Goal: Task Accomplishment & Management: Manage account settings

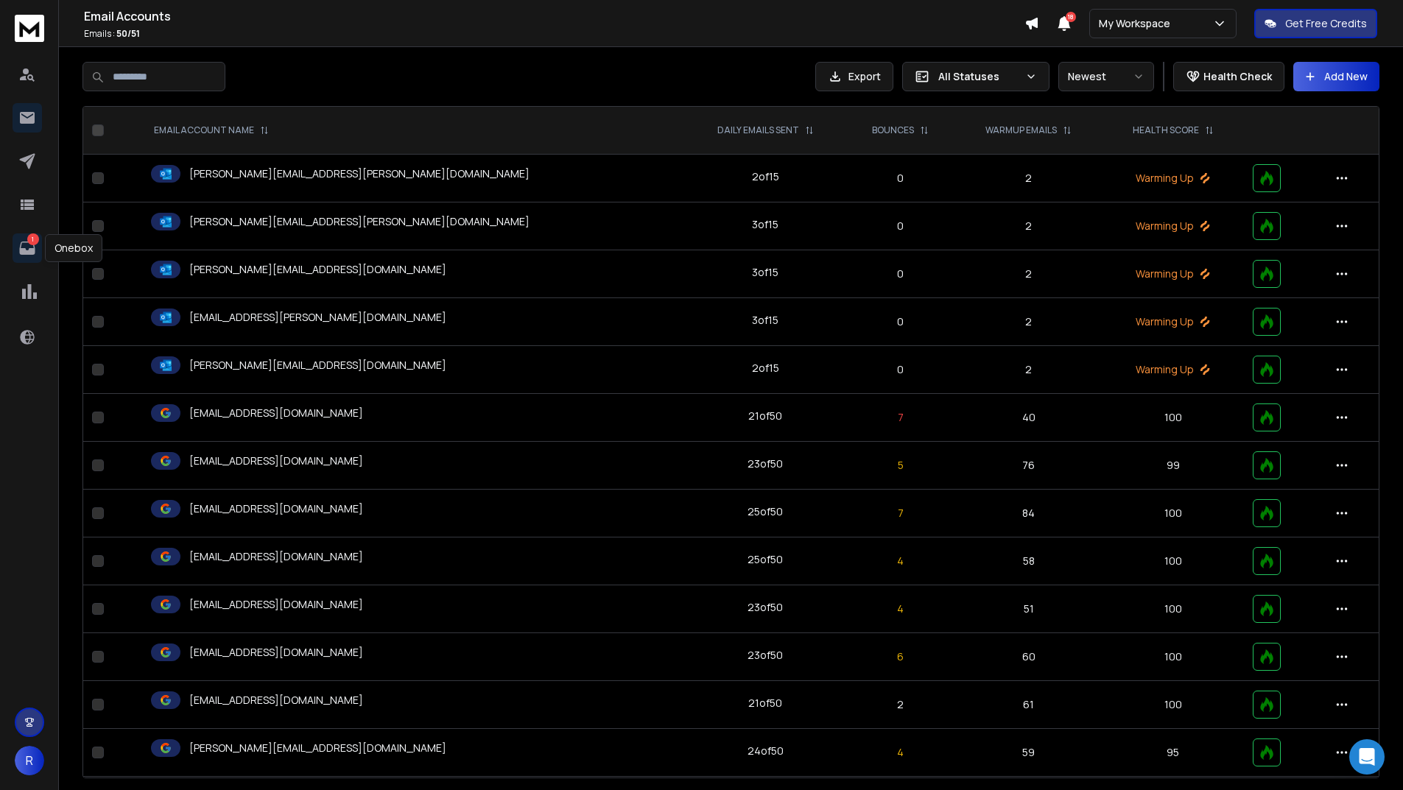
click at [36, 246] on link "1" at bounding box center [27, 247] width 29 height 29
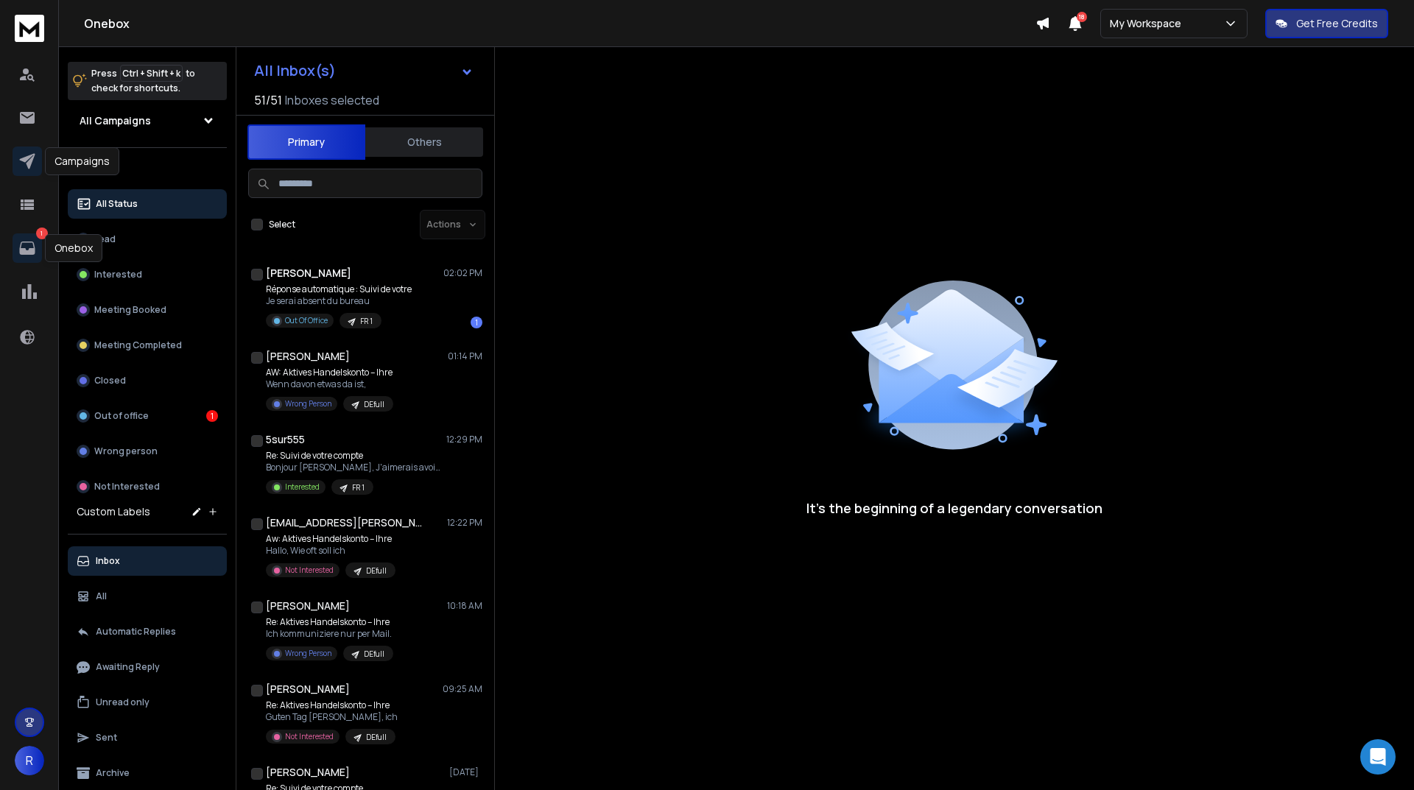
click at [17, 166] on link at bounding box center [27, 161] width 29 height 29
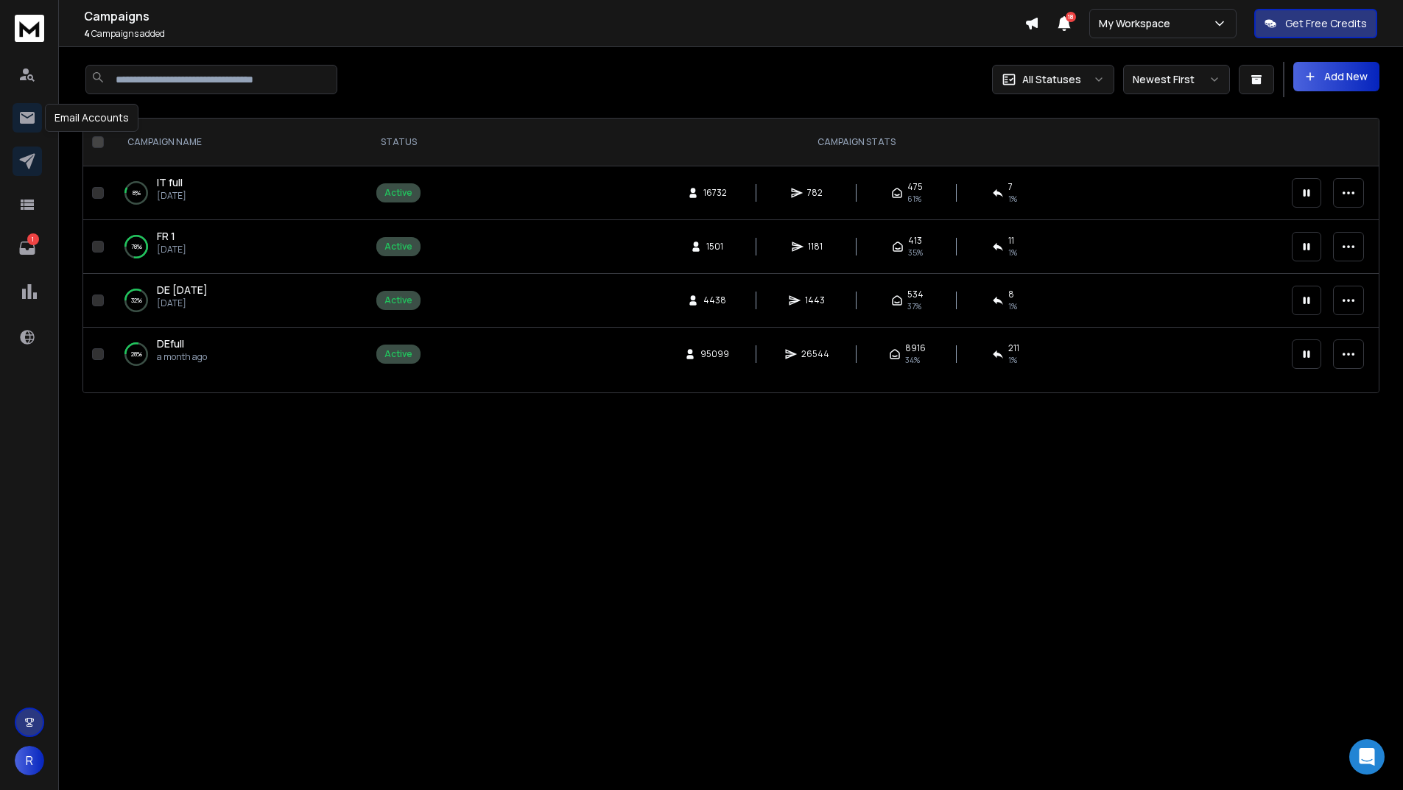
click at [29, 113] on icon at bounding box center [27, 118] width 15 height 12
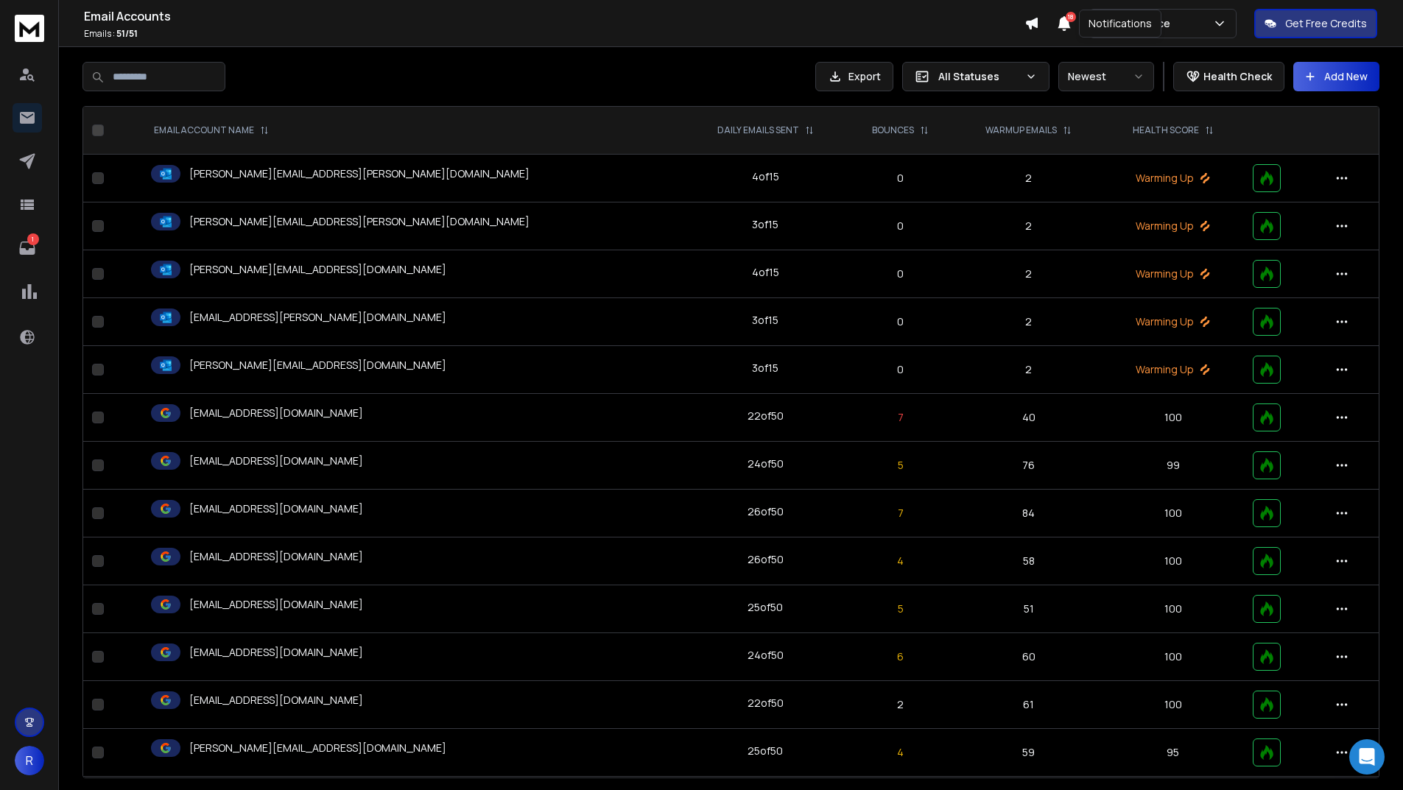
click at [1083, 15] on div "Notifications" at bounding box center [1120, 24] width 82 height 28
click at [1069, 20] on icon at bounding box center [1064, 22] width 13 height 15
click at [21, 188] on div "1" at bounding box center [30, 209] width 34 height 298
click at [25, 200] on icon at bounding box center [27, 205] width 13 height 10
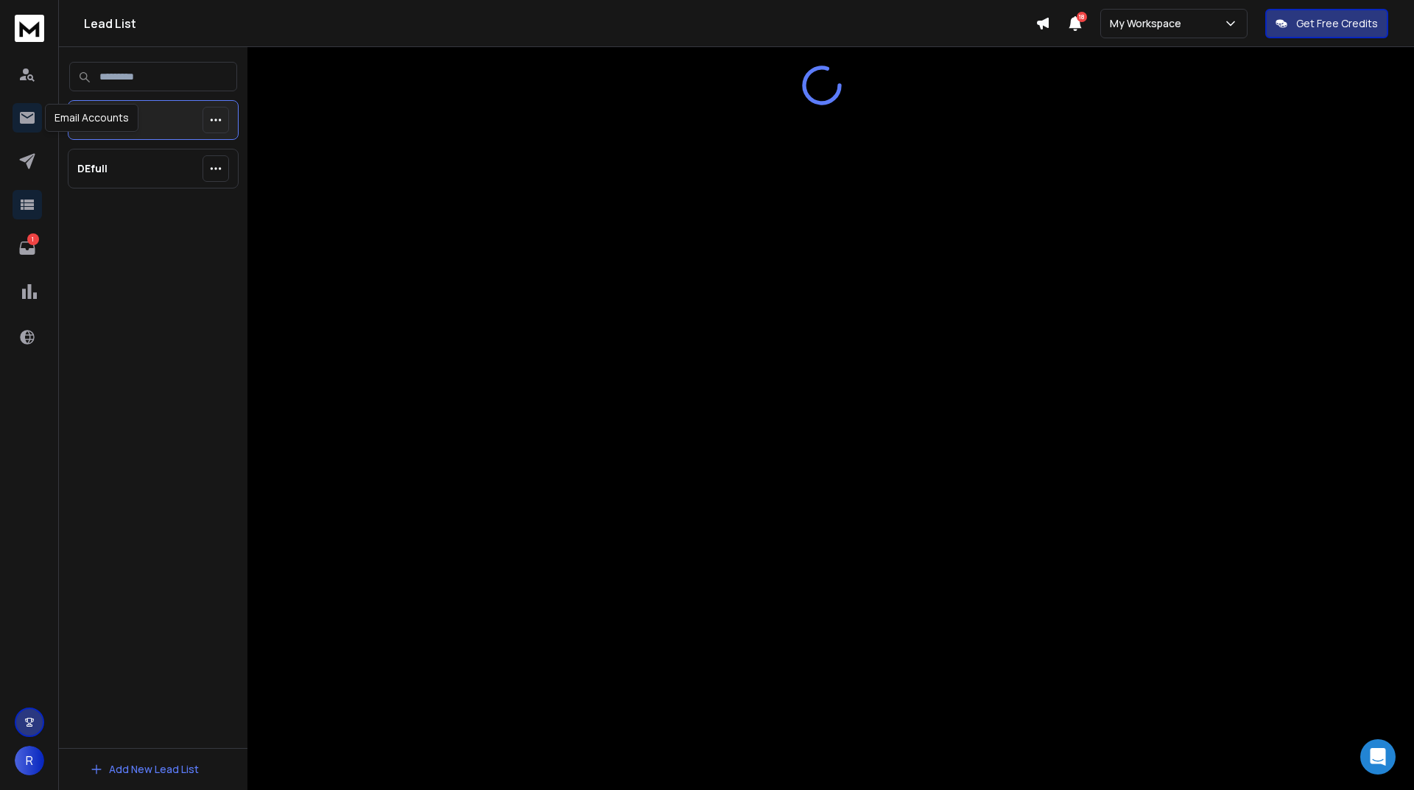
click at [26, 122] on icon at bounding box center [27, 118] width 15 height 12
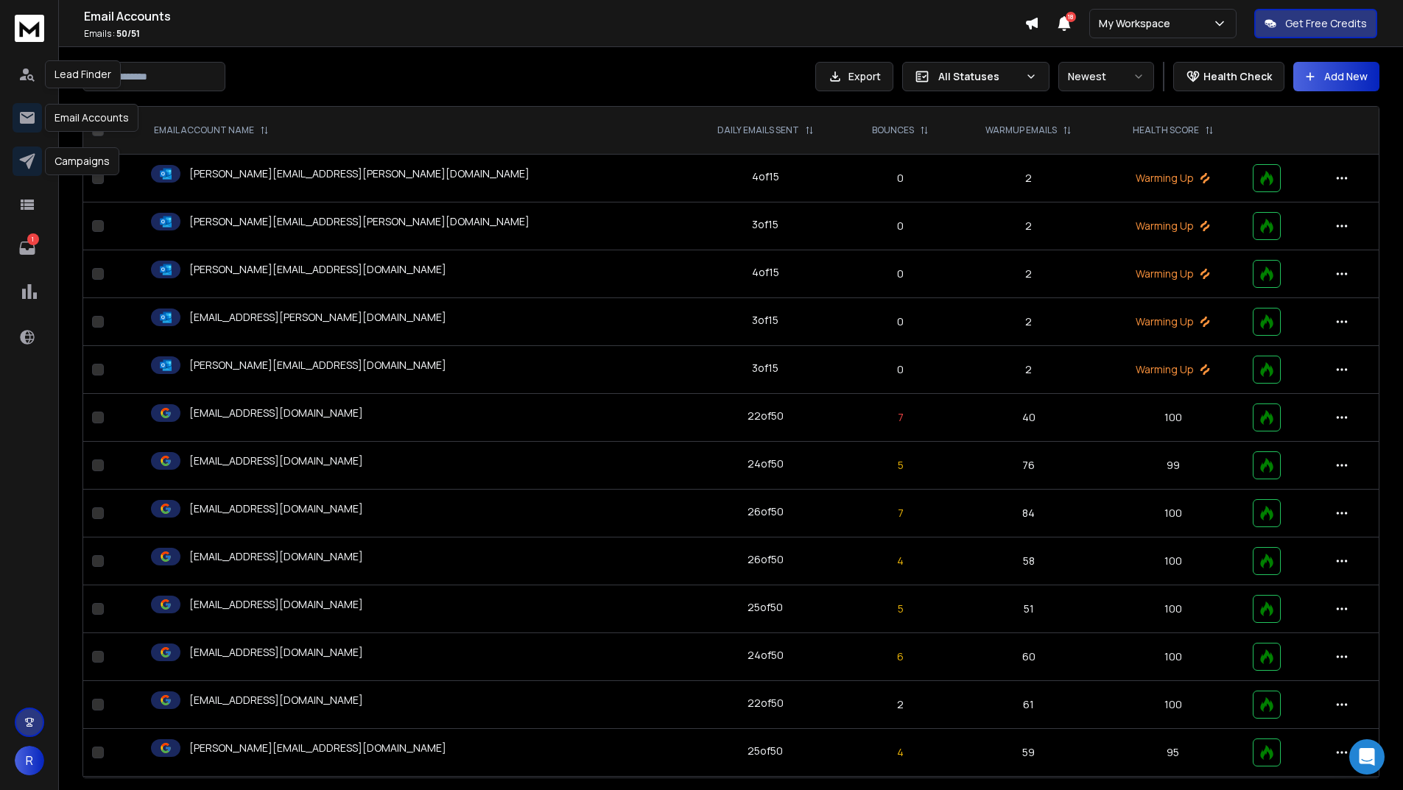
click at [27, 155] on icon at bounding box center [27, 161] width 18 height 18
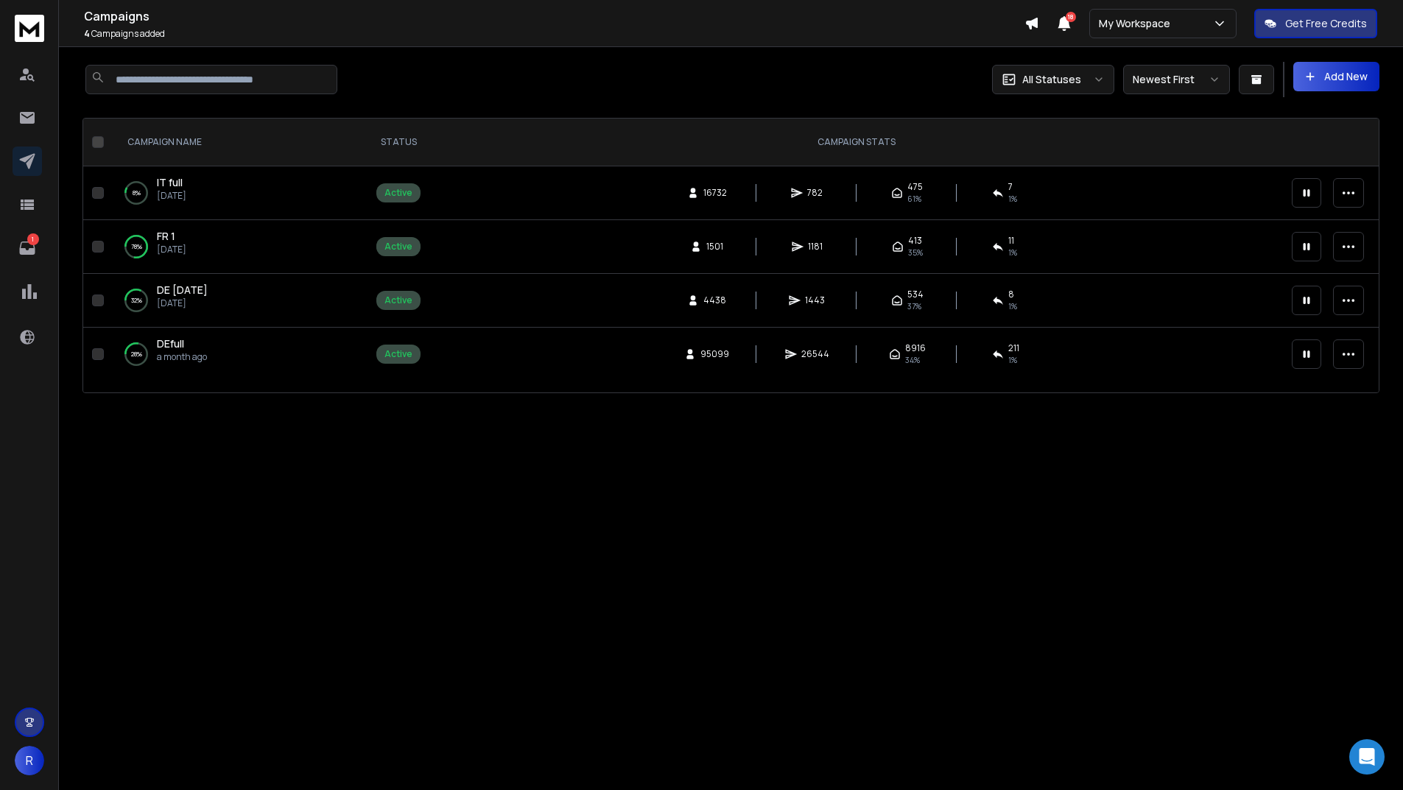
click at [853, 73] on div "Campaigns 4 Campaigns Added All Statuses Newest First Add New" at bounding box center [1055, 79] width 649 height 35
click at [1334, 65] on button "Add New" at bounding box center [1336, 76] width 86 height 29
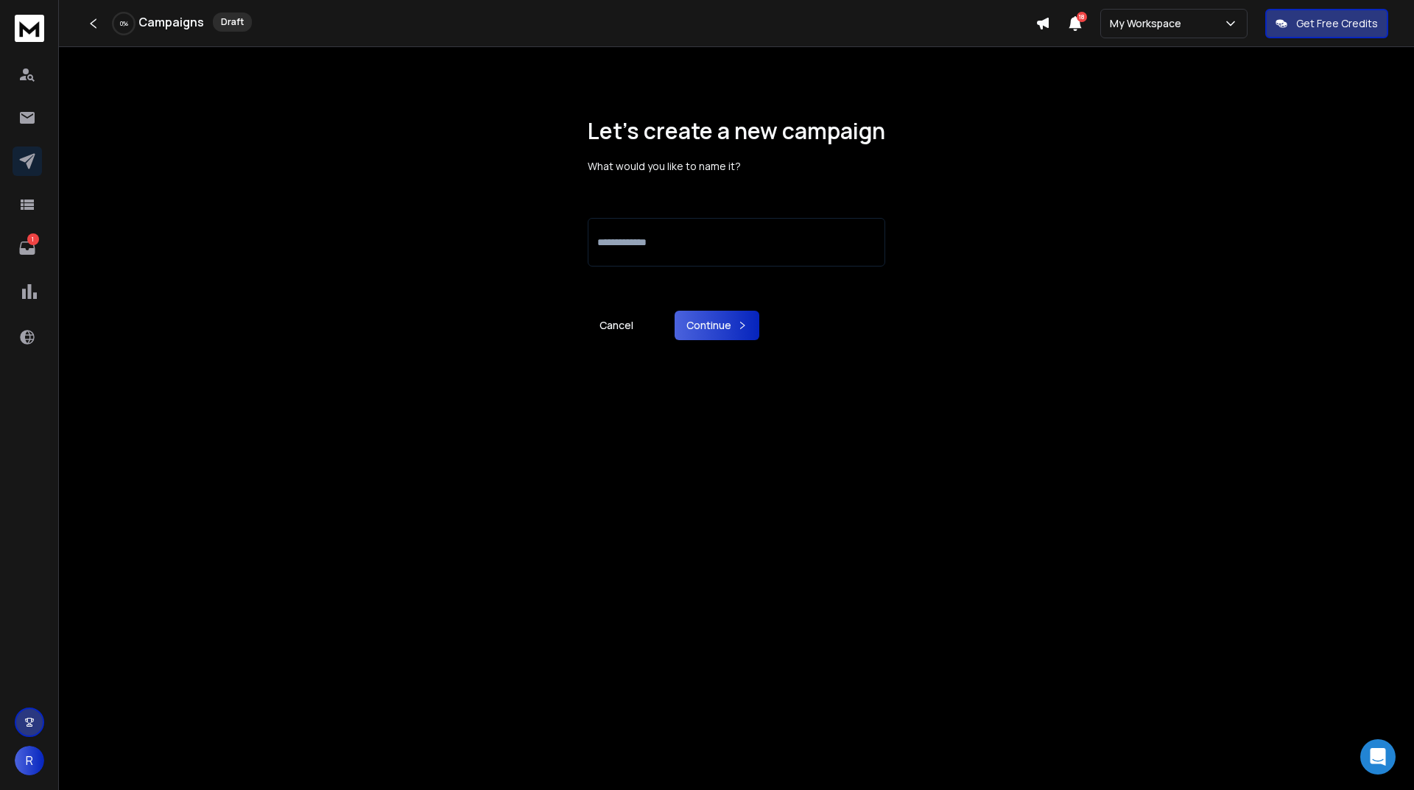
click at [649, 258] on input at bounding box center [737, 242] width 298 height 49
type input "********"
click at [714, 321] on button "Continue" at bounding box center [717, 325] width 85 height 29
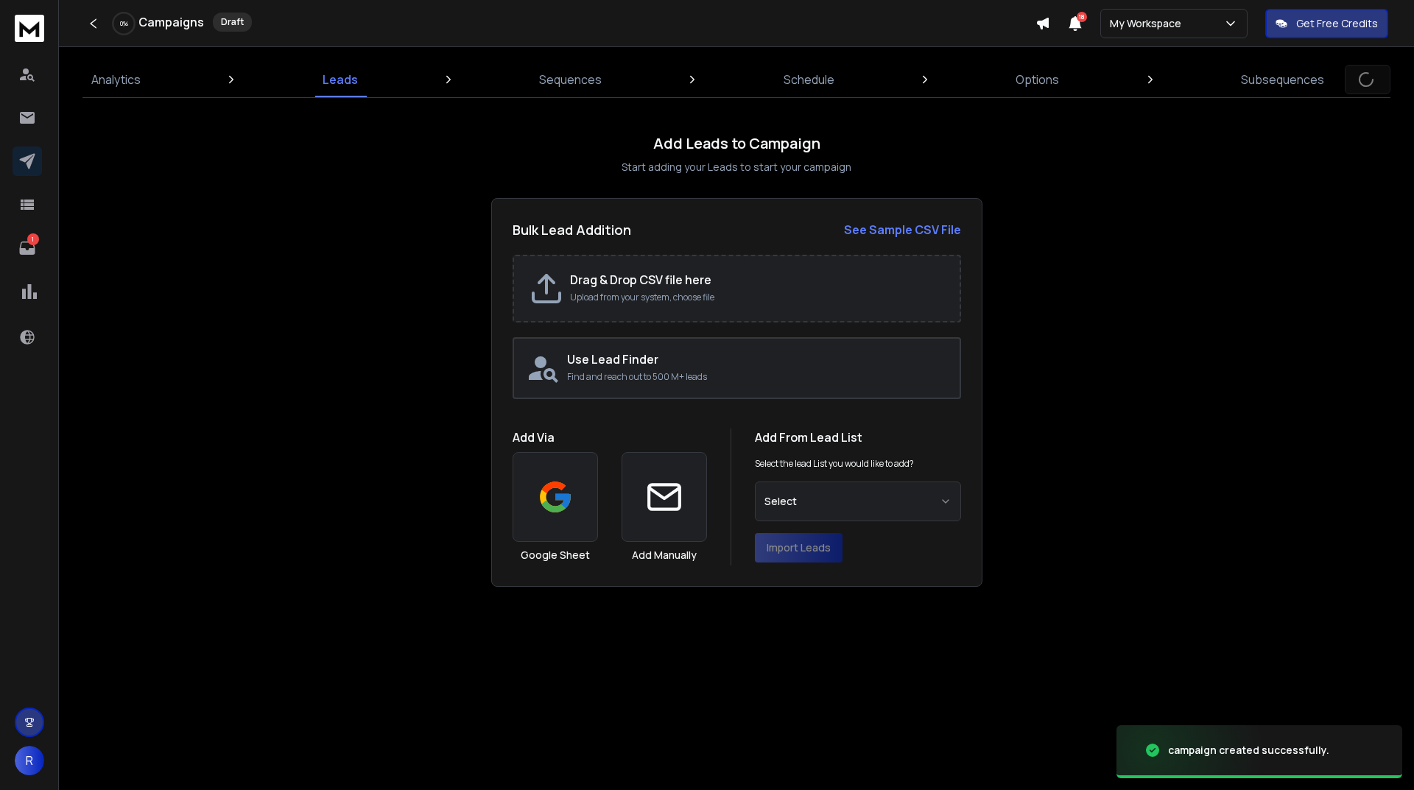
click at [693, 306] on div "Drag & Drop CSV file here Upload from your system, choose file" at bounding box center [737, 289] width 449 height 68
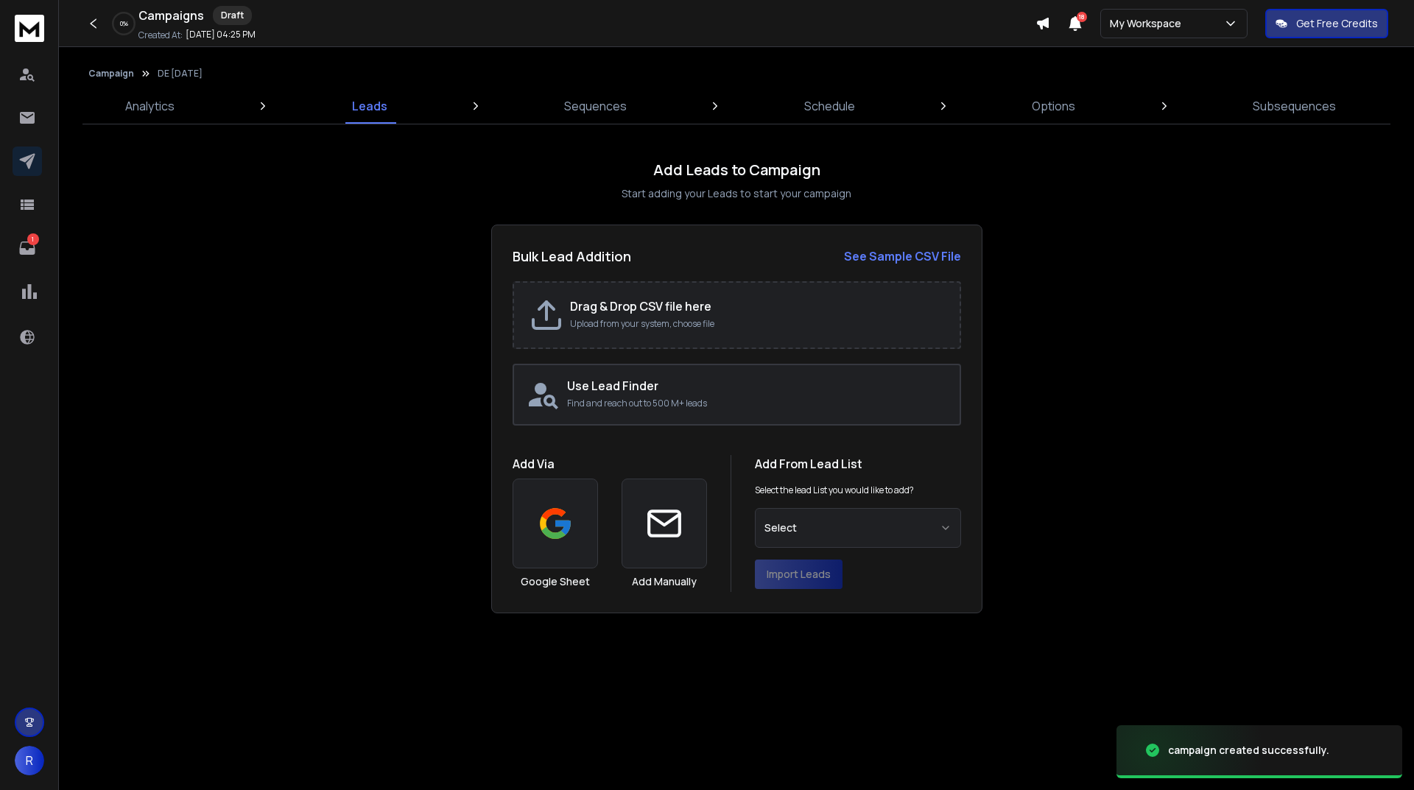
type input "**********"
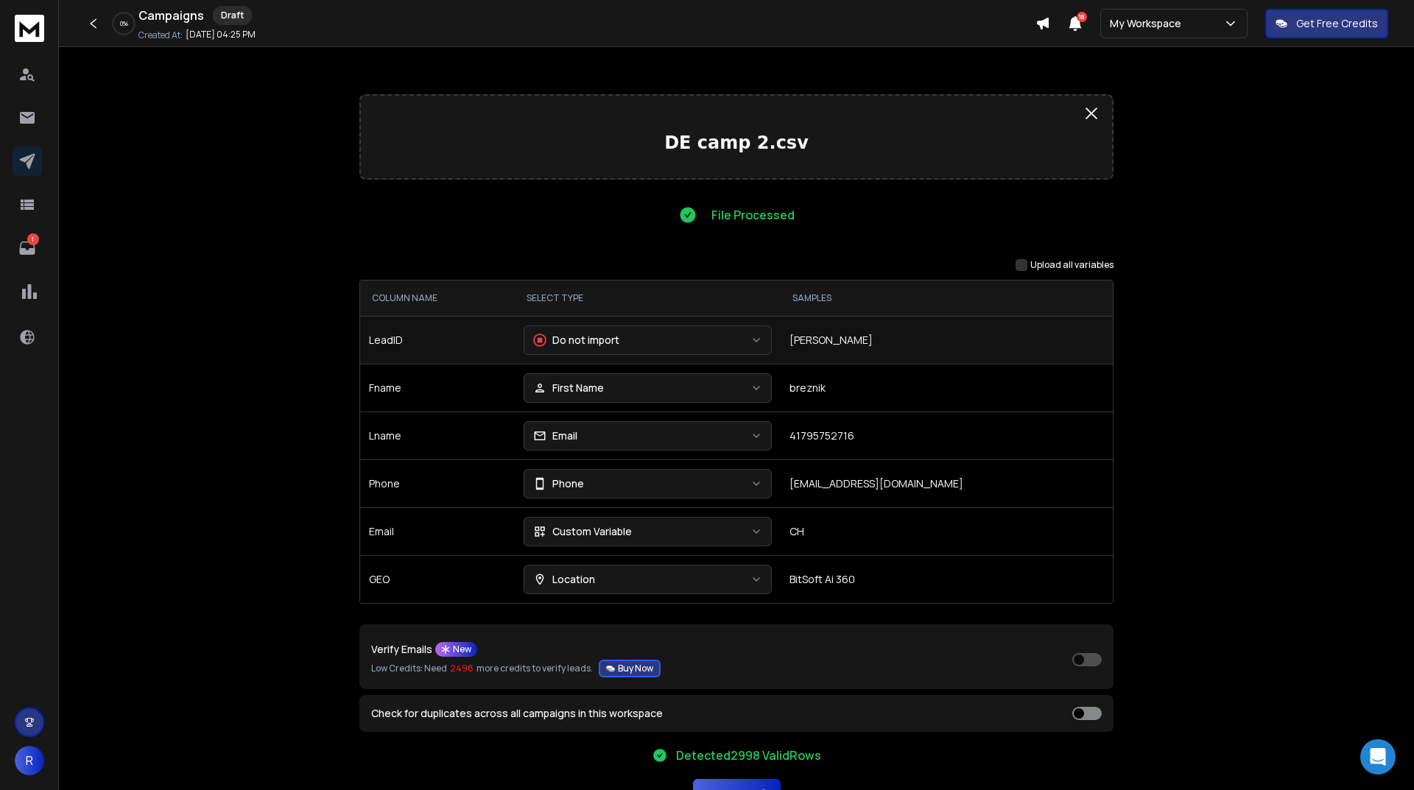
click at [598, 342] on div "Do not import" at bounding box center [576, 340] width 86 height 15
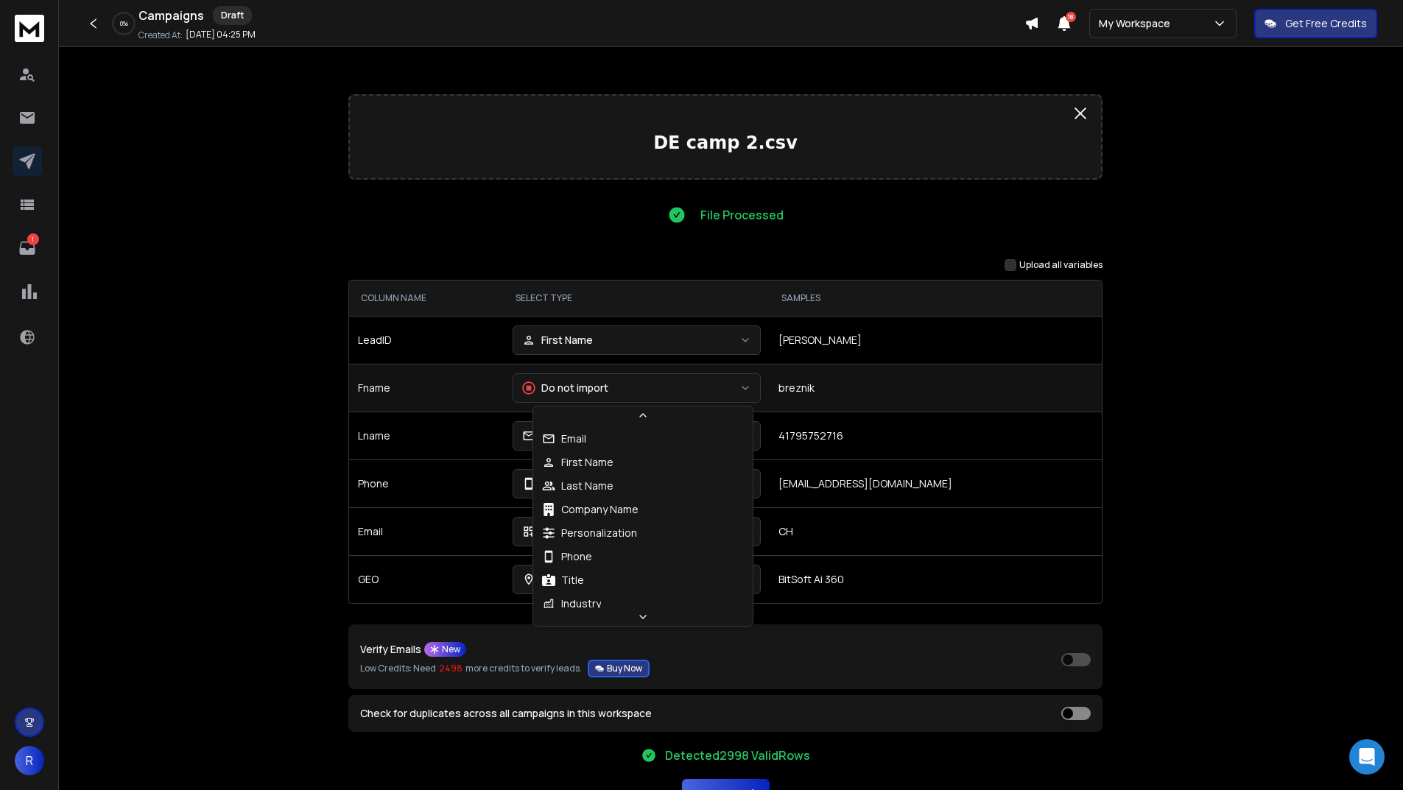
click at [587, 395] on button "Do not import" at bounding box center [637, 387] width 248 height 29
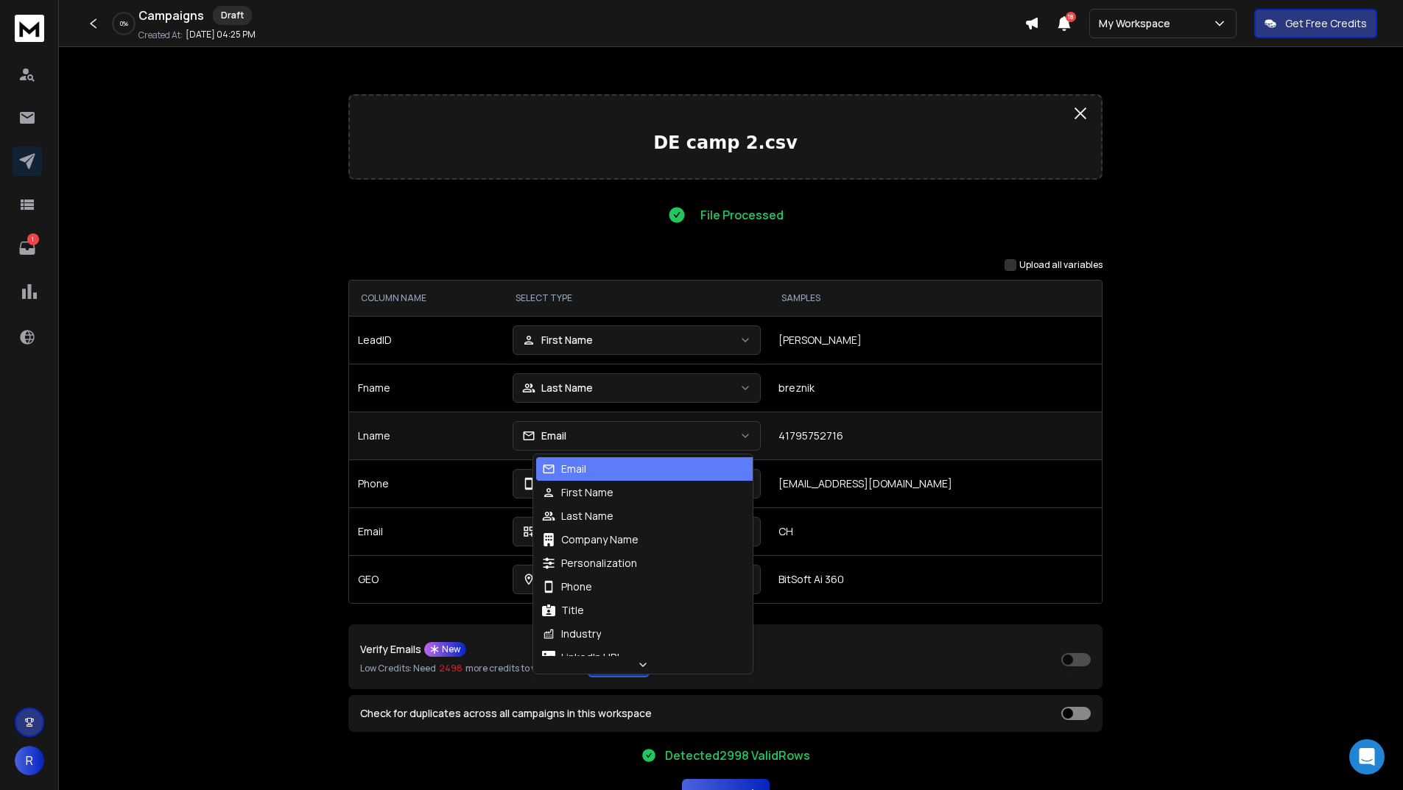
click at [605, 432] on button "Email" at bounding box center [637, 435] width 248 height 29
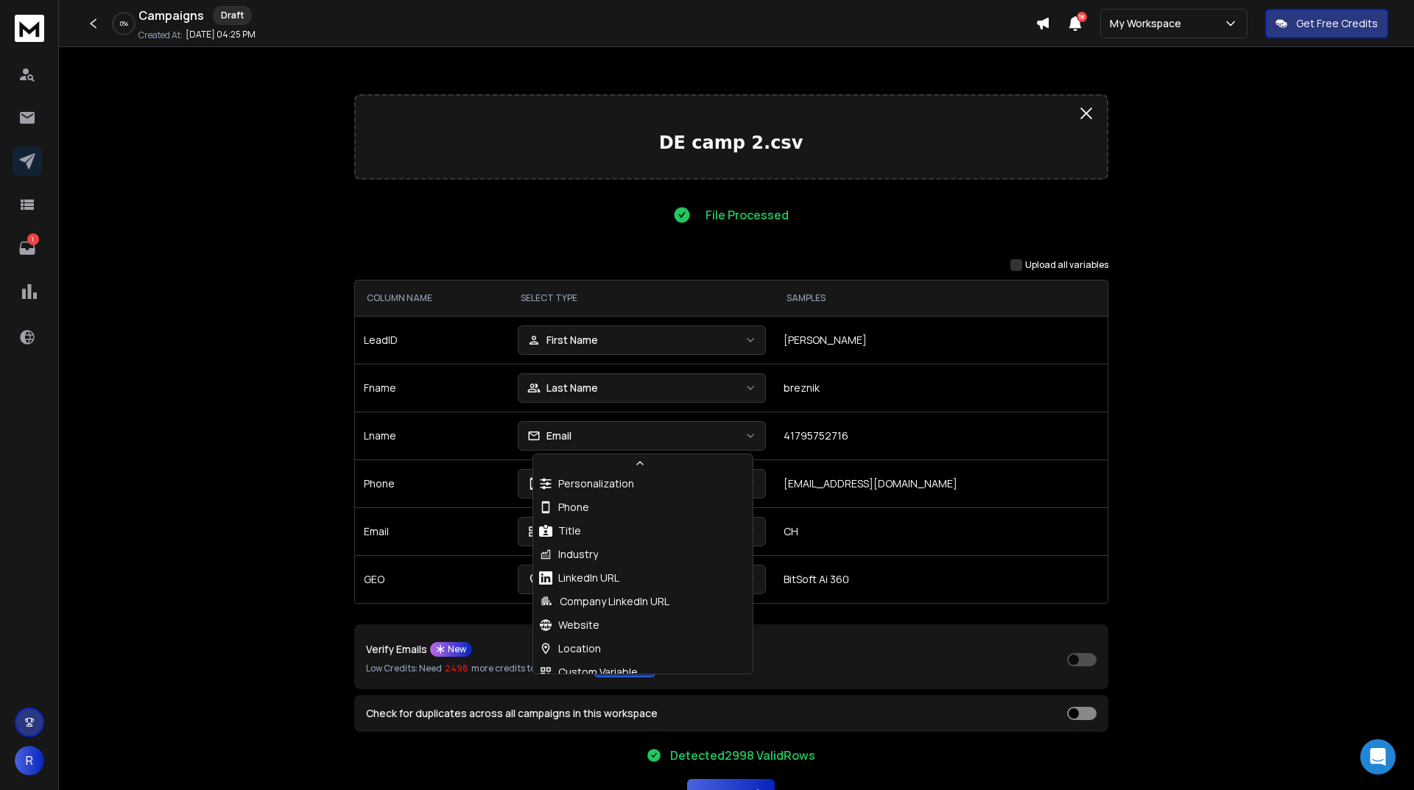
scroll to position [134, 0]
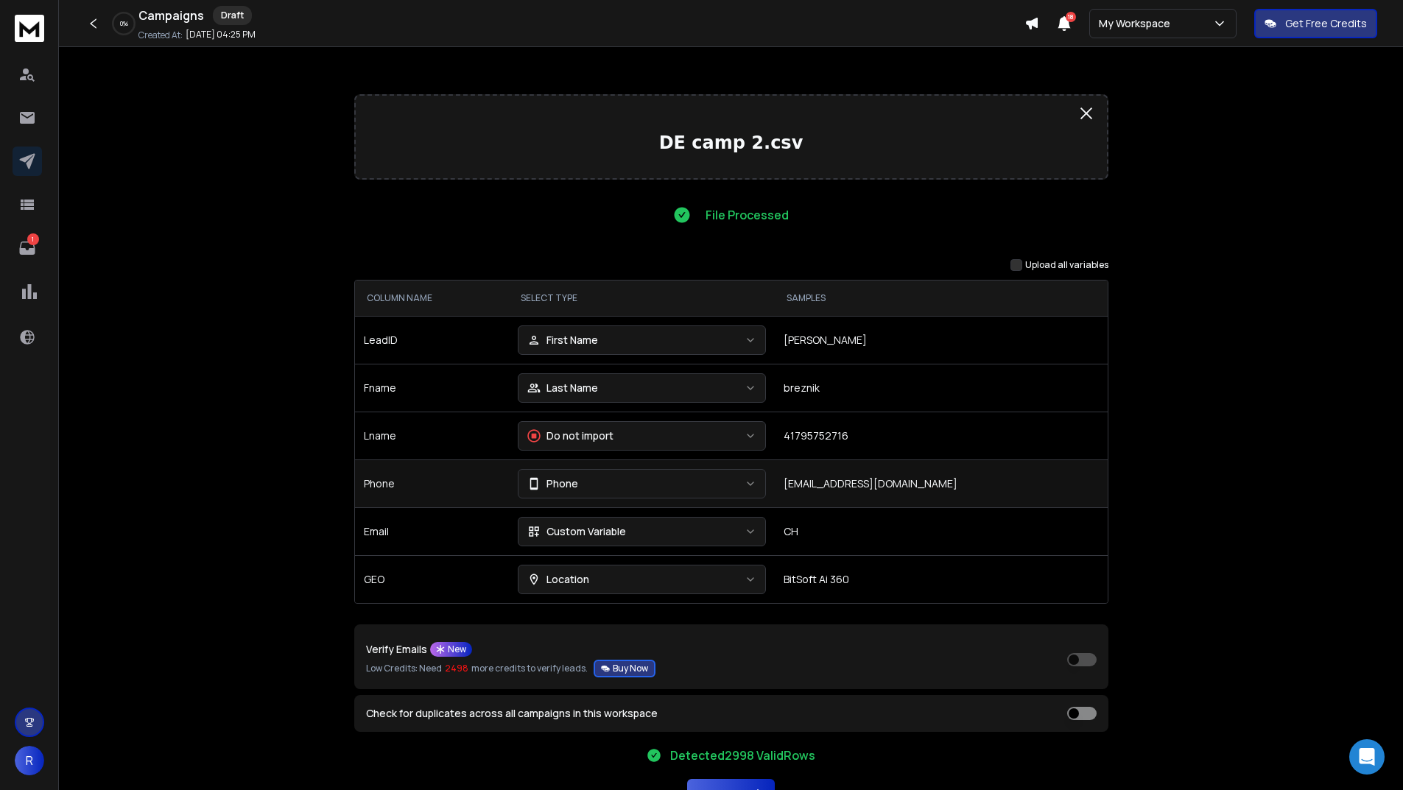
click at [638, 490] on button "Phone" at bounding box center [642, 483] width 248 height 29
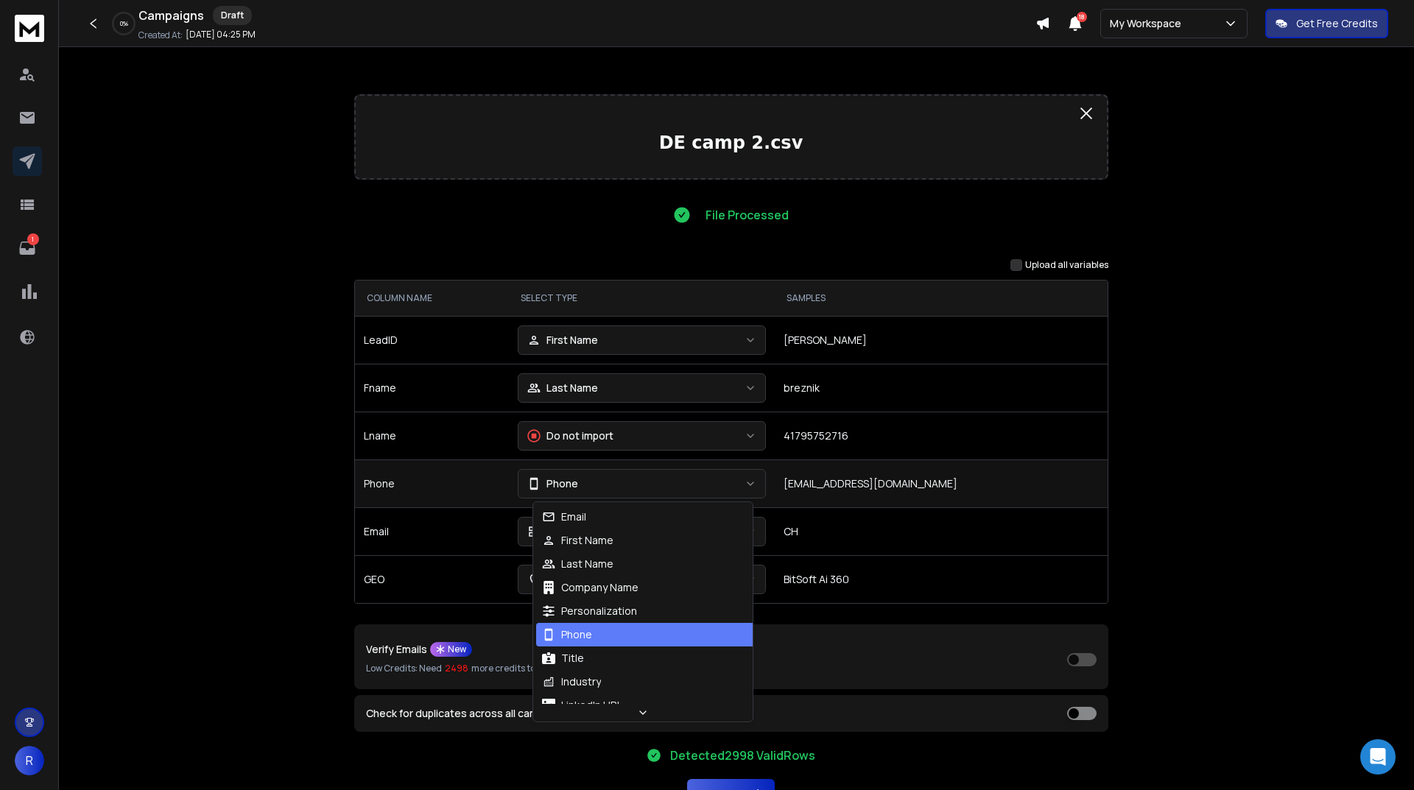
scroll to position [0, 3]
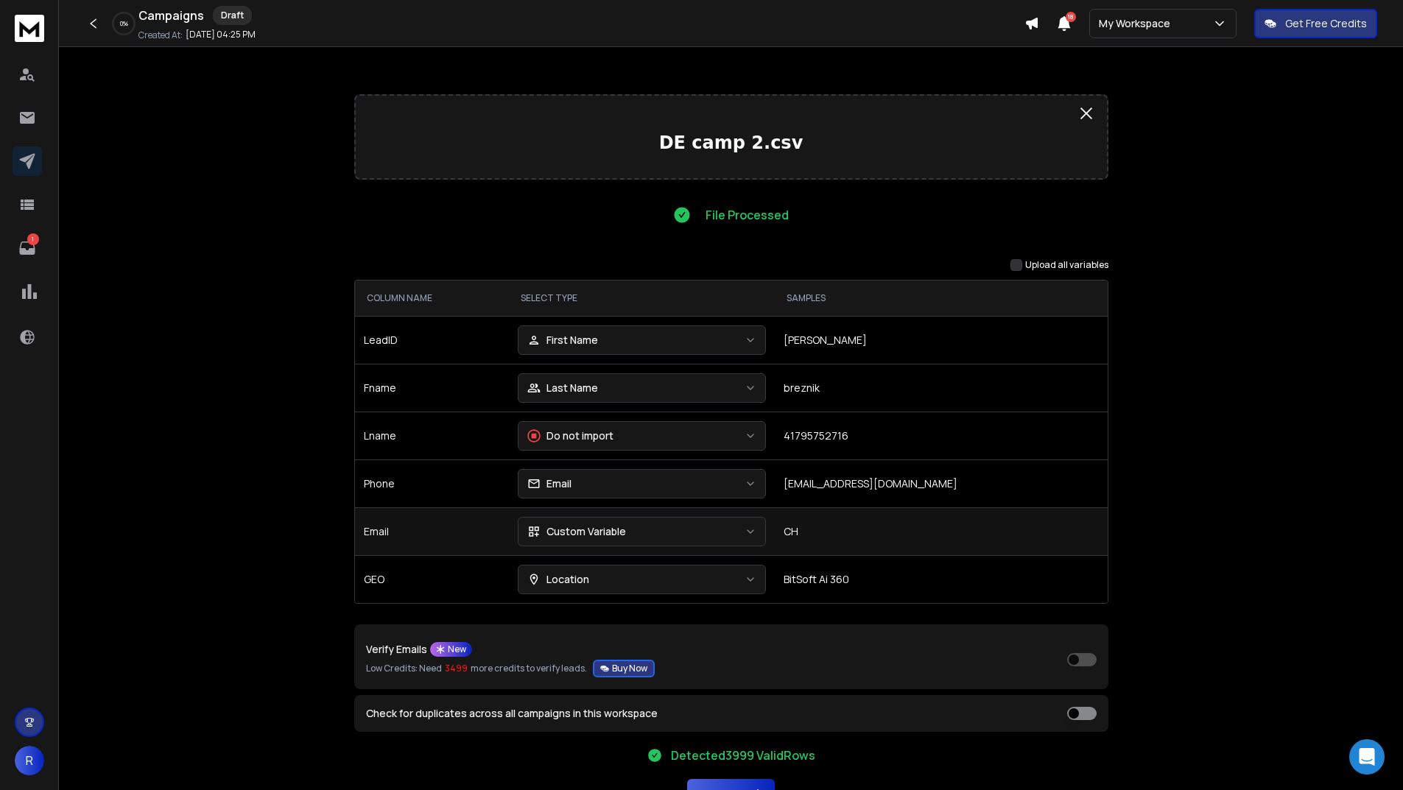
click at [605, 540] on button "Custom Variable" at bounding box center [642, 531] width 248 height 29
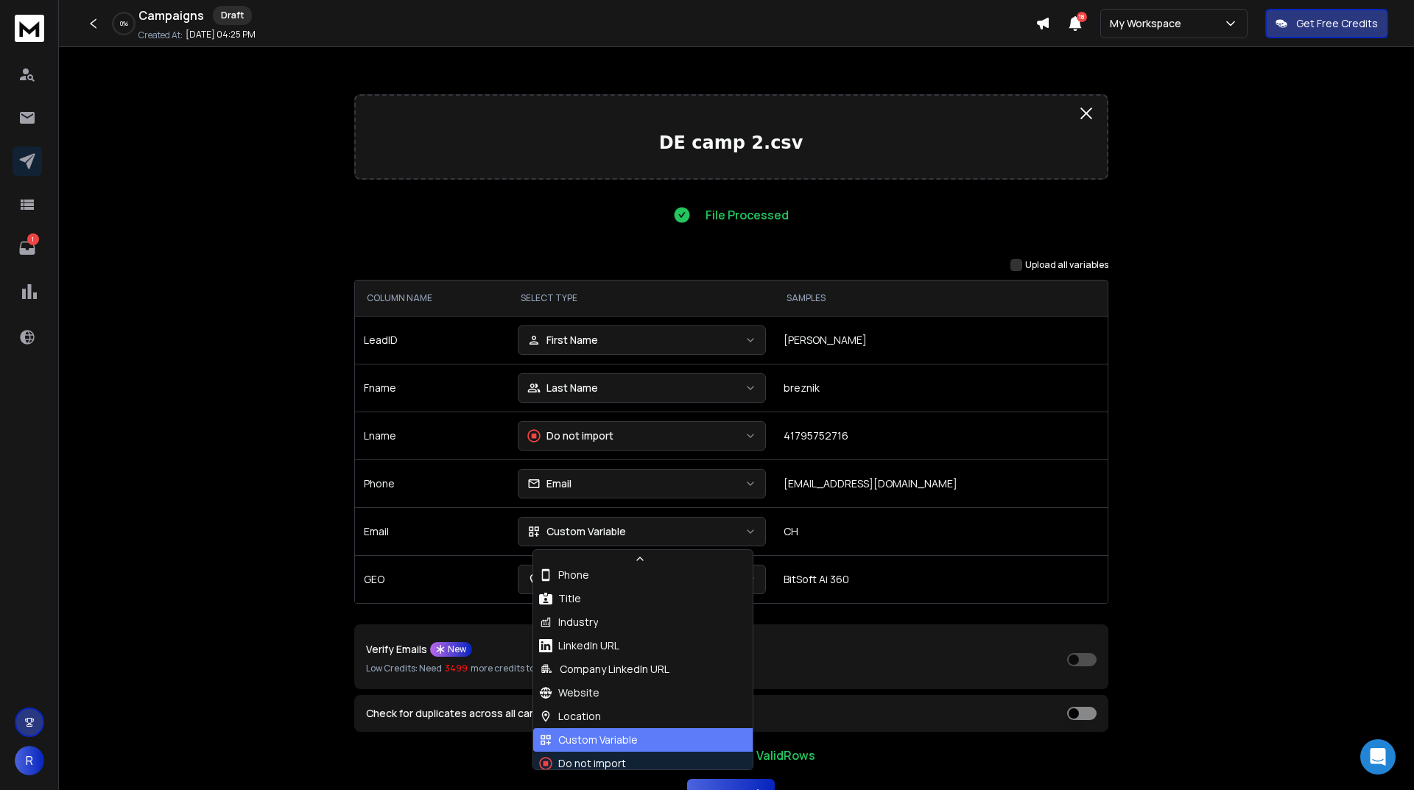
scroll to position [134, 0]
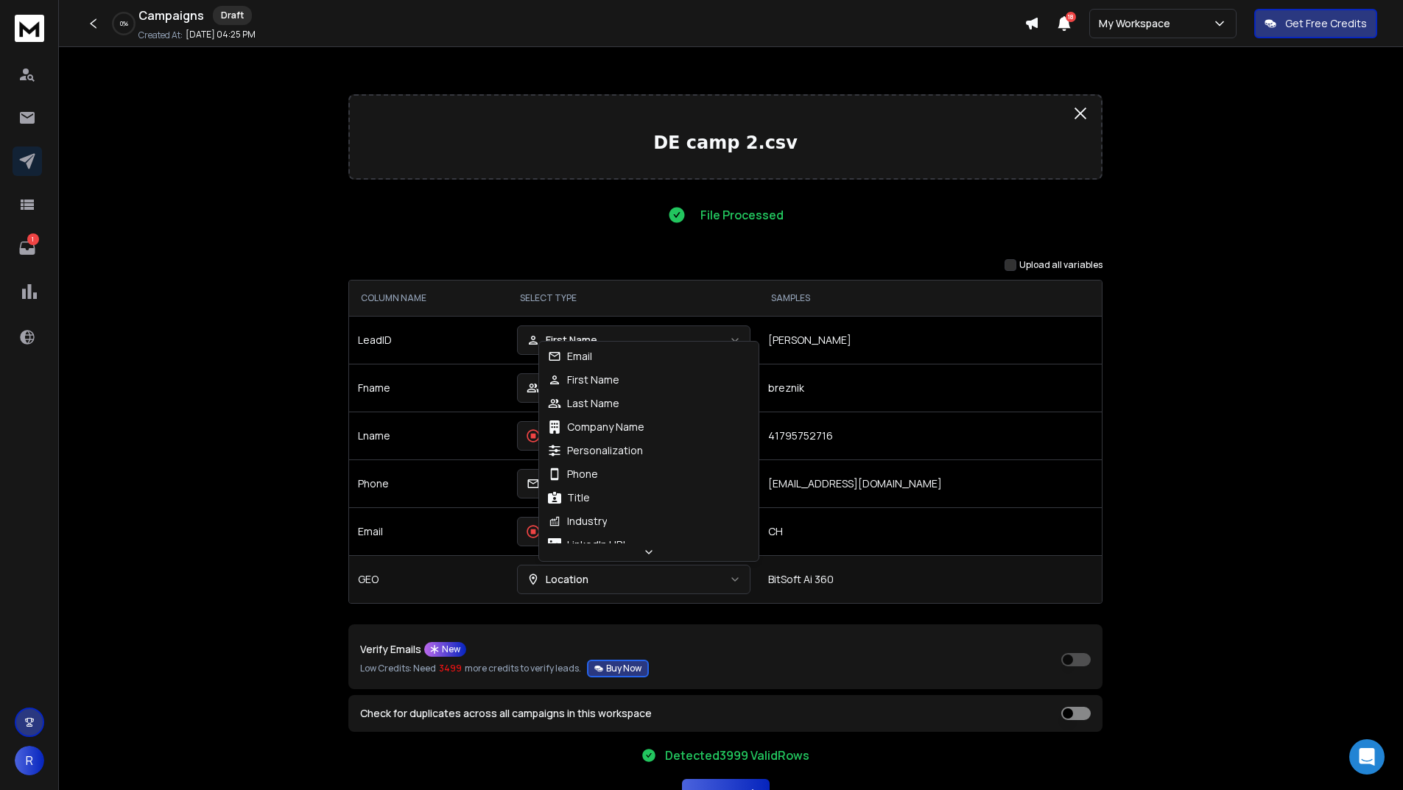
click at [588, 584] on div "Location" at bounding box center [558, 579] width 62 height 15
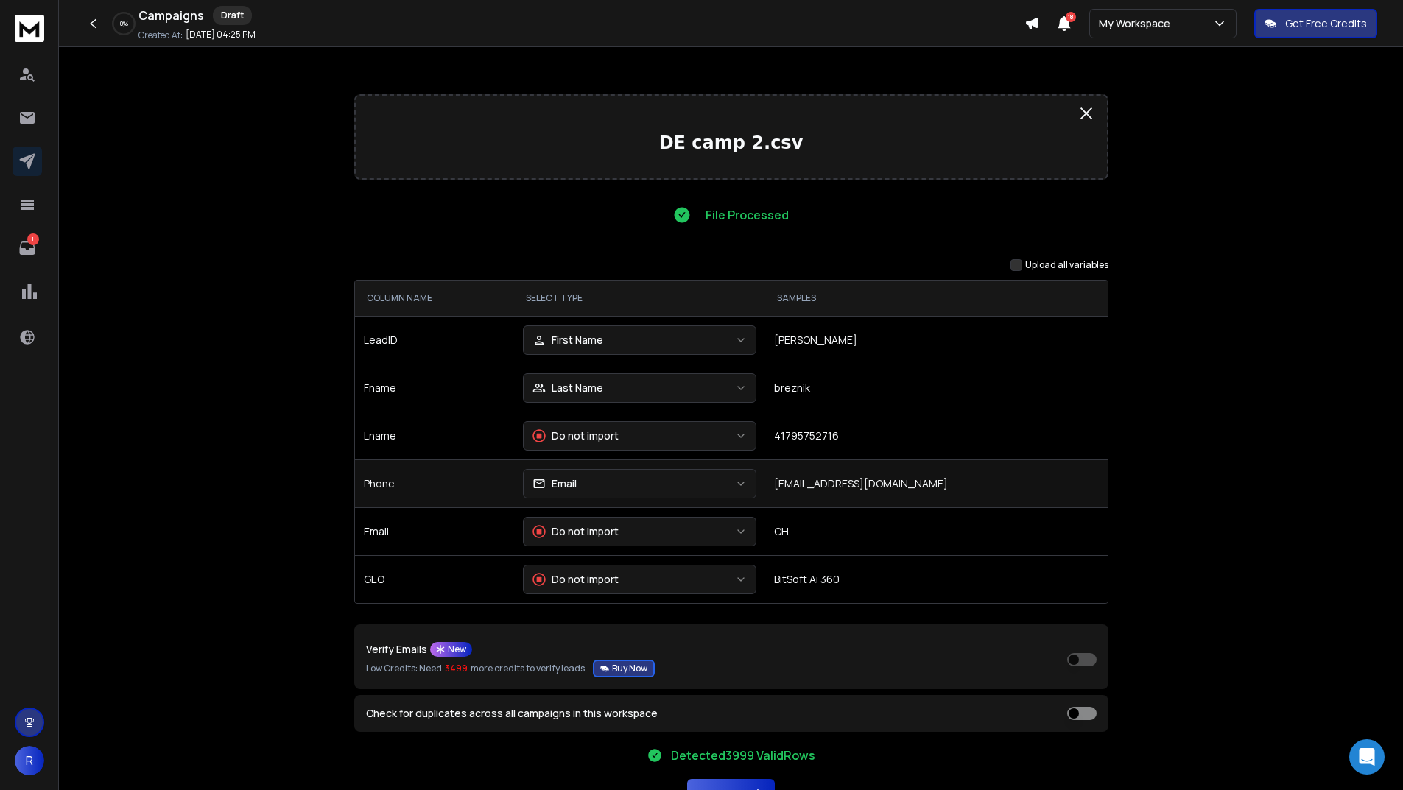
scroll to position [42, 0]
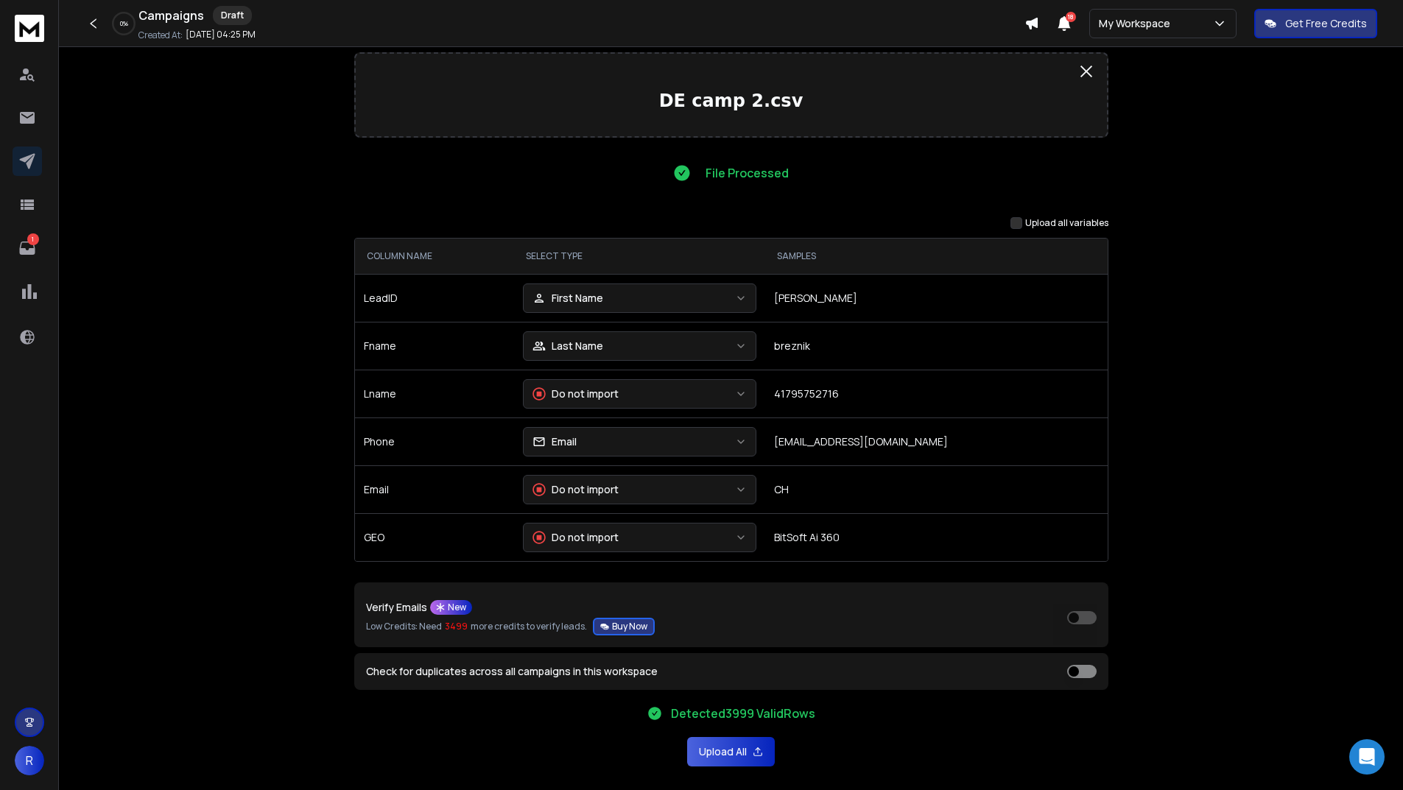
click at [714, 746] on button "Upload All" at bounding box center [731, 751] width 88 height 29
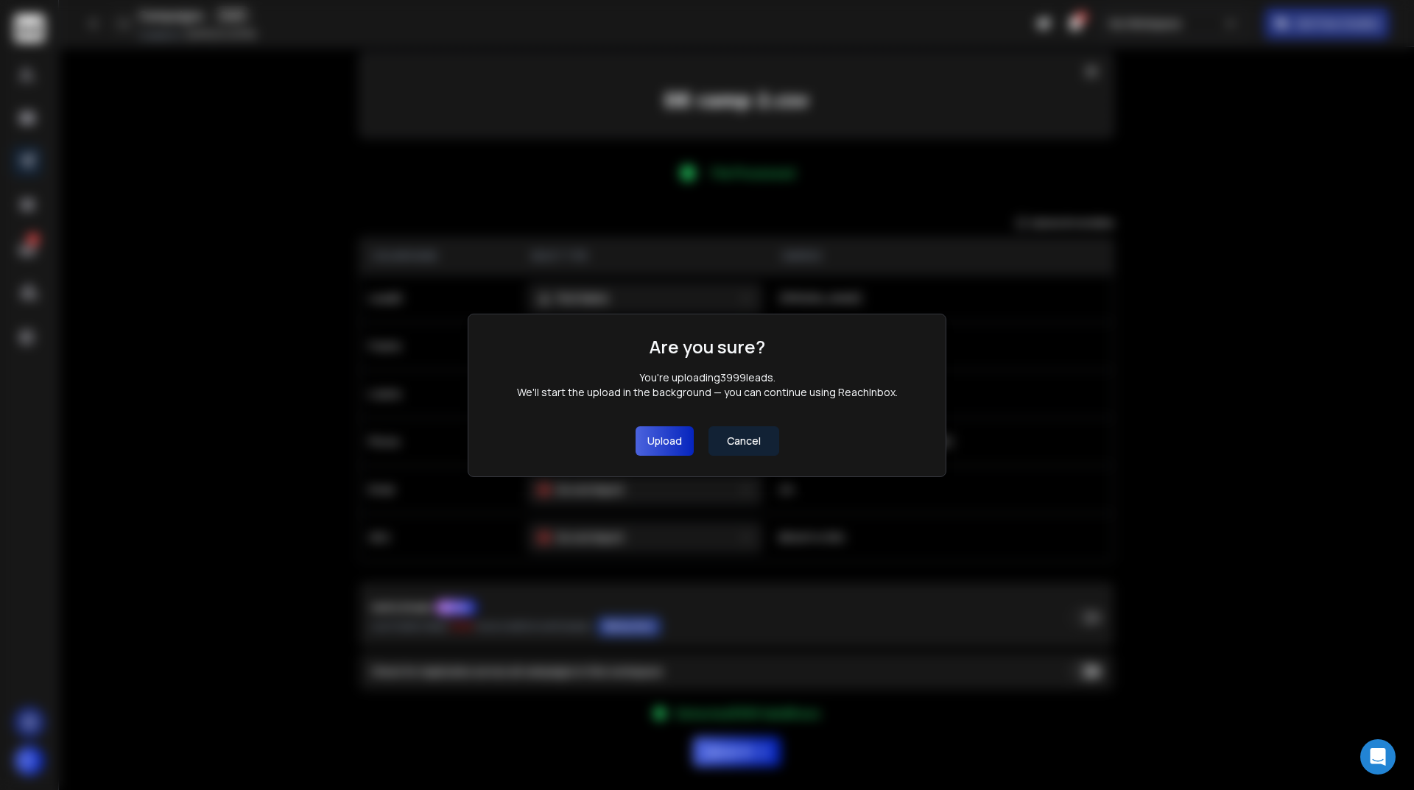
click at [721, 441] on button "Cancel" at bounding box center [743, 440] width 71 height 29
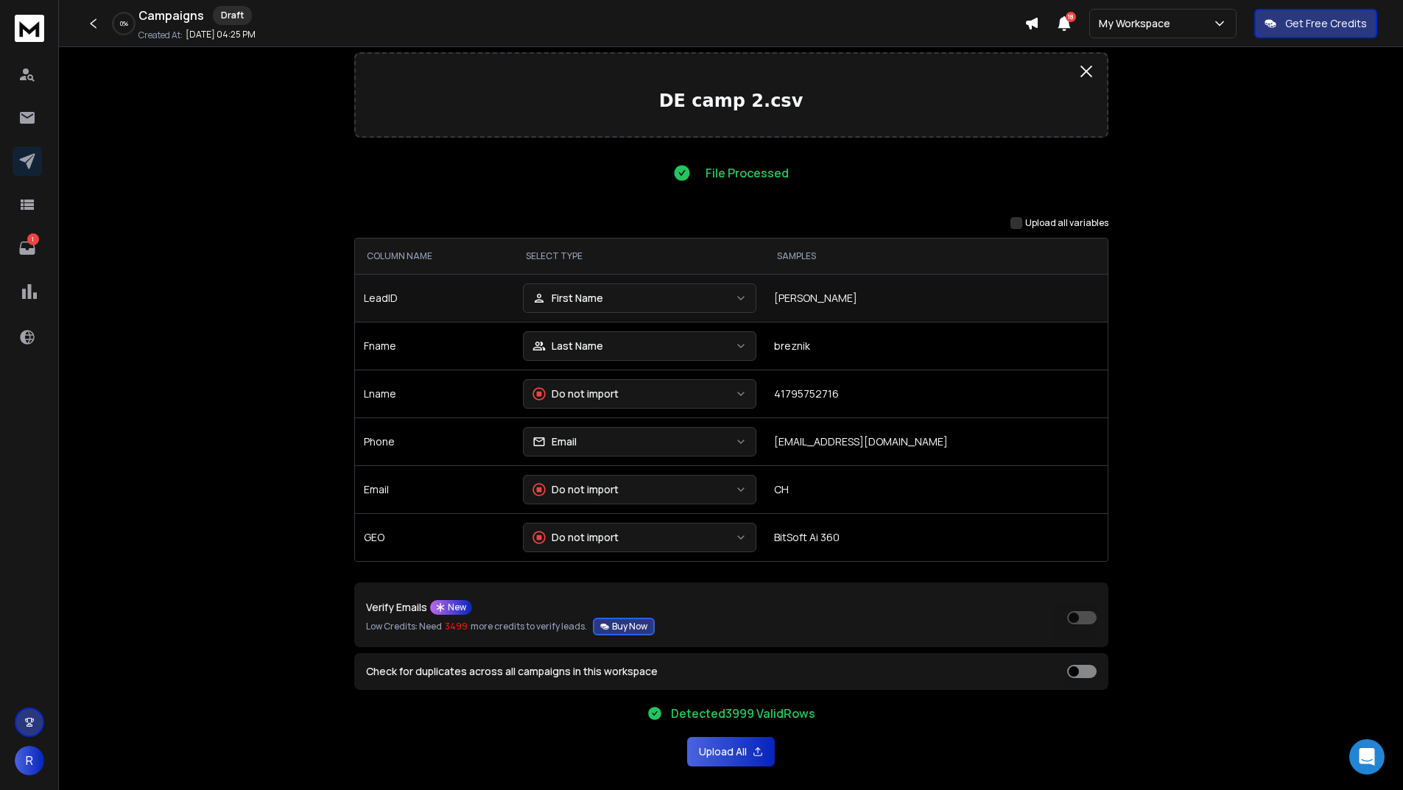
scroll to position [0, 0]
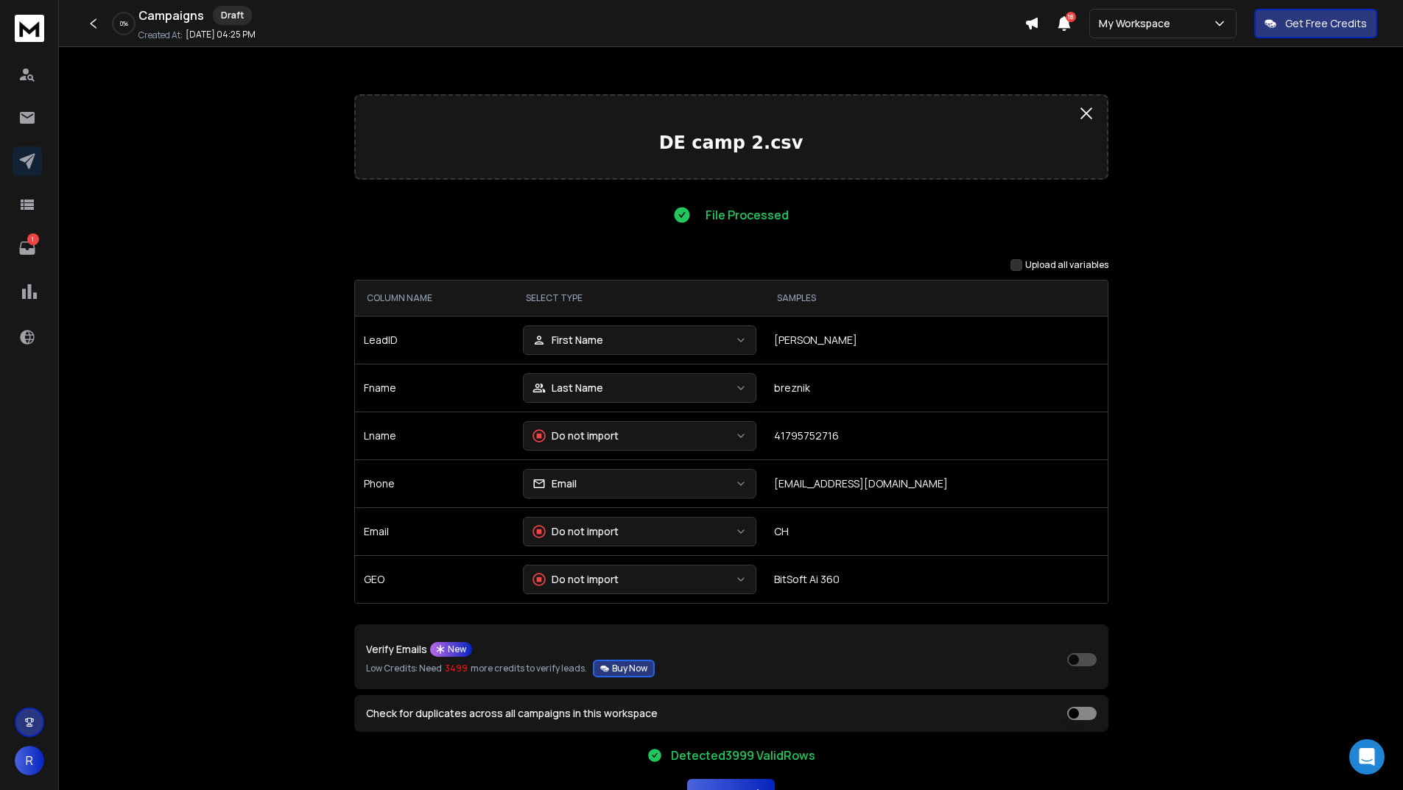
click at [1098, 116] on div "DE camp 2.csv" at bounding box center [731, 136] width 754 height 85
click at [1089, 116] on icon at bounding box center [1086, 114] width 12 height 12
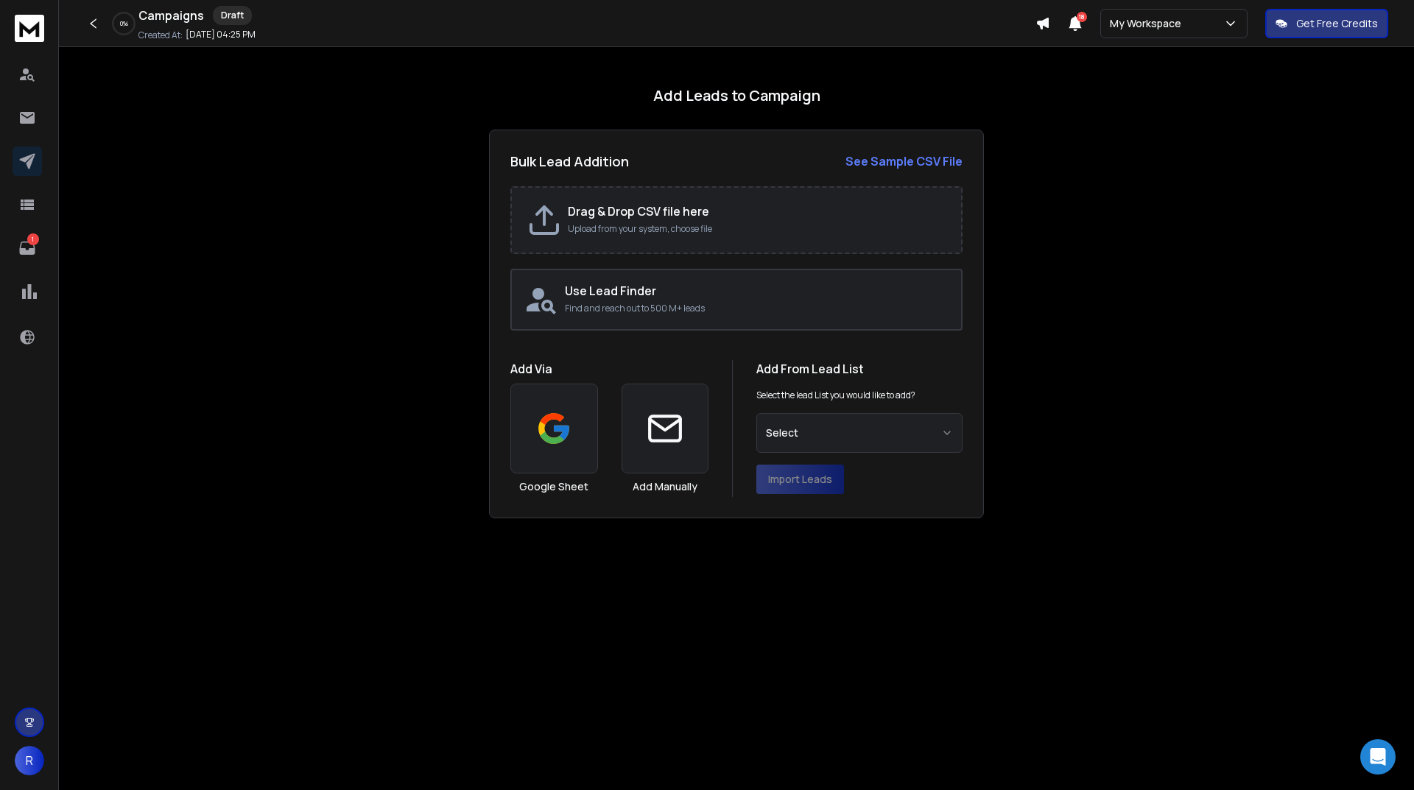
click at [615, 211] on h2 "Drag & Drop CSV file here" at bounding box center [757, 212] width 379 height 18
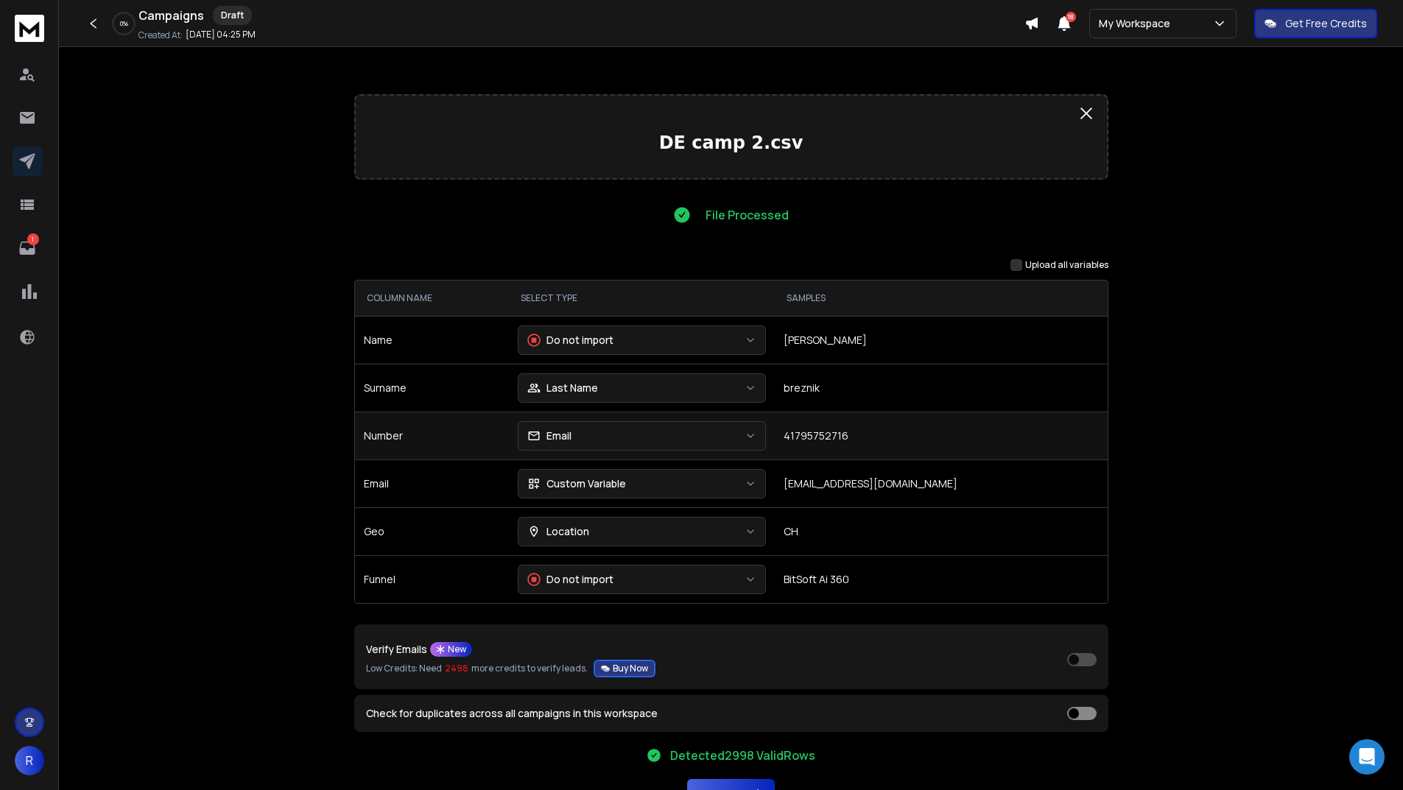
click at [385, 457] on td "Number" at bounding box center [432, 436] width 155 height 48
click at [393, 446] on td "Number" at bounding box center [432, 436] width 155 height 48
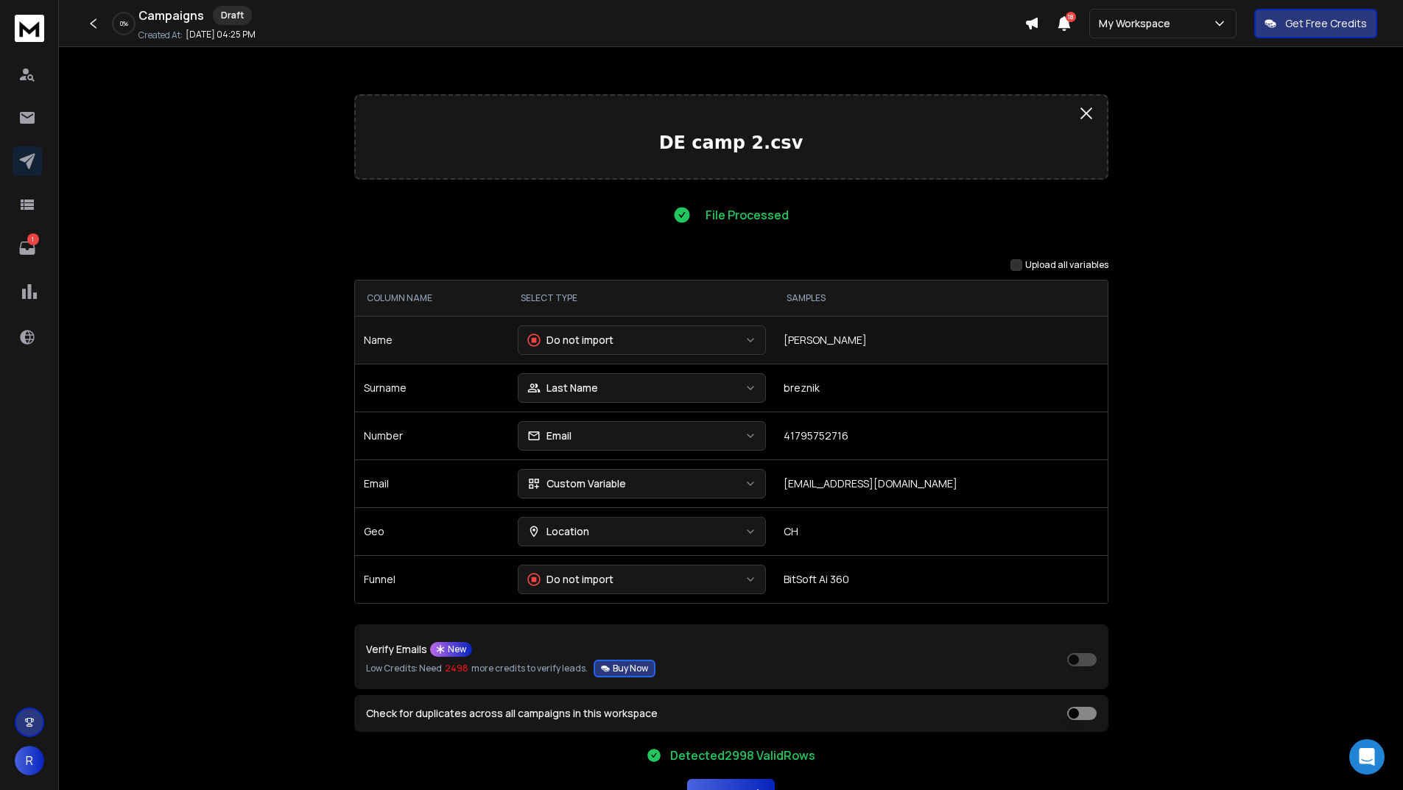
click at [675, 356] on td "Do not import" at bounding box center [642, 340] width 266 height 48
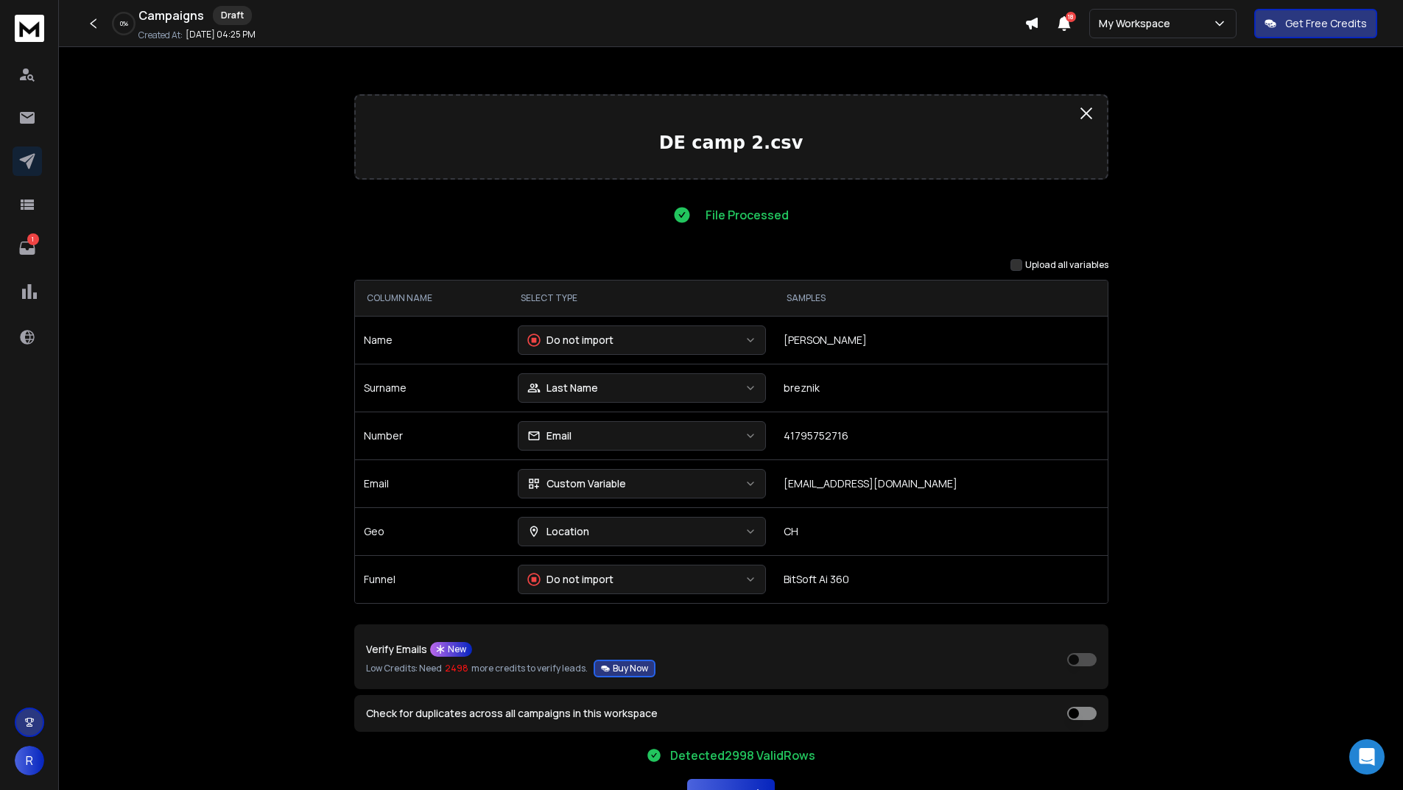
click at [1083, 118] on icon at bounding box center [1086, 114] width 18 height 18
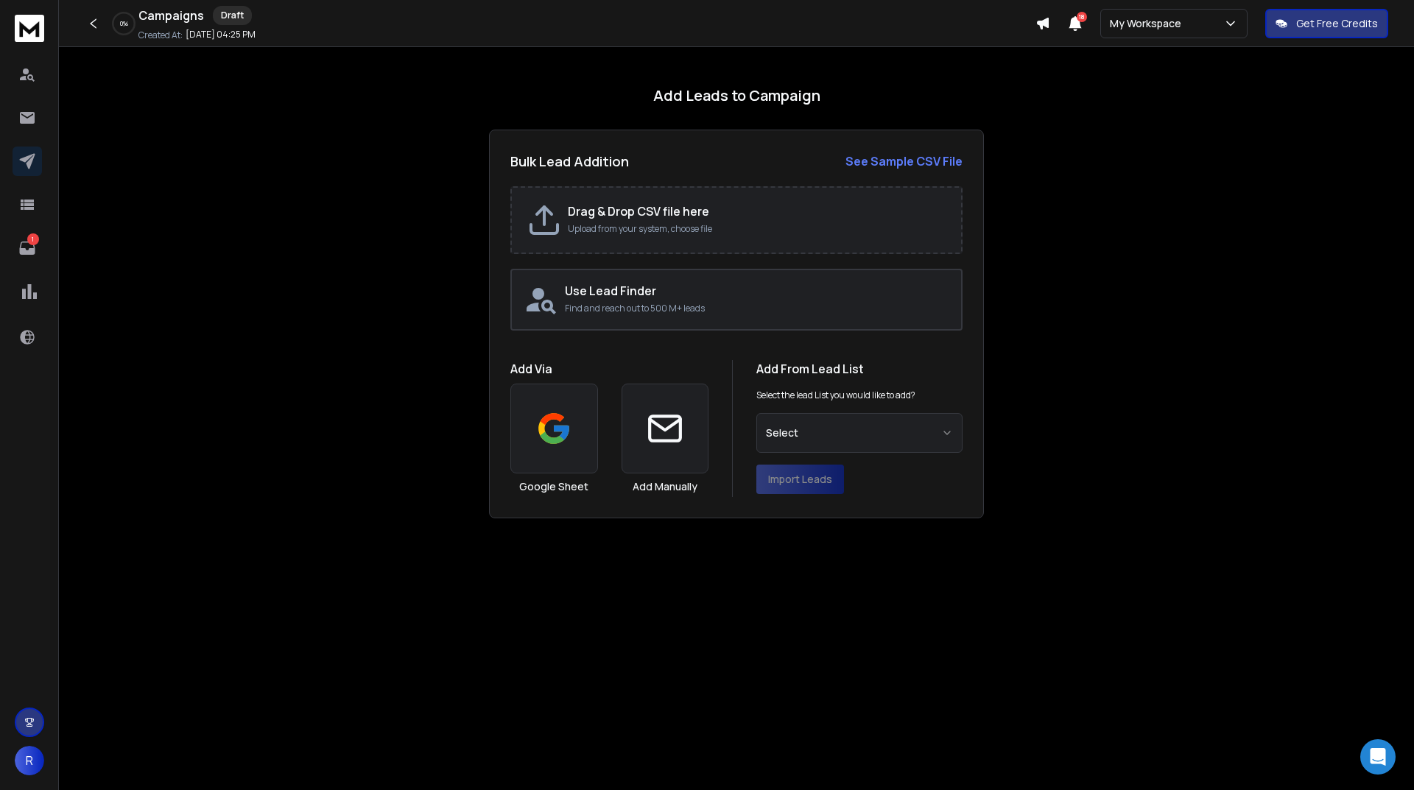
click at [890, 158] on strong "See Sample CSV File" at bounding box center [903, 161] width 117 height 16
click at [586, 234] on p "Upload from your system, choose file" at bounding box center [757, 229] width 379 height 12
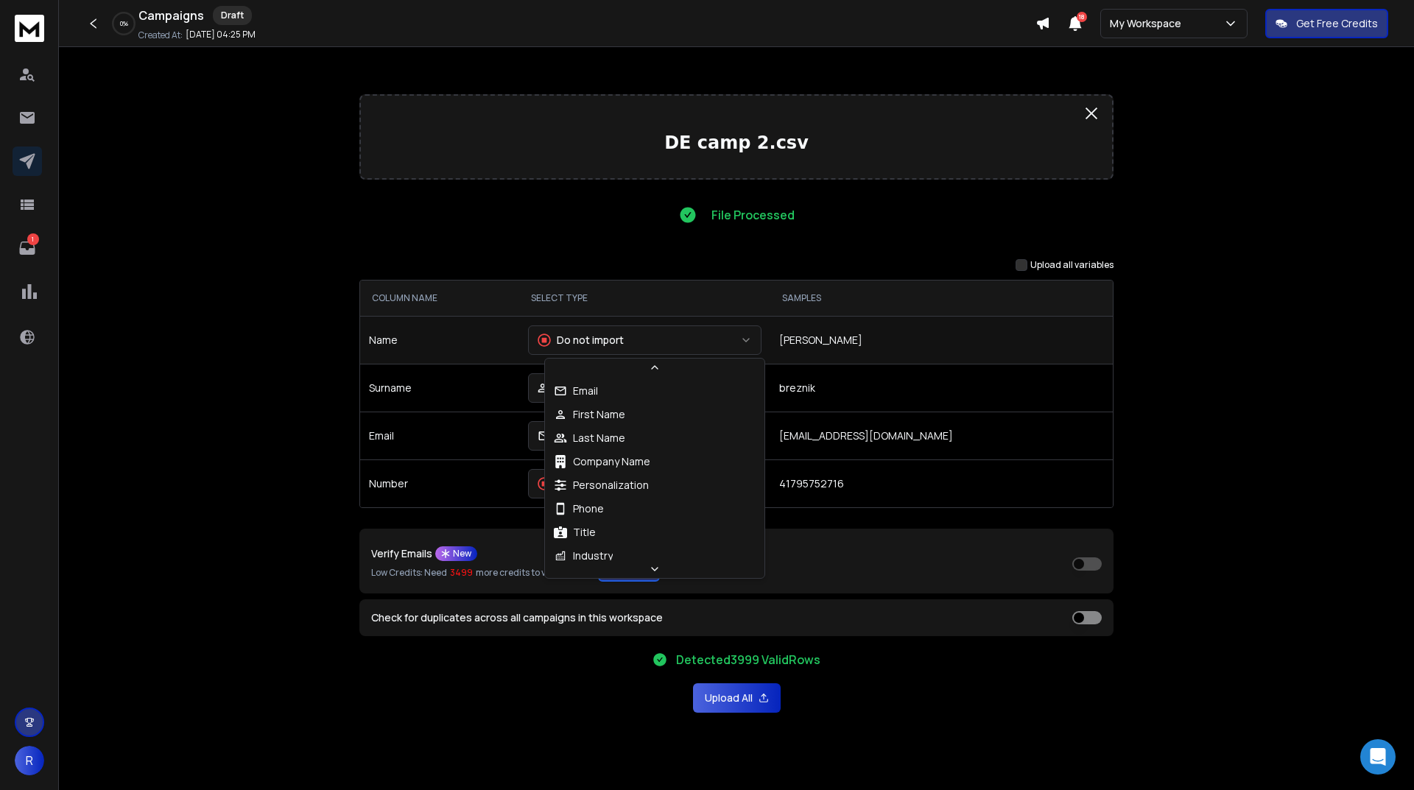
click at [690, 331] on button "Do not import" at bounding box center [644, 340] width 233 height 29
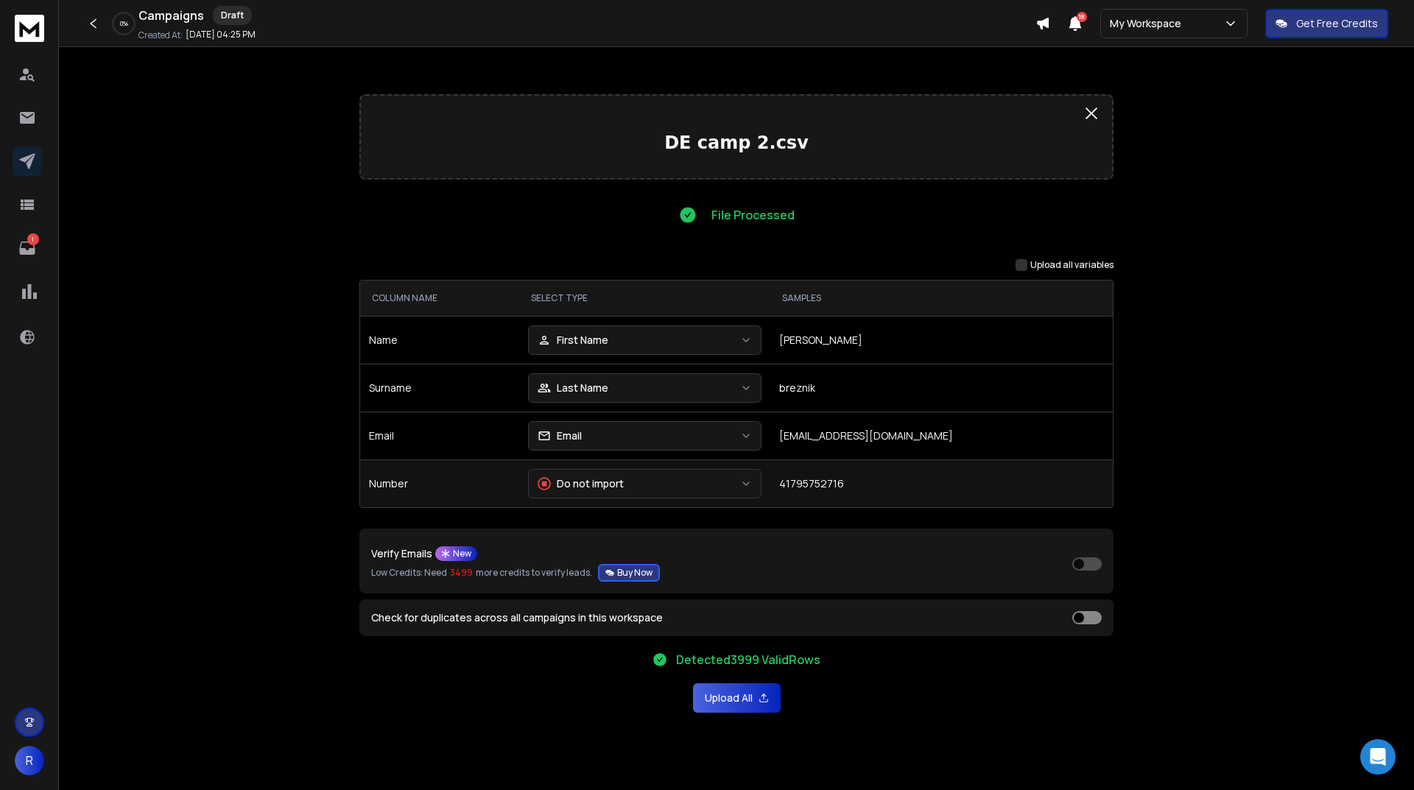
click at [655, 483] on button "Do not import" at bounding box center [644, 483] width 233 height 29
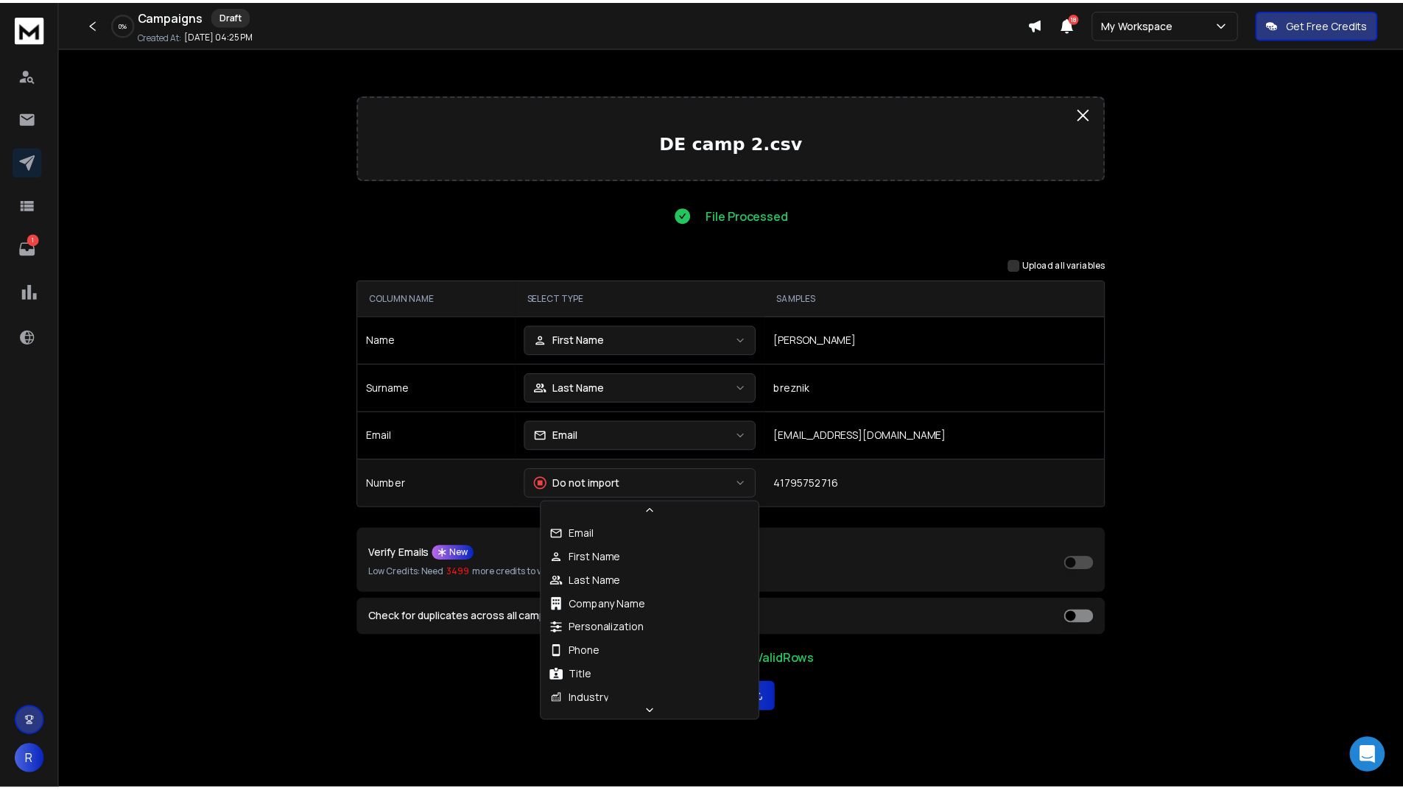
scroll to position [149, 0]
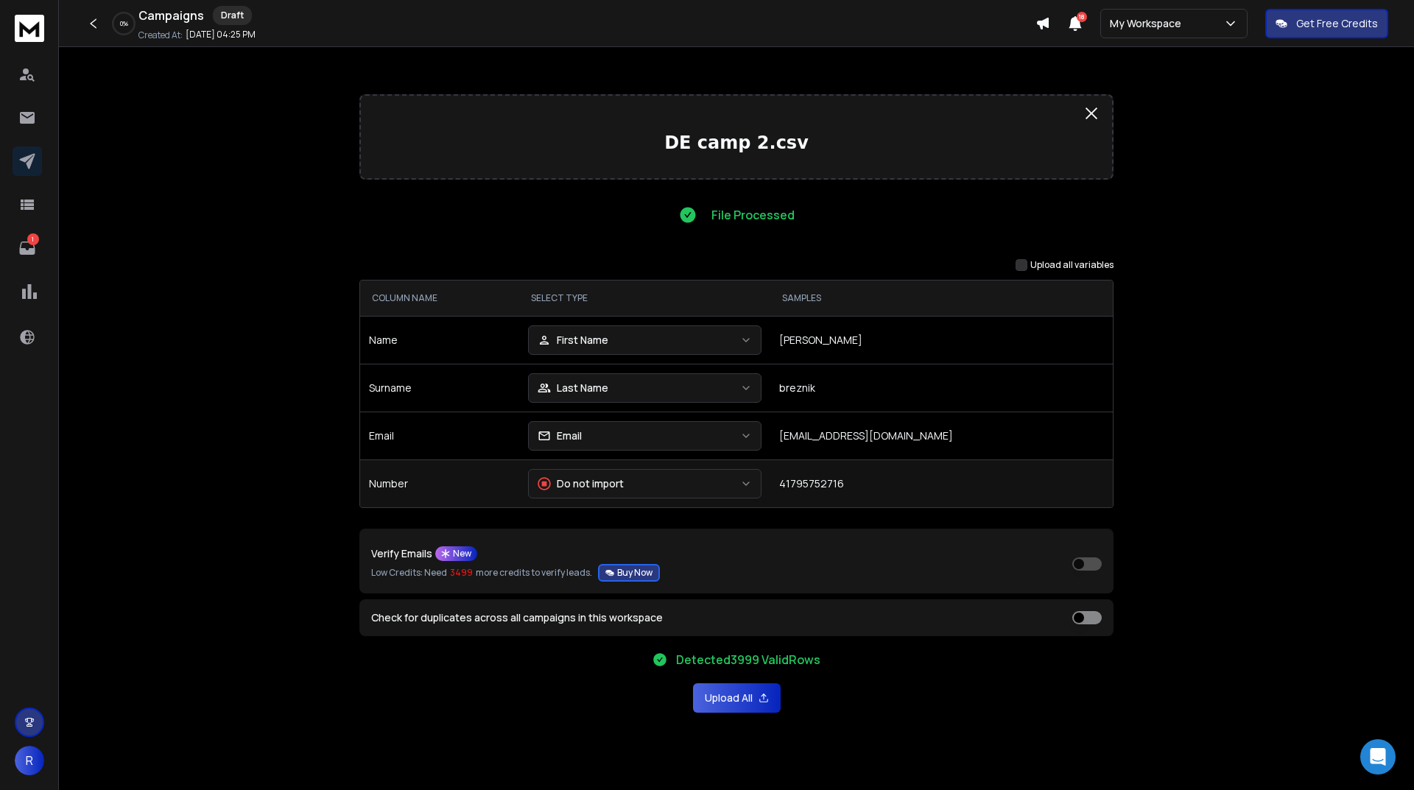
click at [655, 483] on button "Do not import" at bounding box center [644, 483] width 233 height 29
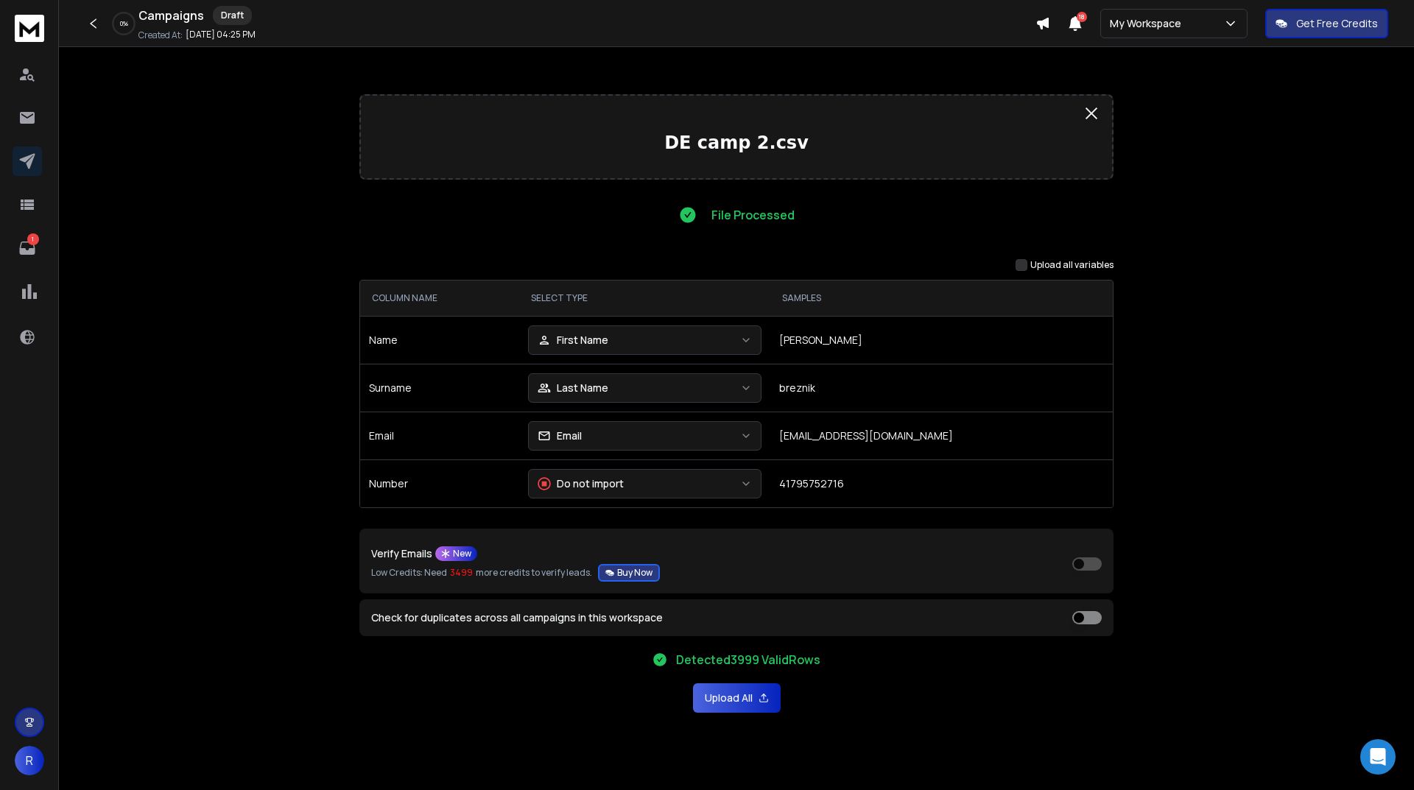
click at [1024, 267] on button "Upload all variables" at bounding box center [1022, 265] width 12 height 12
click at [1024, 266] on button "Upload all variables" at bounding box center [1022, 265] width 12 height 12
click at [766, 706] on button "Upload All" at bounding box center [737, 697] width 88 height 29
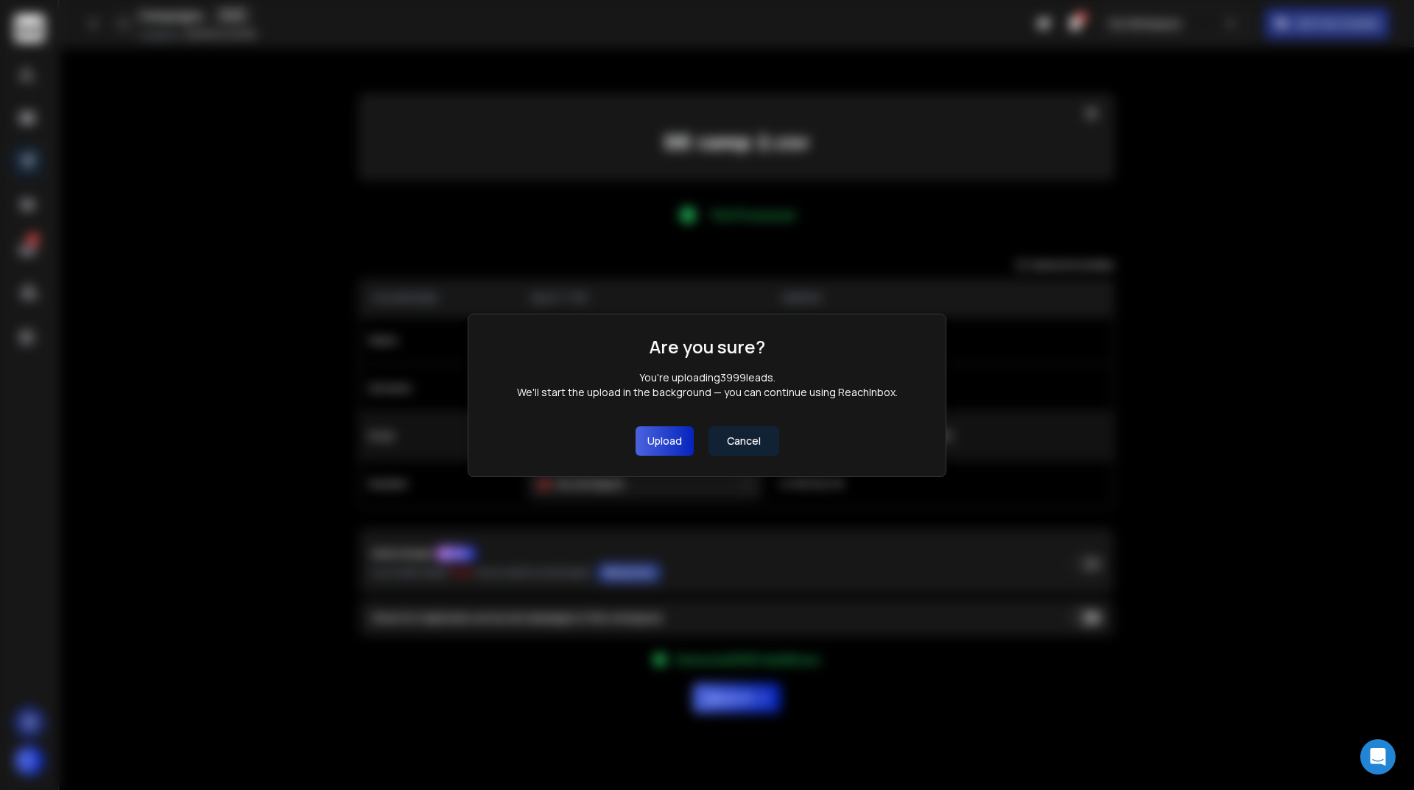
click at [728, 438] on button "Cancel" at bounding box center [743, 440] width 71 height 29
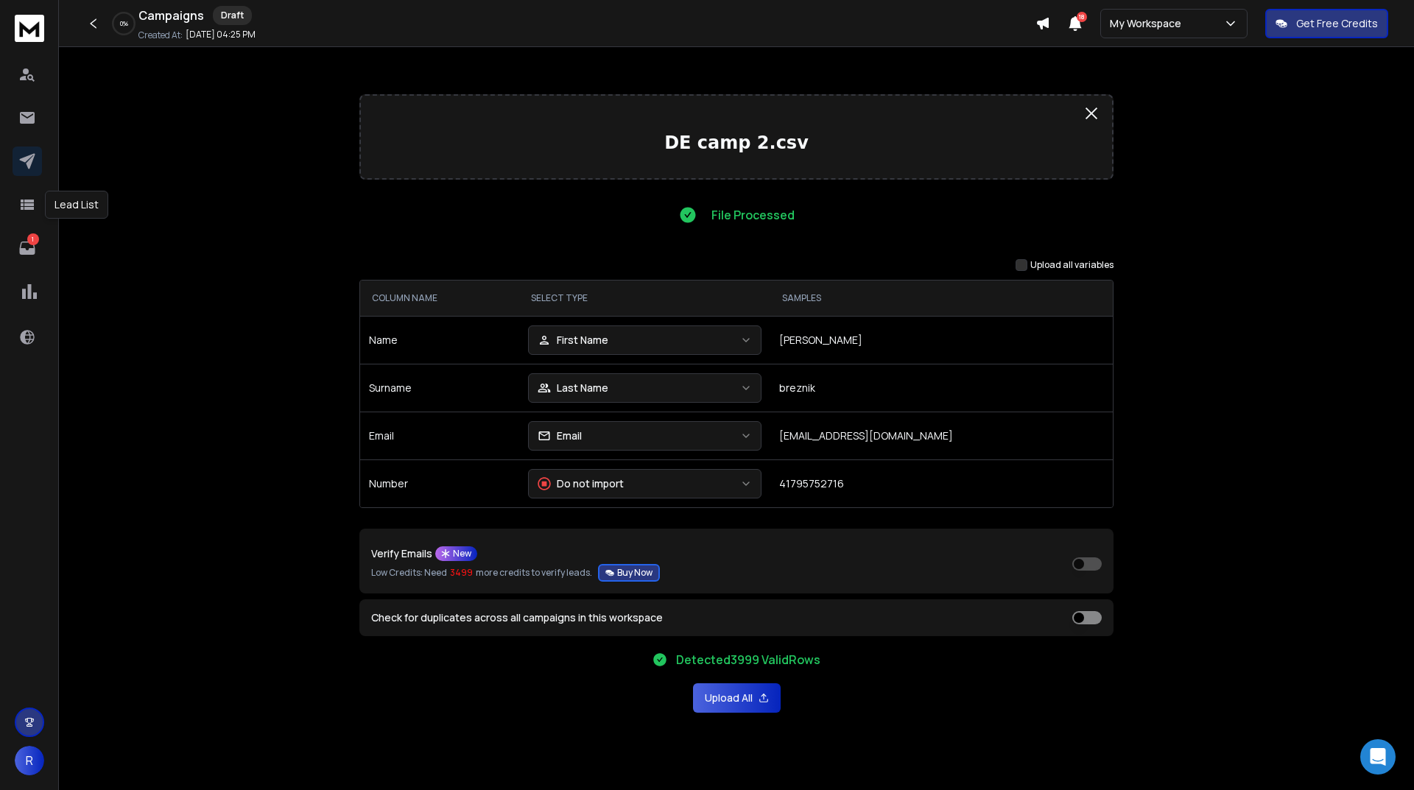
click at [35, 170] on link at bounding box center [27, 161] width 29 height 29
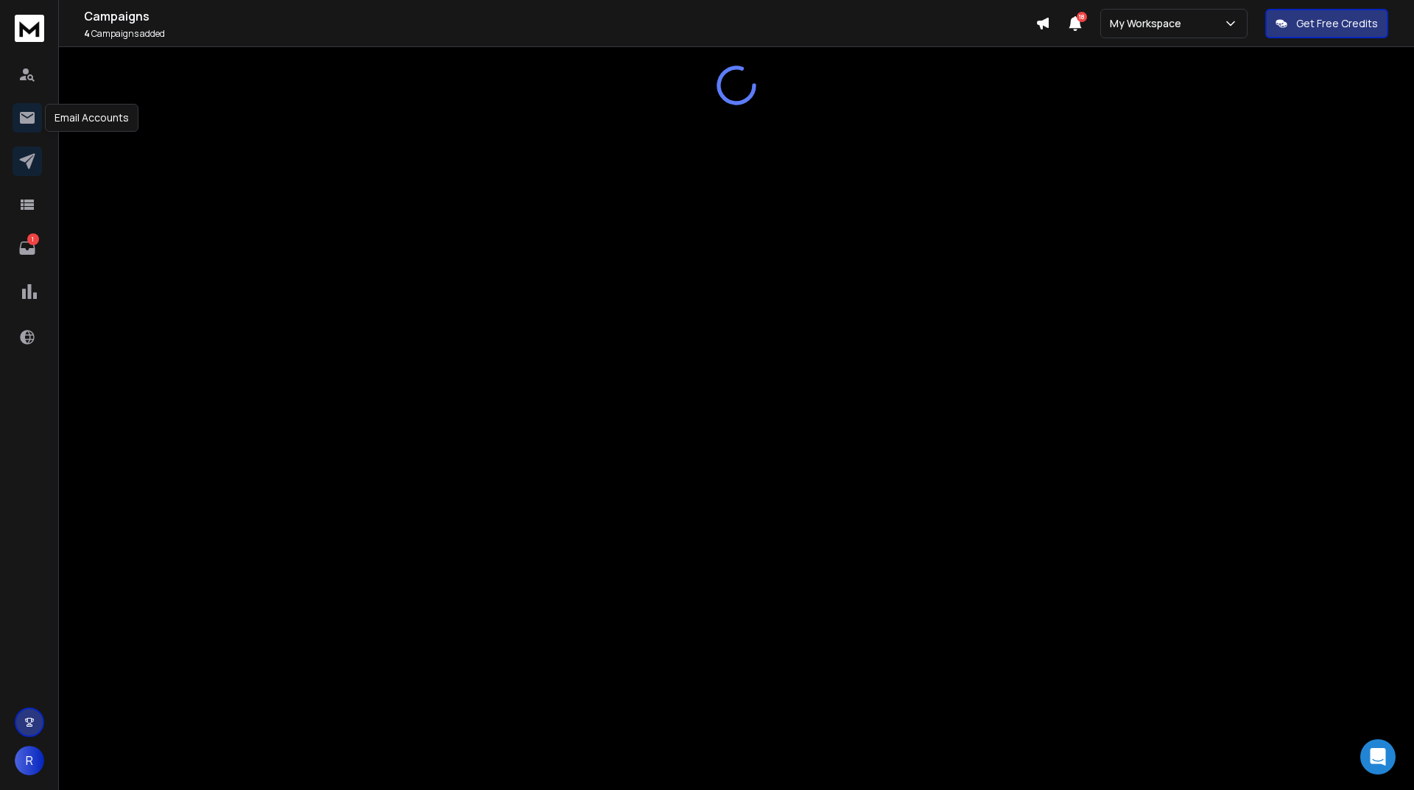
click at [31, 106] on link at bounding box center [27, 117] width 29 height 29
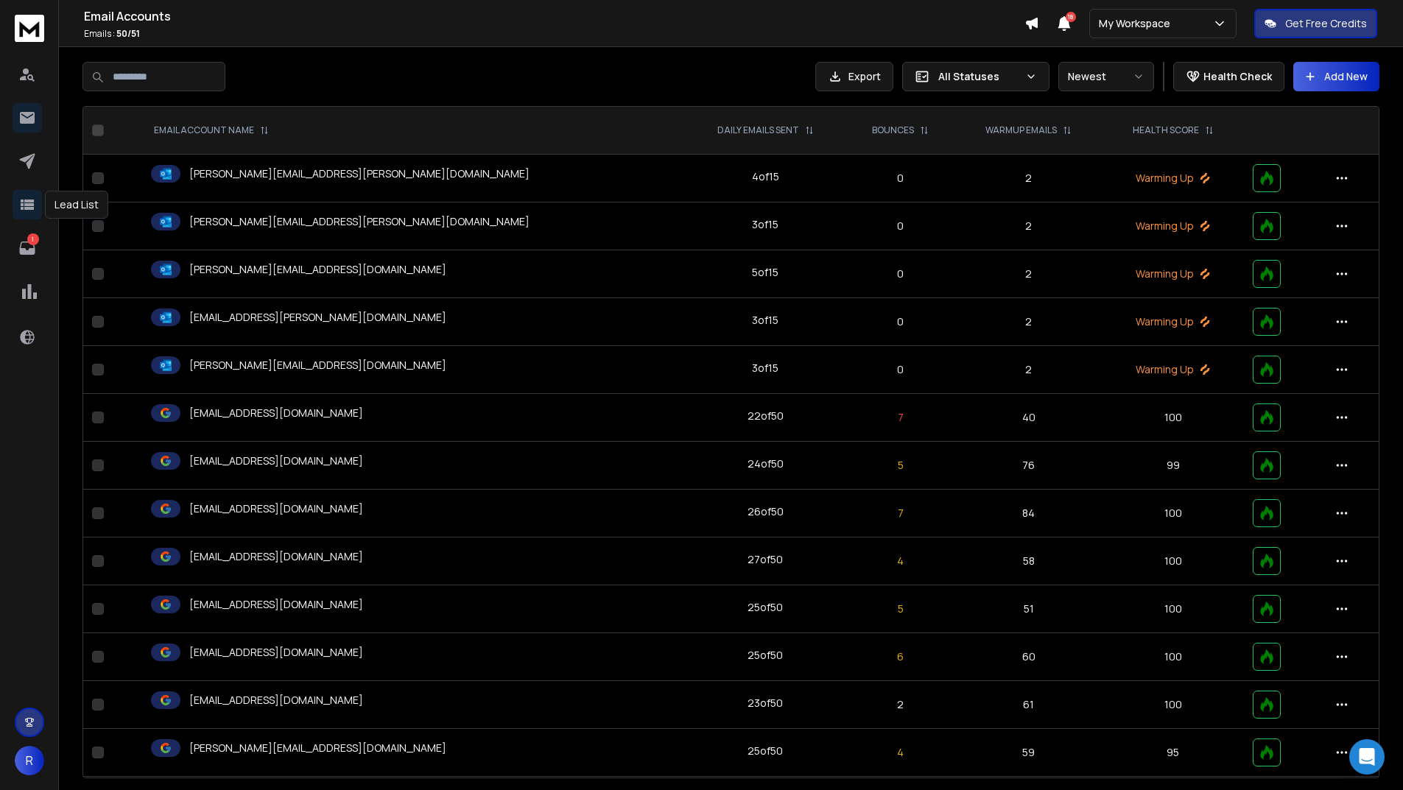
click at [31, 196] on icon at bounding box center [27, 205] width 18 height 18
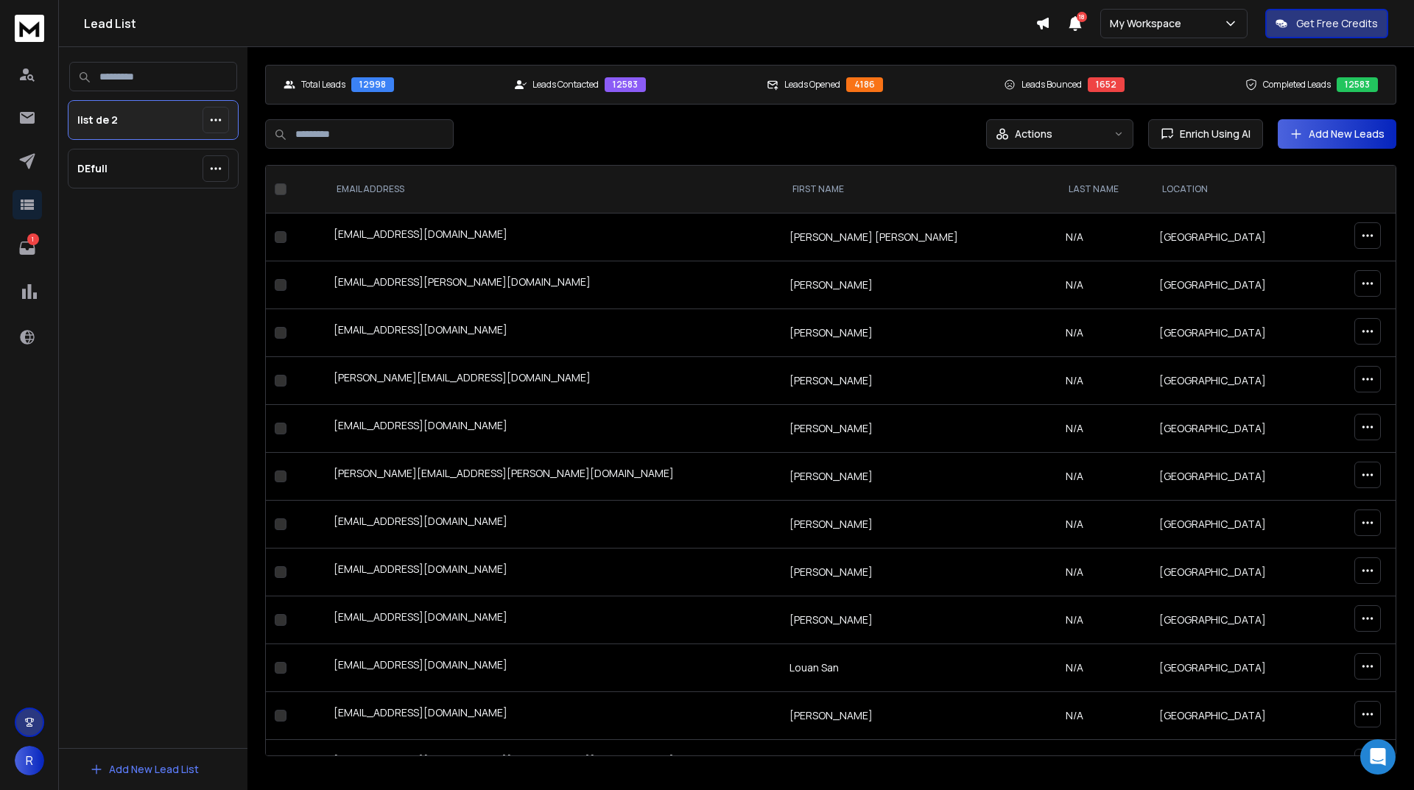
click at [97, 153] on div "DEfull" at bounding box center [153, 169] width 171 height 40
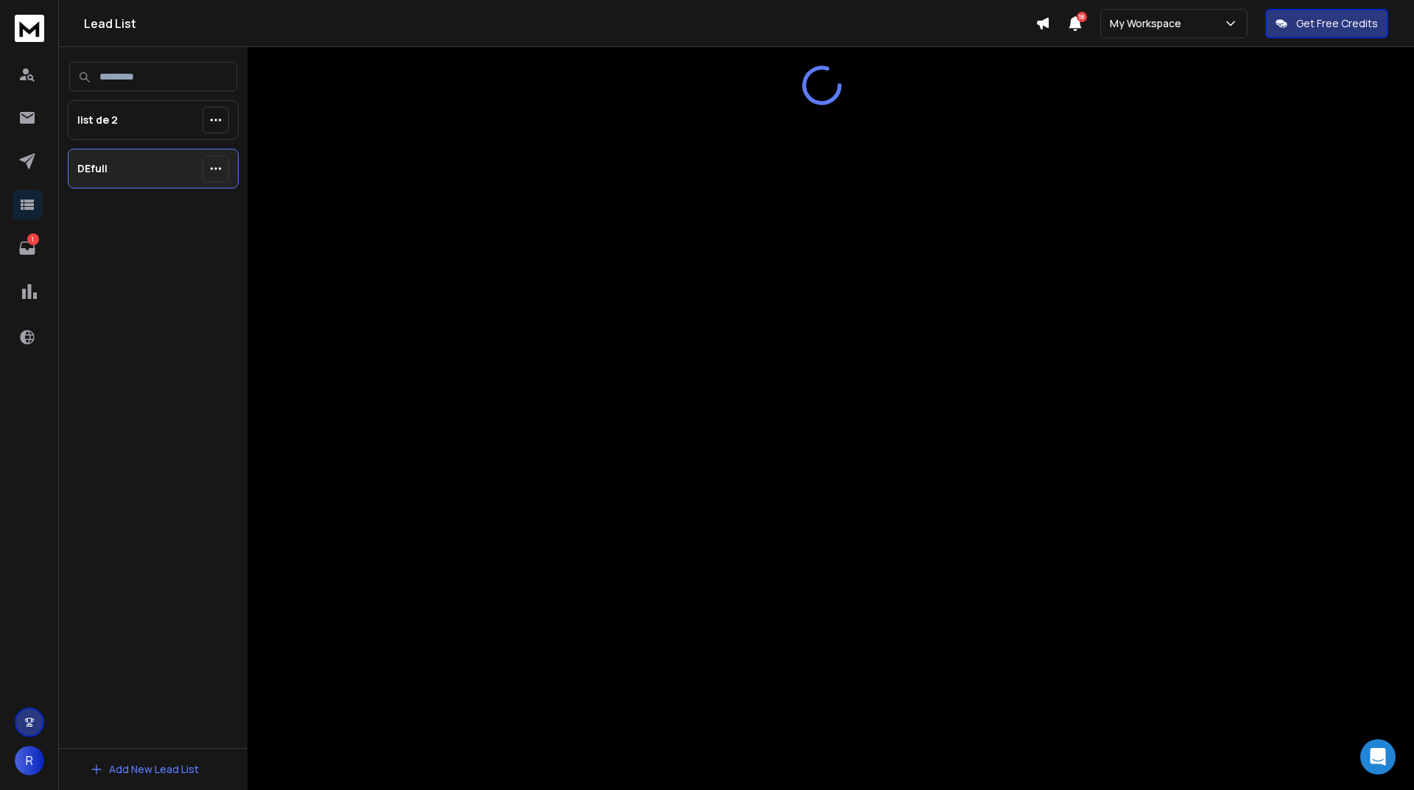
click at [114, 109] on div "list de 2" at bounding box center [153, 120] width 171 height 40
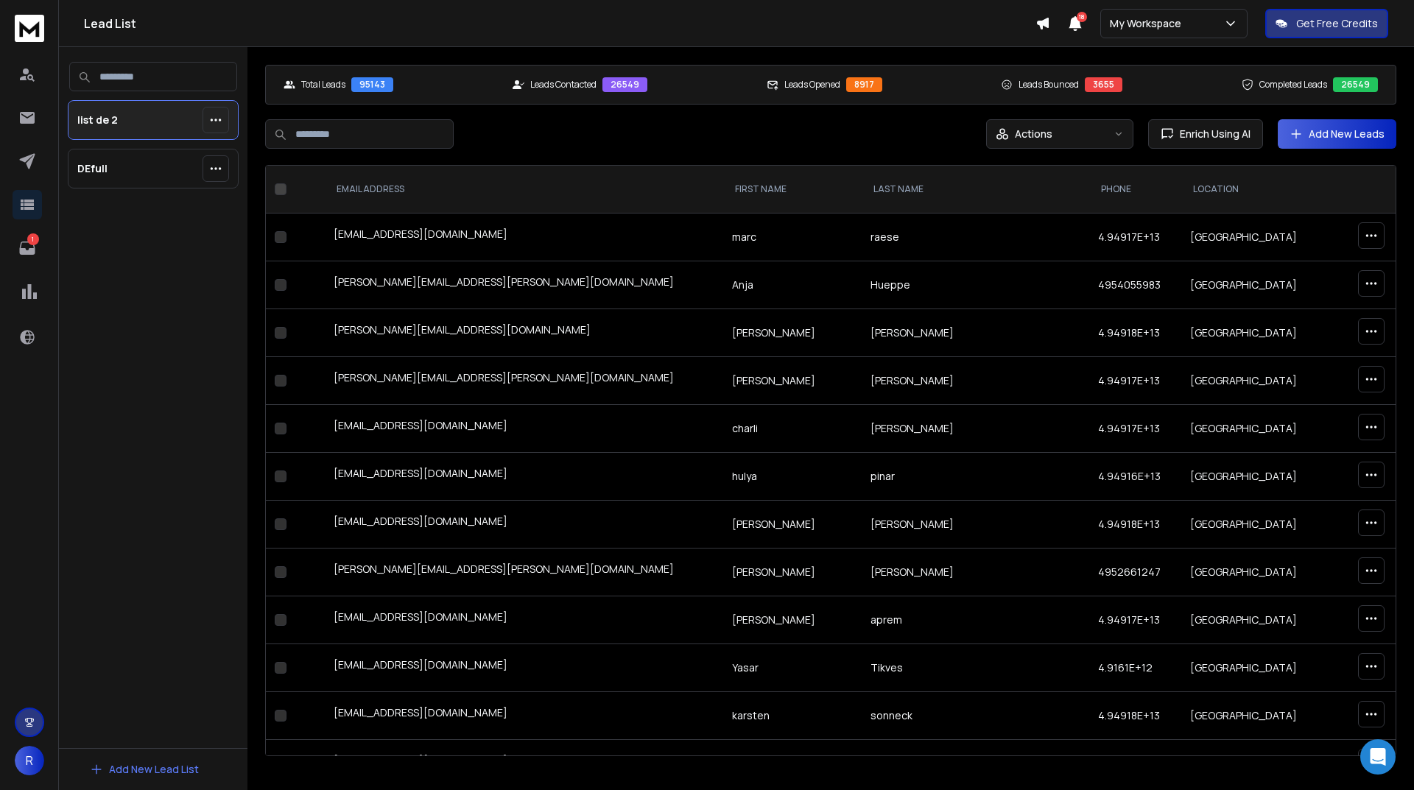
click at [101, 166] on p "DEfull" at bounding box center [92, 168] width 30 height 15
click at [145, 756] on button "Add New Lead List" at bounding box center [144, 769] width 133 height 29
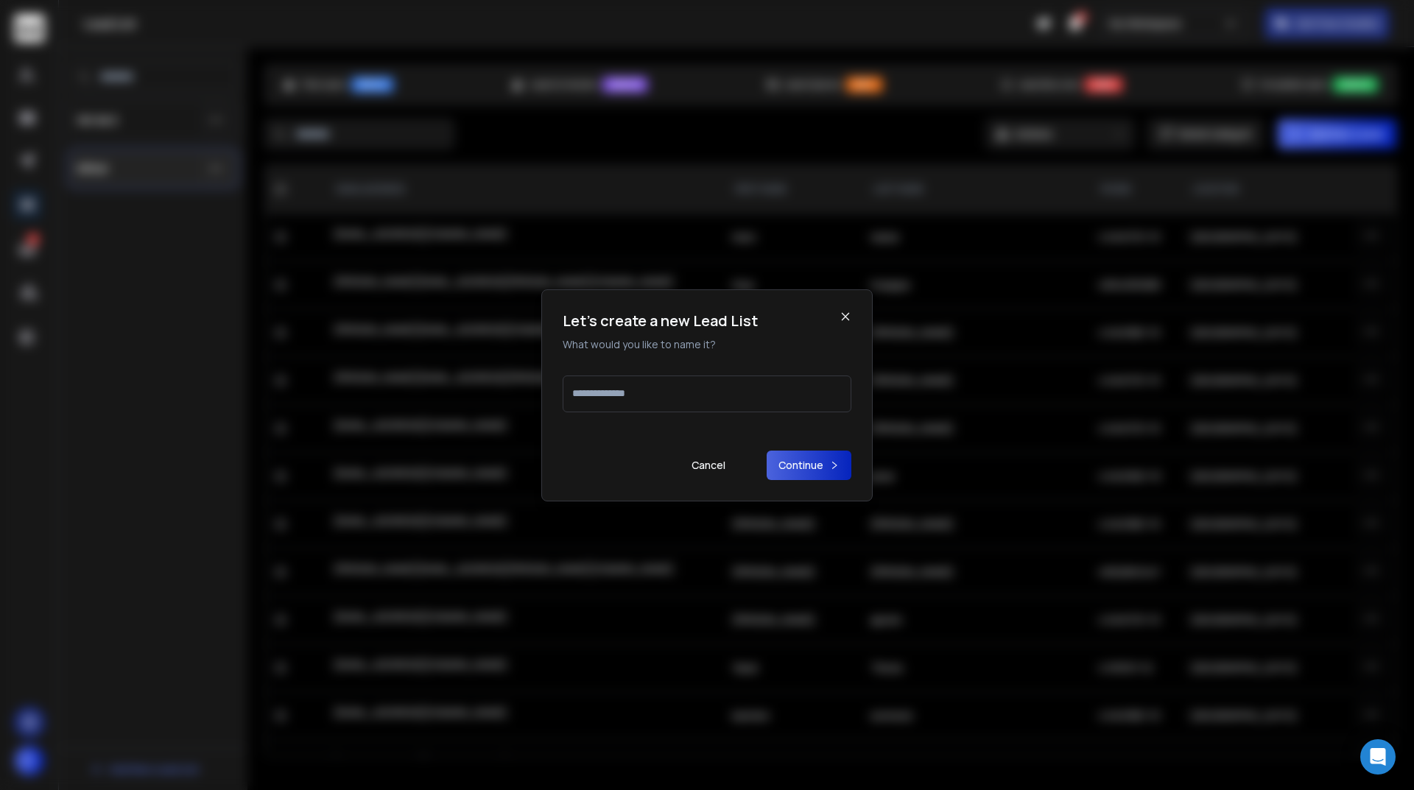
click at [720, 393] on input at bounding box center [707, 394] width 289 height 37
type input "********"
click at [805, 463] on button "Continue" at bounding box center [809, 465] width 85 height 29
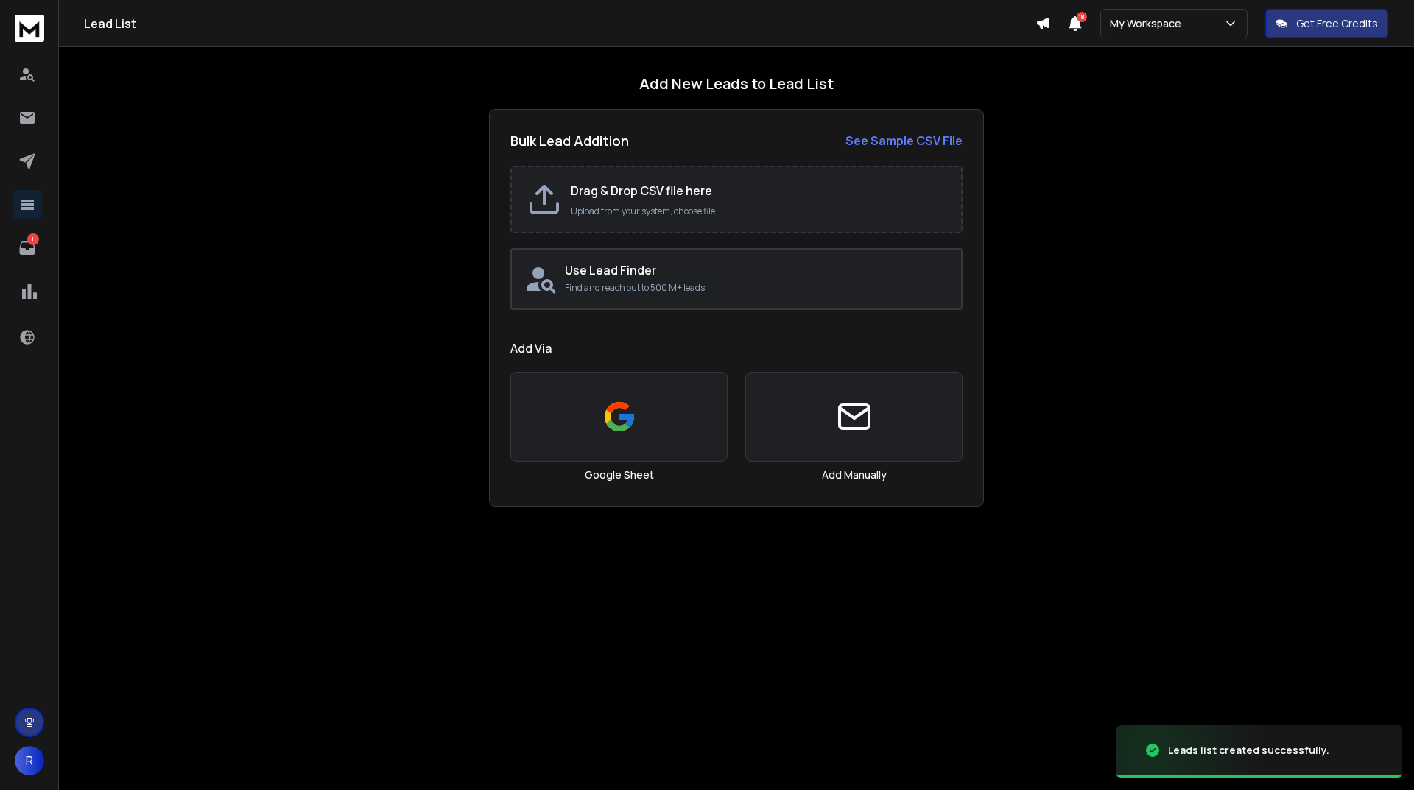
click at [621, 186] on h2 "Drag & Drop CSV file here" at bounding box center [759, 191] width 376 height 18
type input "**********"
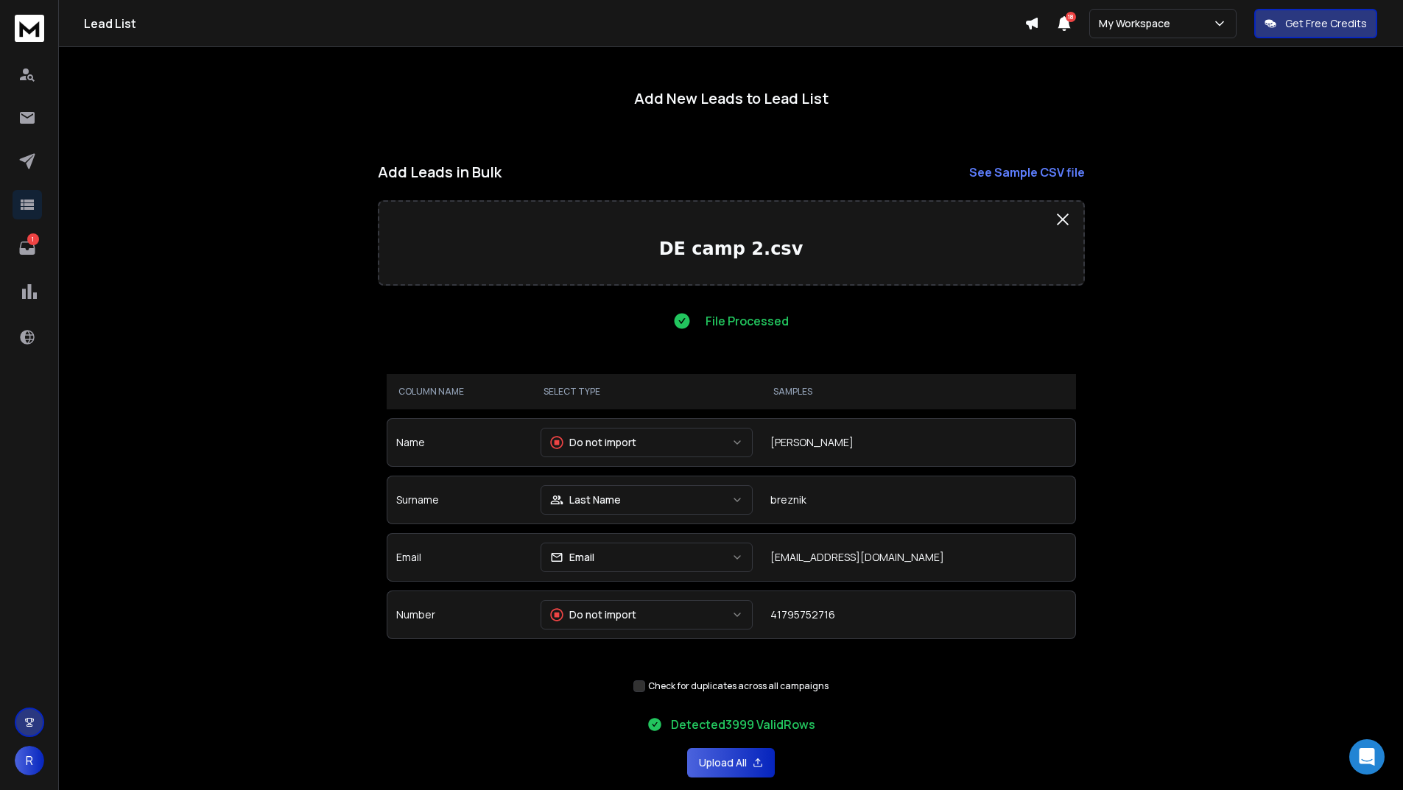
scroll to position [35, 0]
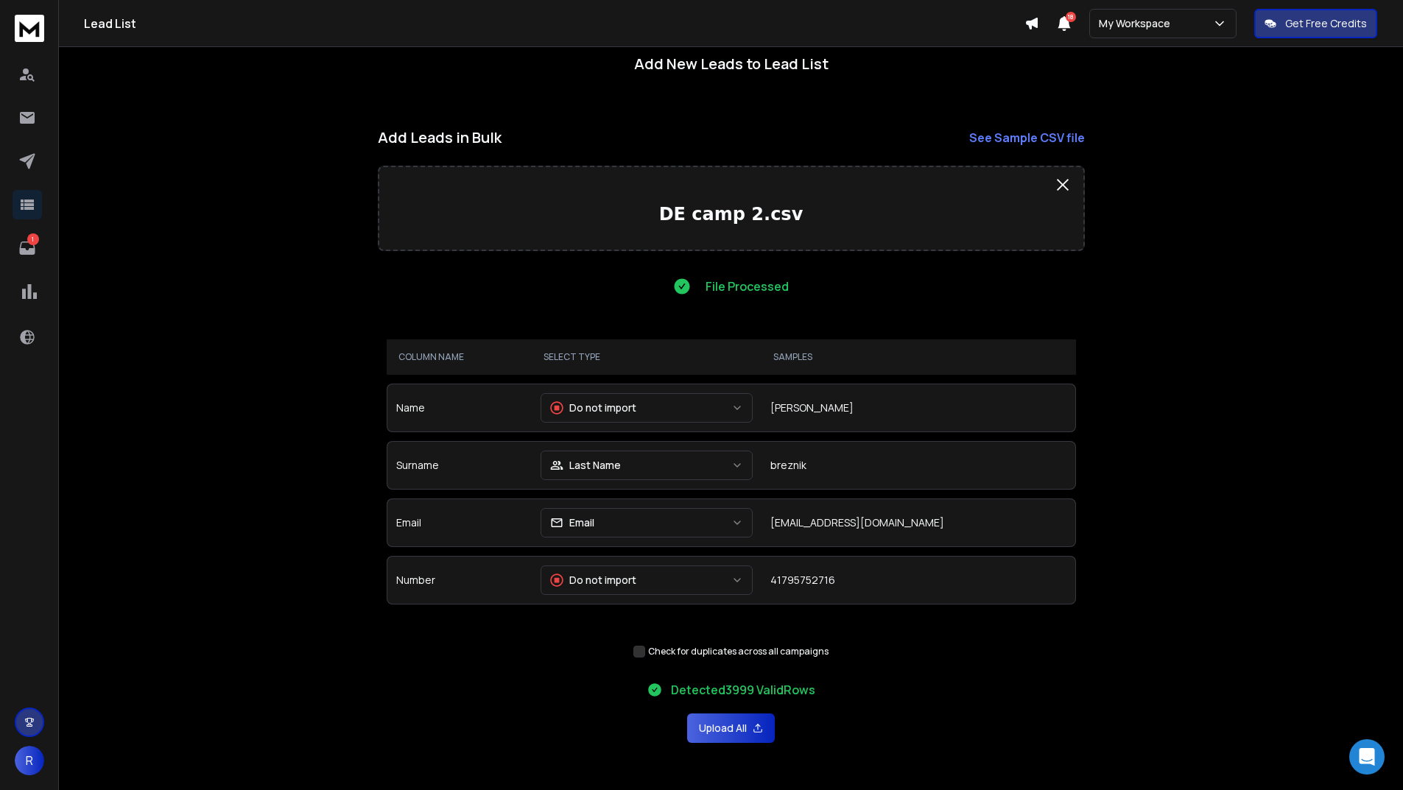
click at [752, 686] on p "Detected 3999 Valid Rows" at bounding box center [743, 690] width 144 height 18
click at [753, 687] on p "Detected 3999 Valid Rows" at bounding box center [743, 690] width 144 height 18
click at [754, 688] on p "Detected 3999 Valid Rows" at bounding box center [743, 690] width 144 height 18
click at [845, 683] on div "DE camp 2.csv File Processed COLUMN NAME SELECT TYPE SAMPLES Name Do not import…" at bounding box center [731, 454] width 707 height 577
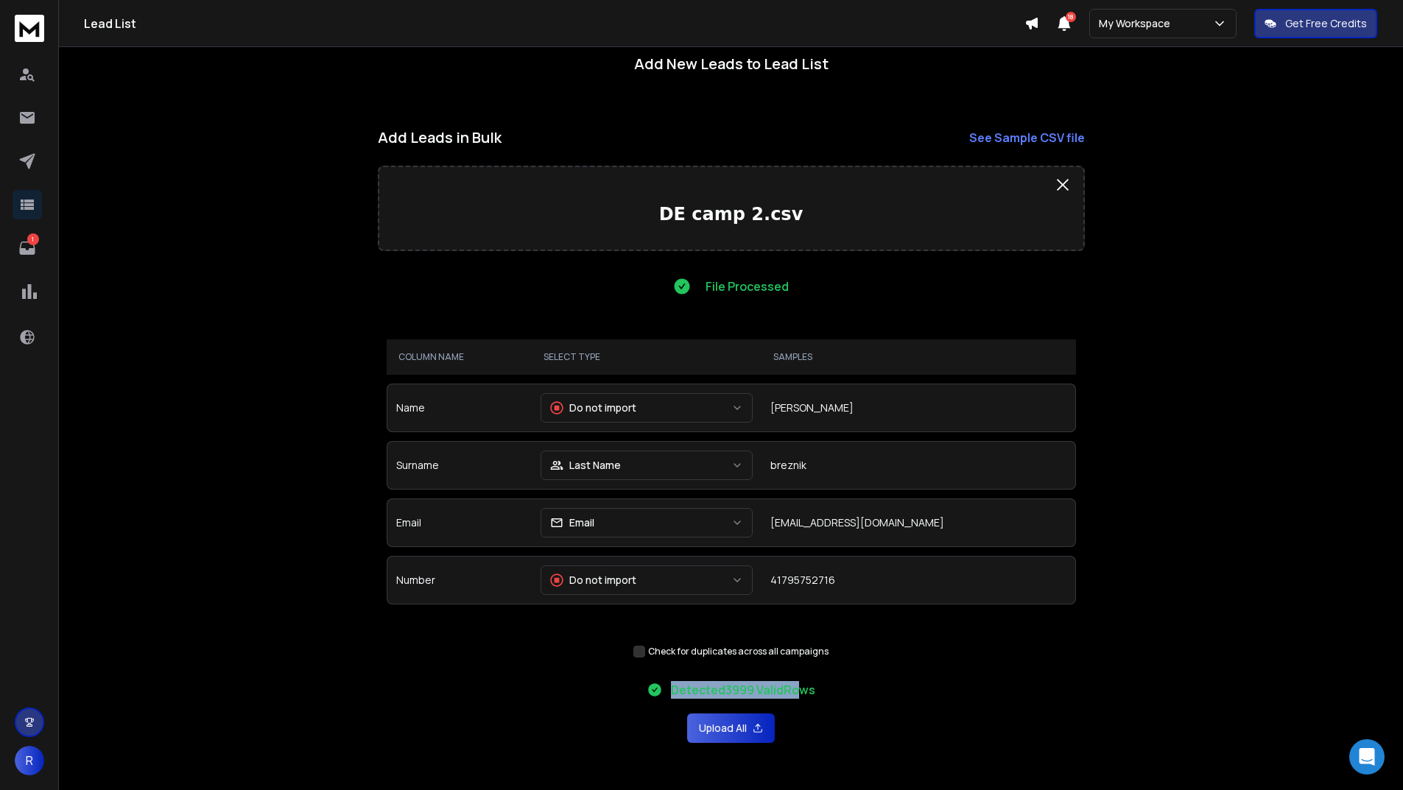
drag, startPoint x: 792, startPoint y: 688, endPoint x: 659, endPoint y: 689, distance: 132.6
click at [658, 690] on div "Detected 3999 Valid Rows" at bounding box center [731, 690] width 168 height 18
click at [692, 688] on p "Detected 3999 Valid Rows" at bounding box center [743, 690] width 144 height 18
click at [1061, 175] on div "DE camp 2.csv" at bounding box center [731, 208] width 707 height 85
click at [1063, 183] on icon at bounding box center [1063, 185] width 18 height 18
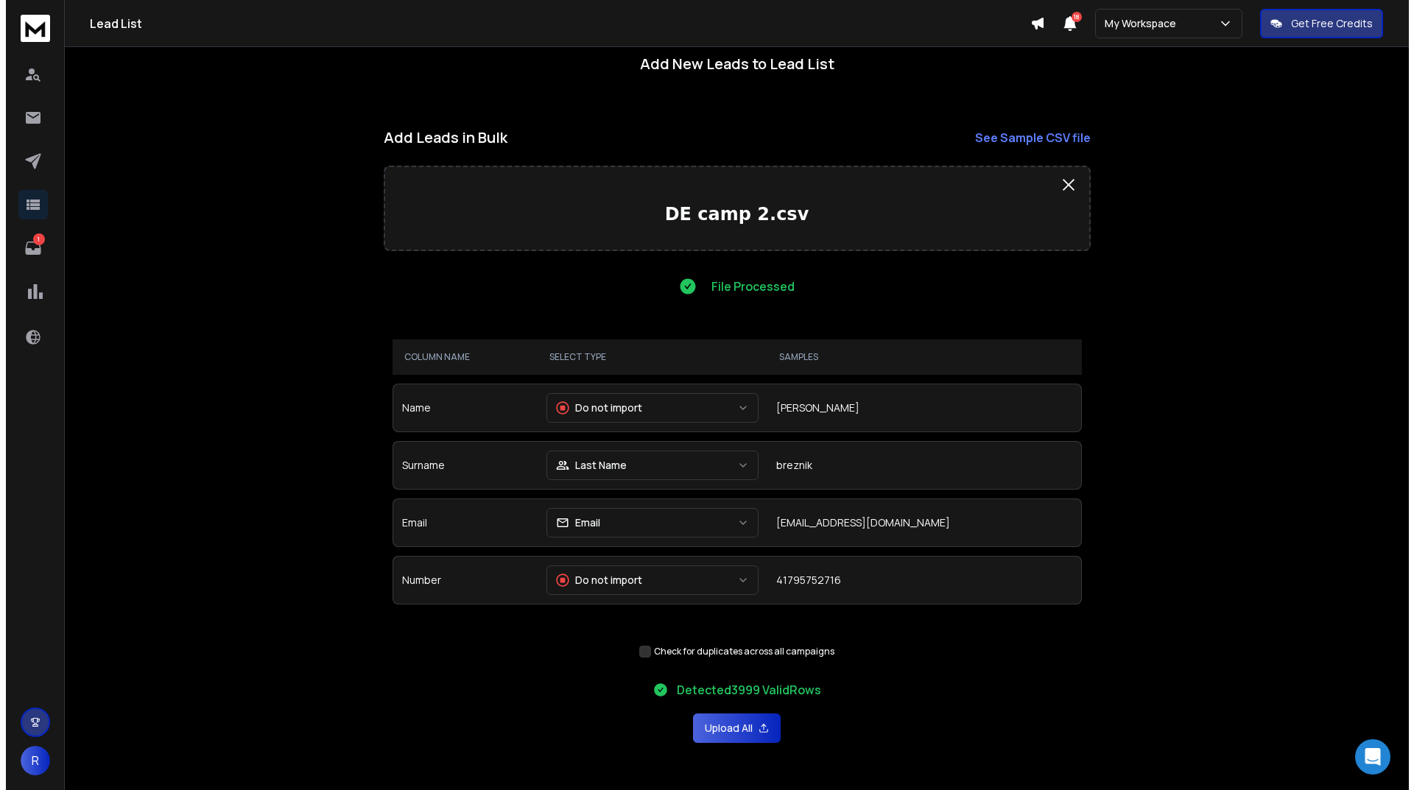
scroll to position [0, 0]
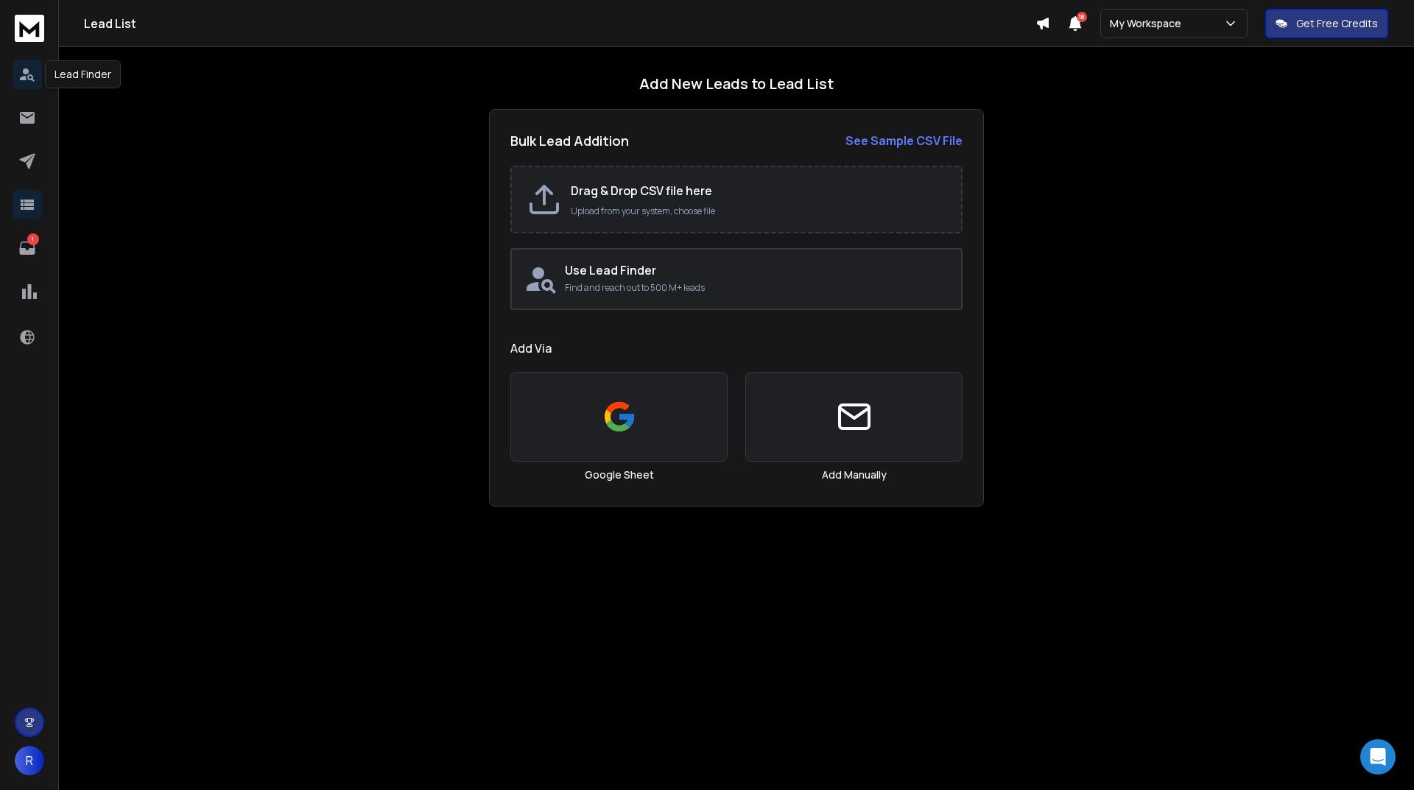
click at [23, 87] on link at bounding box center [27, 74] width 29 height 29
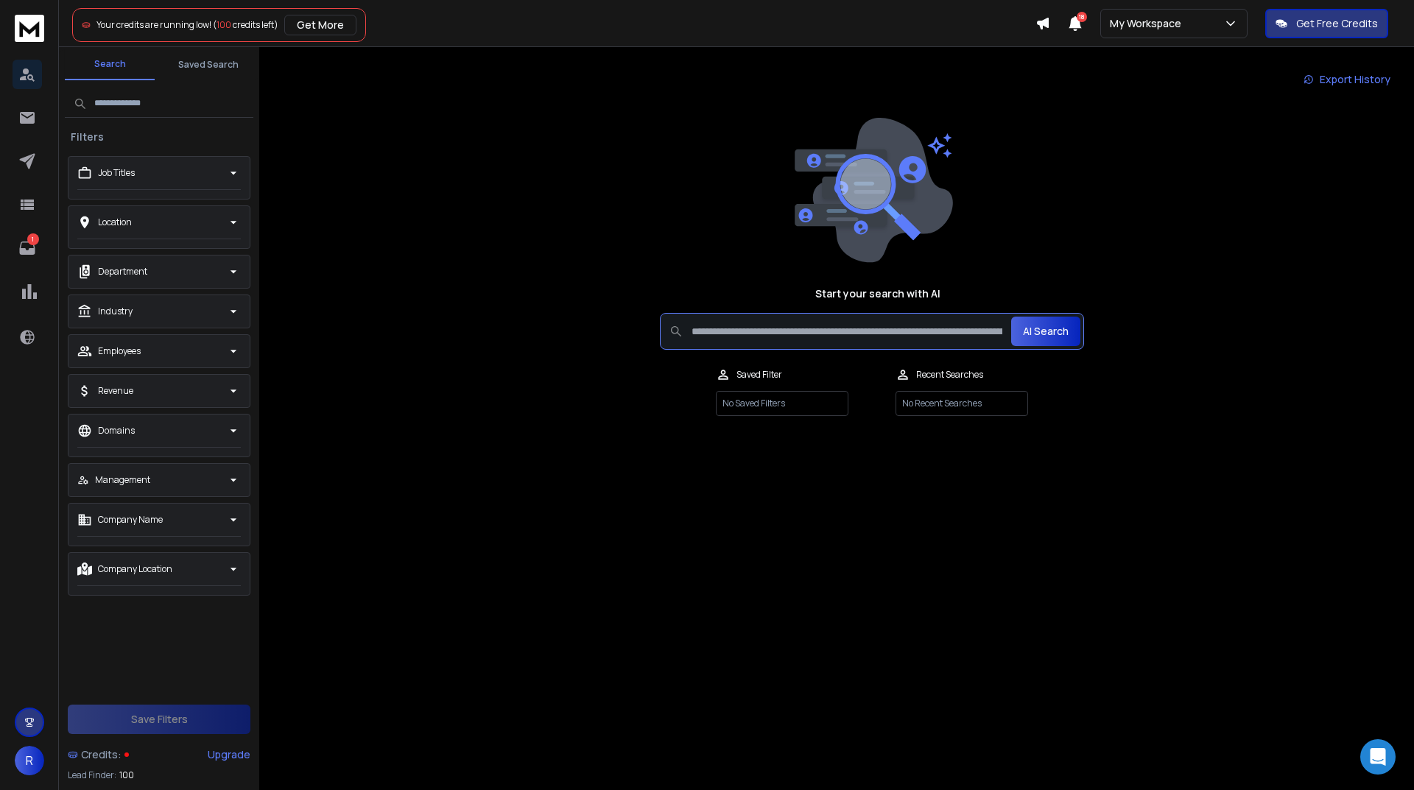
click at [226, 27] on span "100" at bounding box center [224, 24] width 15 height 13
click at [306, 25] on button "Get More" at bounding box center [320, 25] width 72 height 21
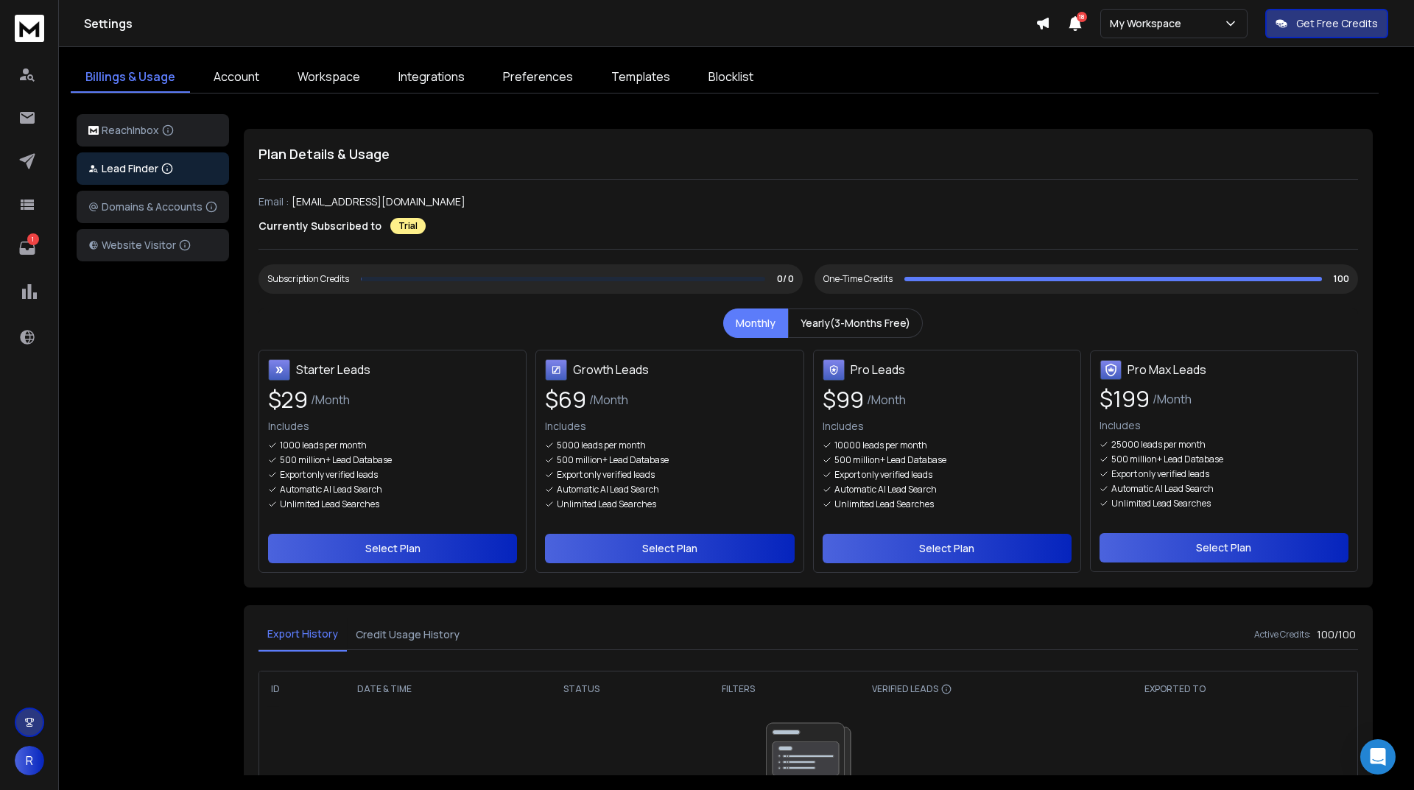
click at [669, 289] on div "Subscription Credits 0/ 0" at bounding box center [531, 278] width 544 height 29
drag, startPoint x: 416, startPoint y: 270, endPoint x: 405, endPoint y: 269, distance: 11.1
click at [416, 269] on div "Subscription Credits 0/ 0" at bounding box center [531, 278] width 544 height 29
click at [11, 243] on div "1 R" at bounding box center [29, 395] width 59 height 790
click at [26, 145] on div "1" at bounding box center [30, 209] width 34 height 298
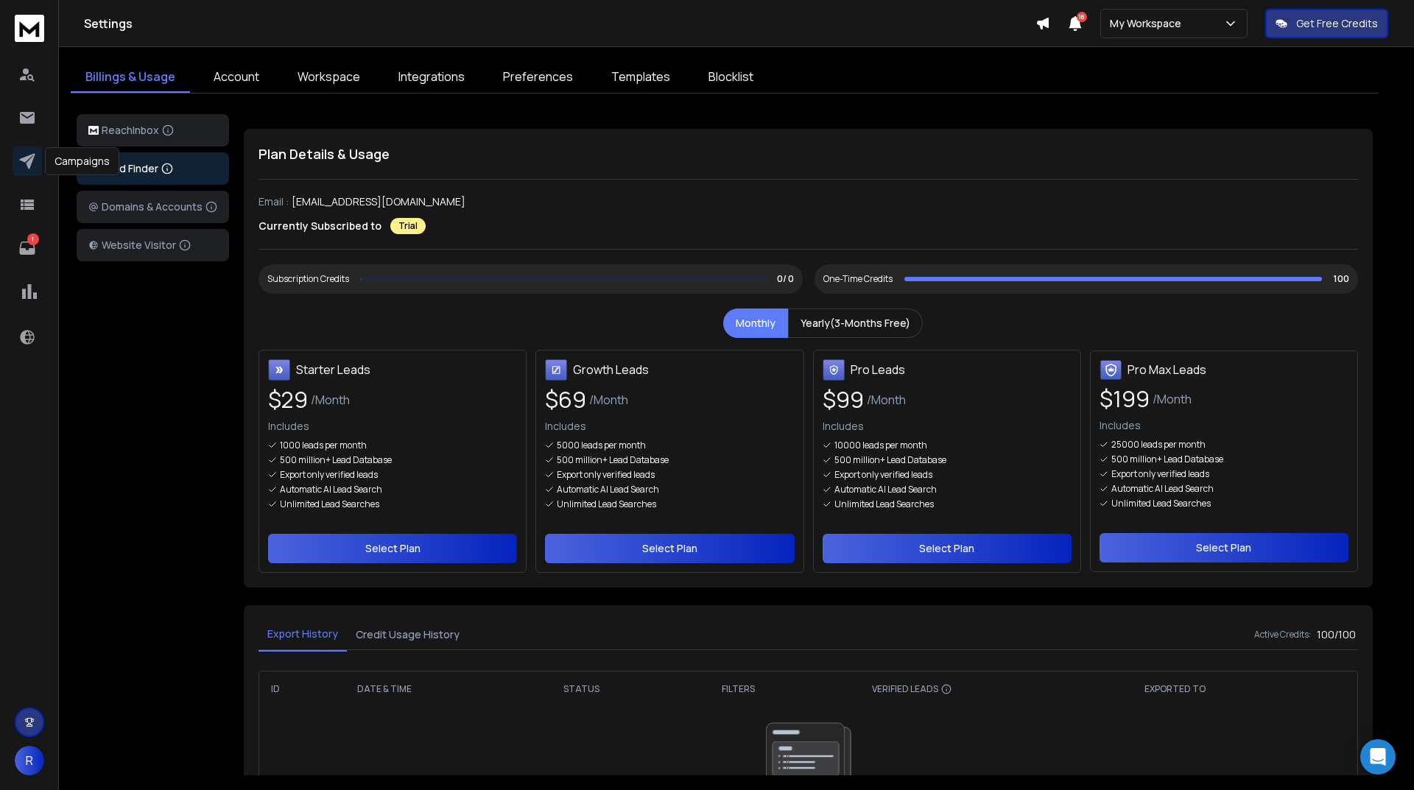
click at [35, 155] on icon at bounding box center [27, 161] width 18 height 18
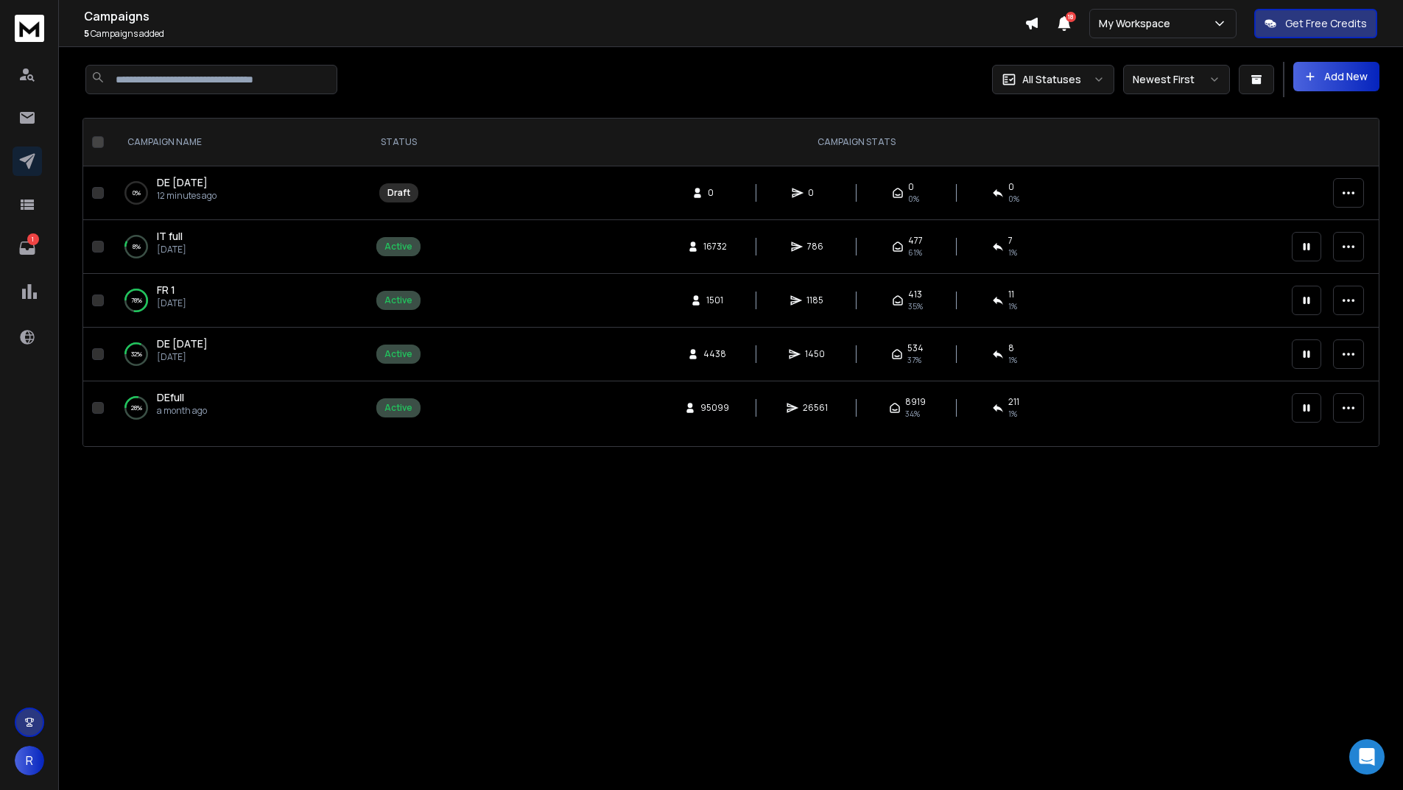
click at [470, 199] on div "0 0 0 0% 0 0%" at bounding box center [856, 193] width 836 height 24
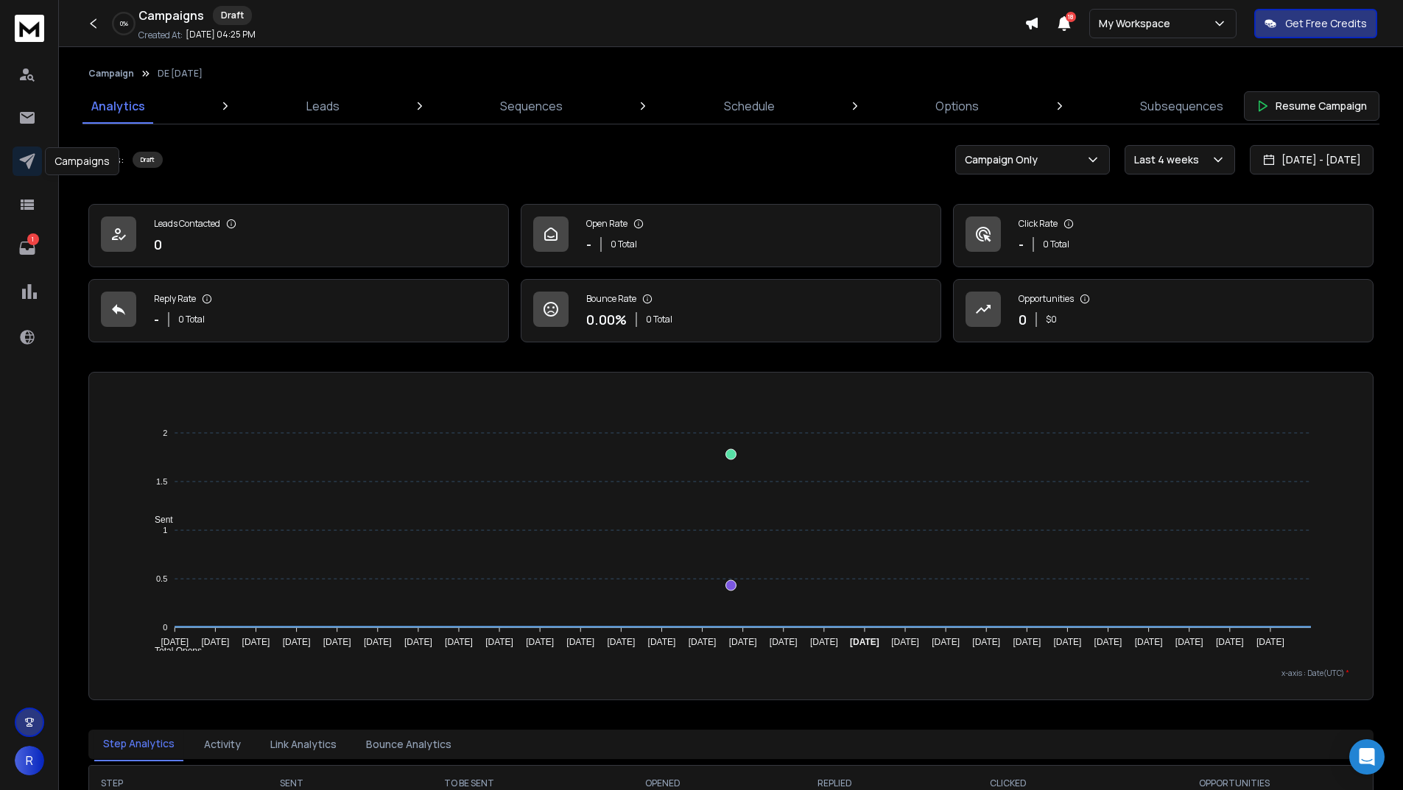
click at [28, 155] on icon at bounding box center [27, 161] width 18 height 18
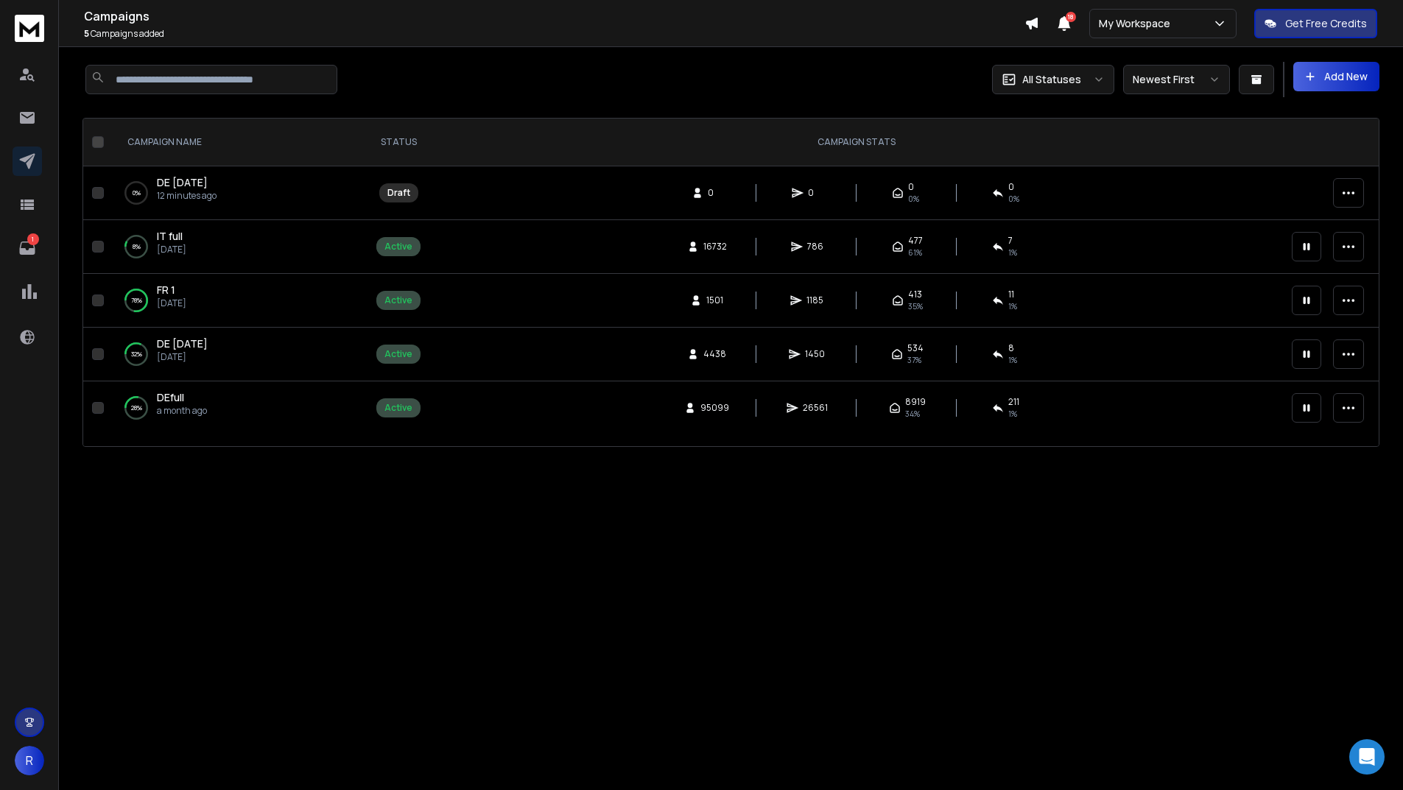
click at [1352, 190] on icon "button" at bounding box center [1348, 193] width 15 height 15
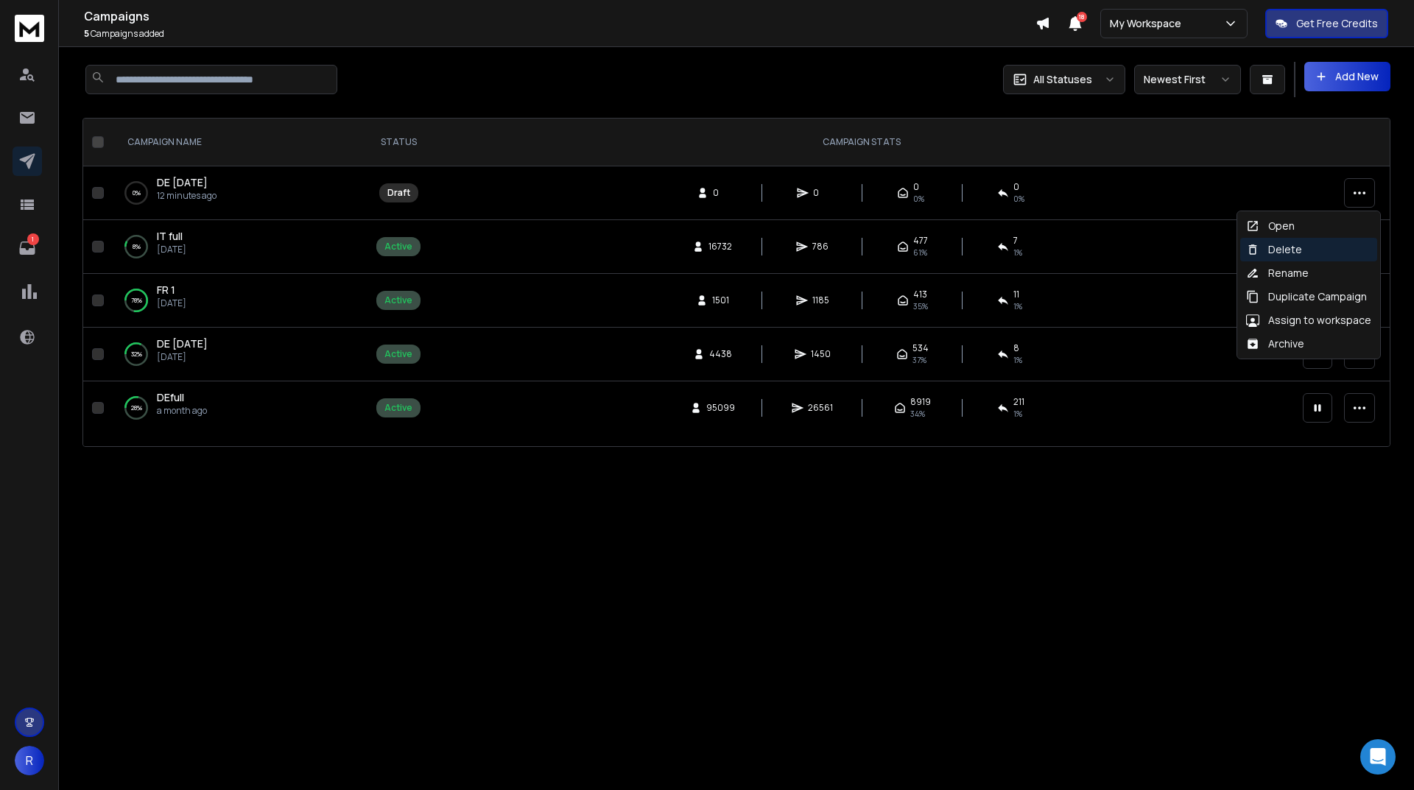
click at [1279, 250] on div "Delete" at bounding box center [1274, 249] width 56 height 15
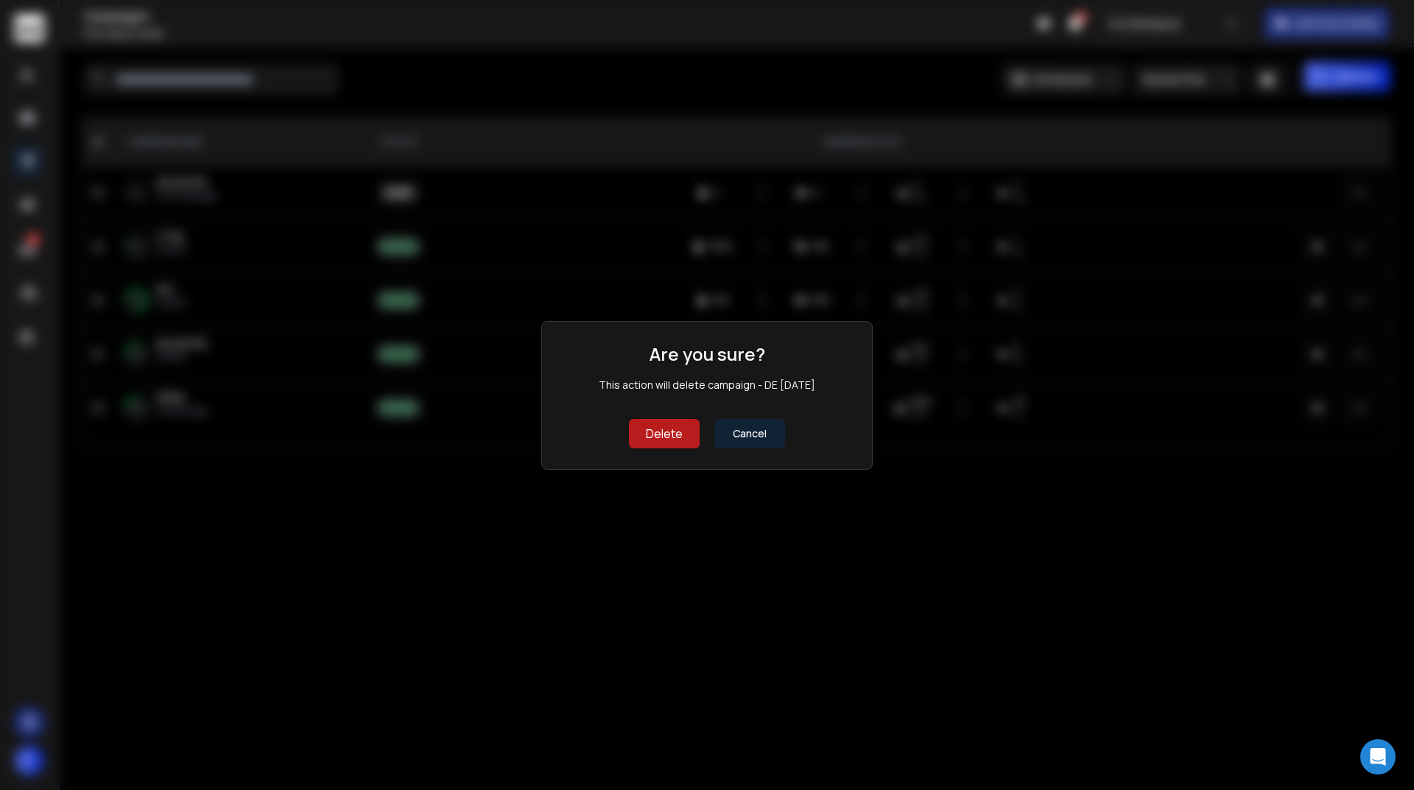
click at [640, 440] on button "Delete" at bounding box center [664, 433] width 71 height 29
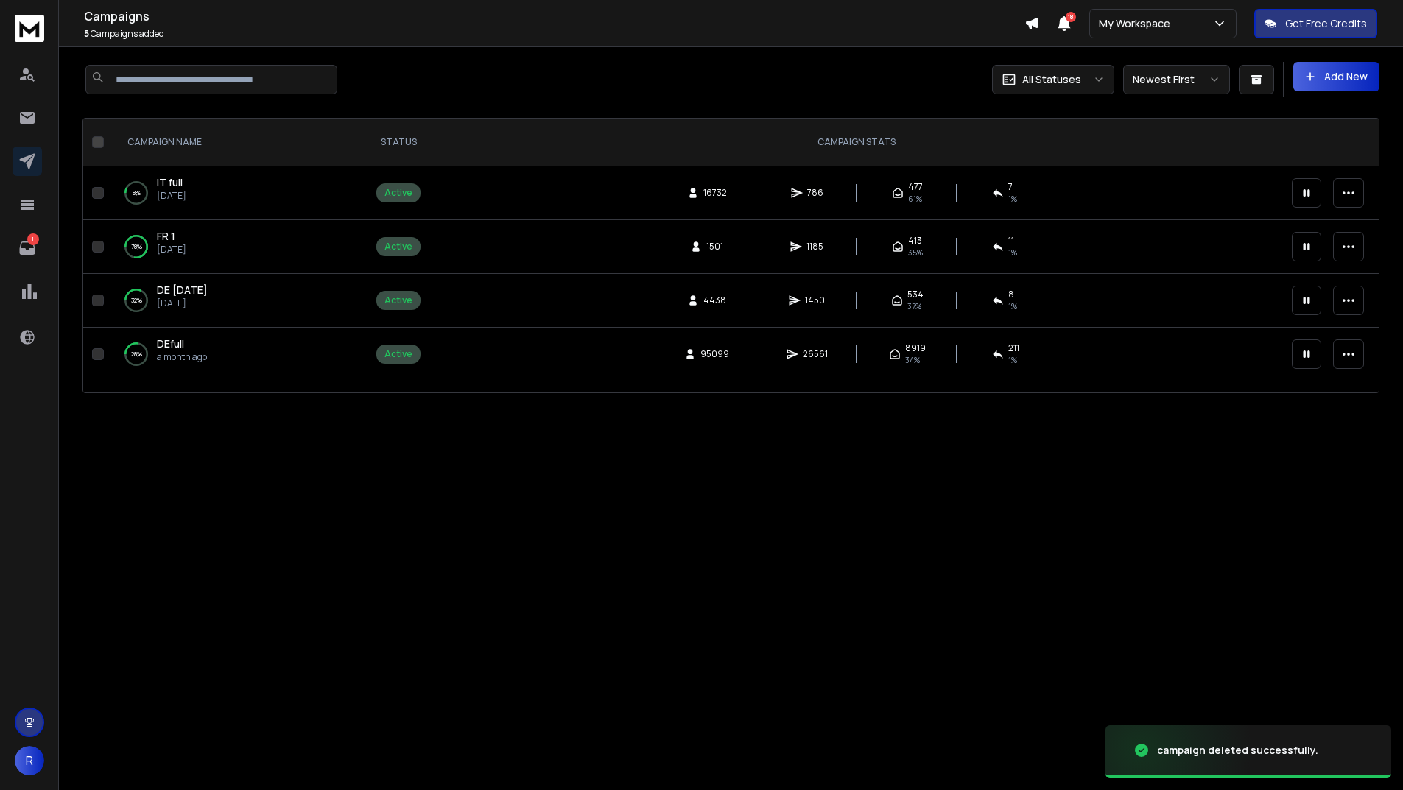
click at [1344, 72] on button "Add New" at bounding box center [1336, 76] width 86 height 29
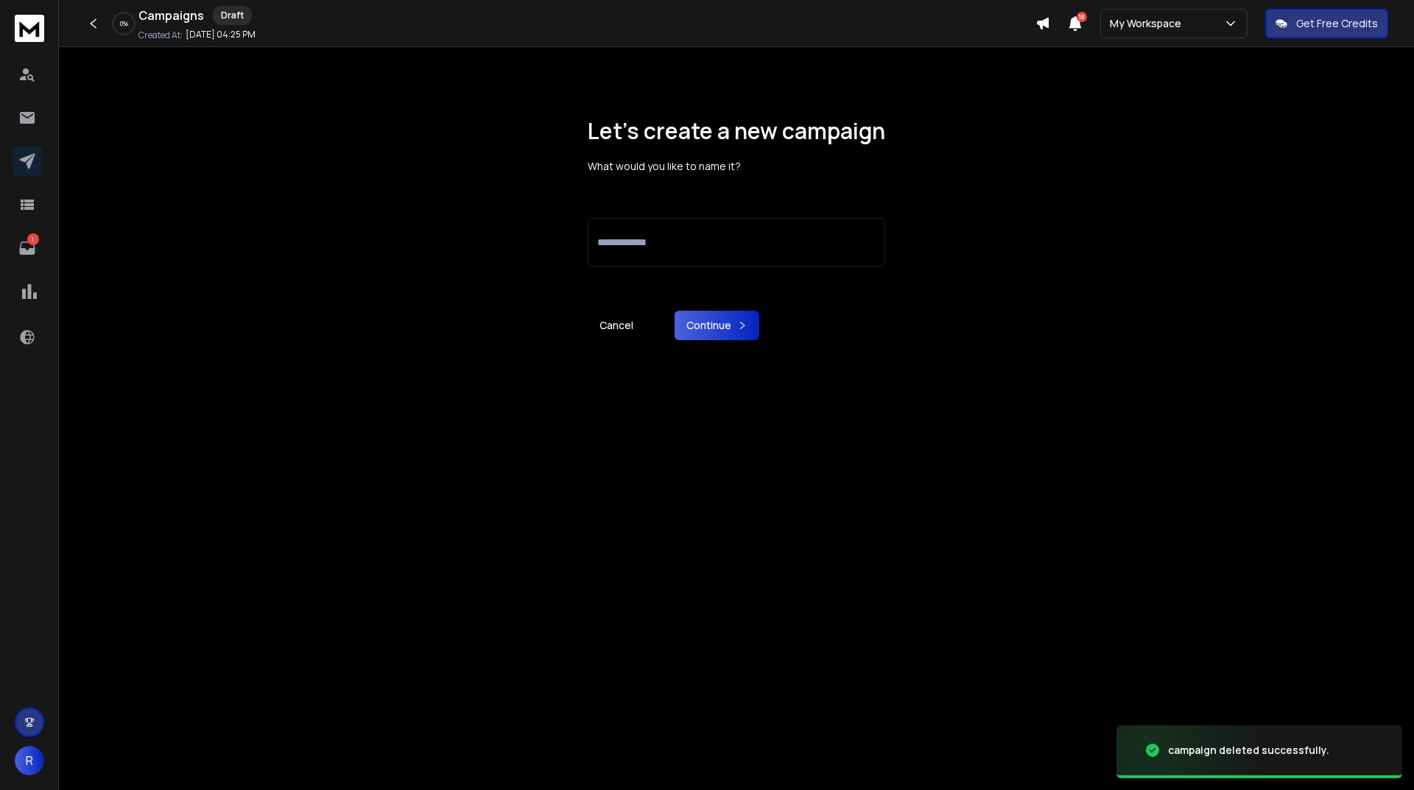
click at [674, 249] on input at bounding box center [737, 242] width 298 height 49
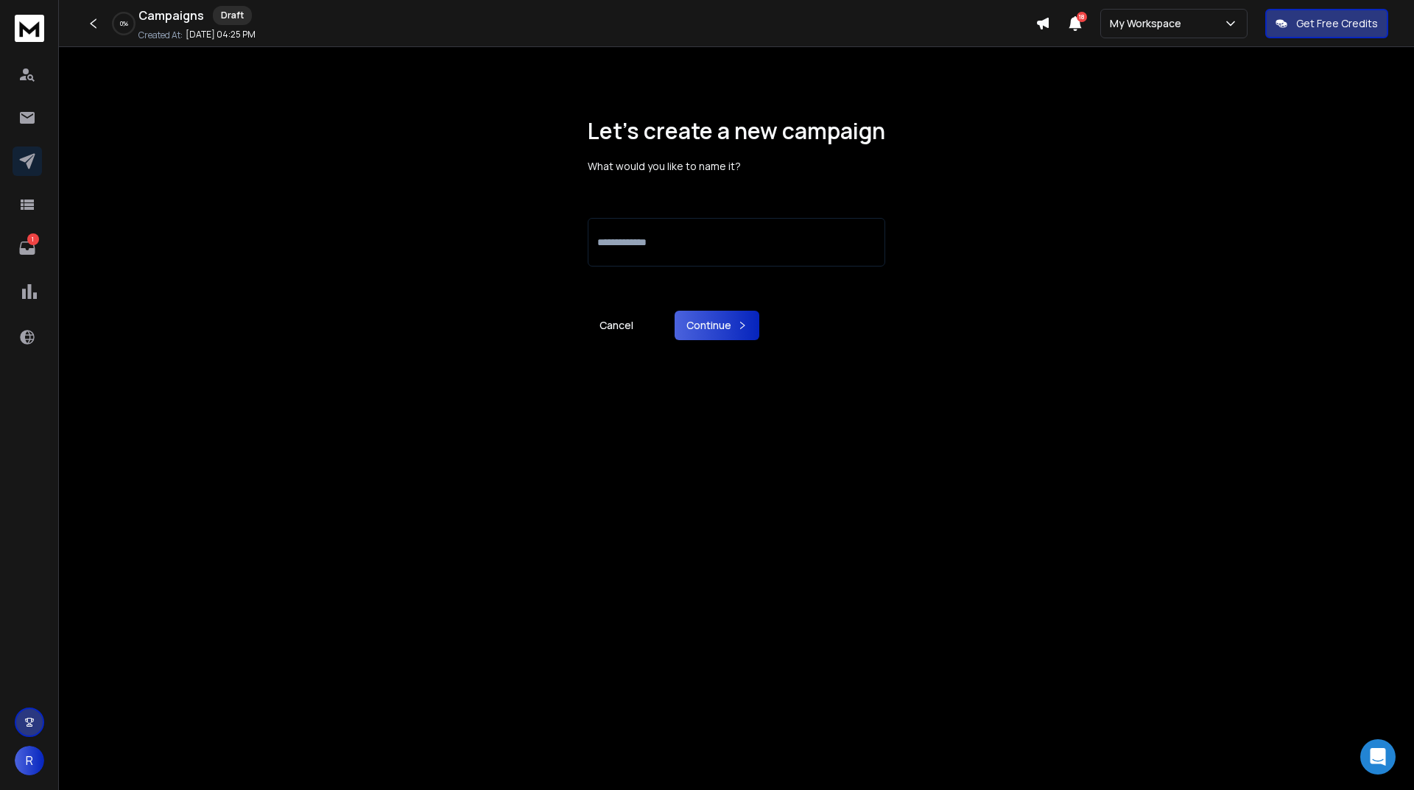
type input "********"
click at [702, 331] on button "Continue" at bounding box center [717, 325] width 85 height 29
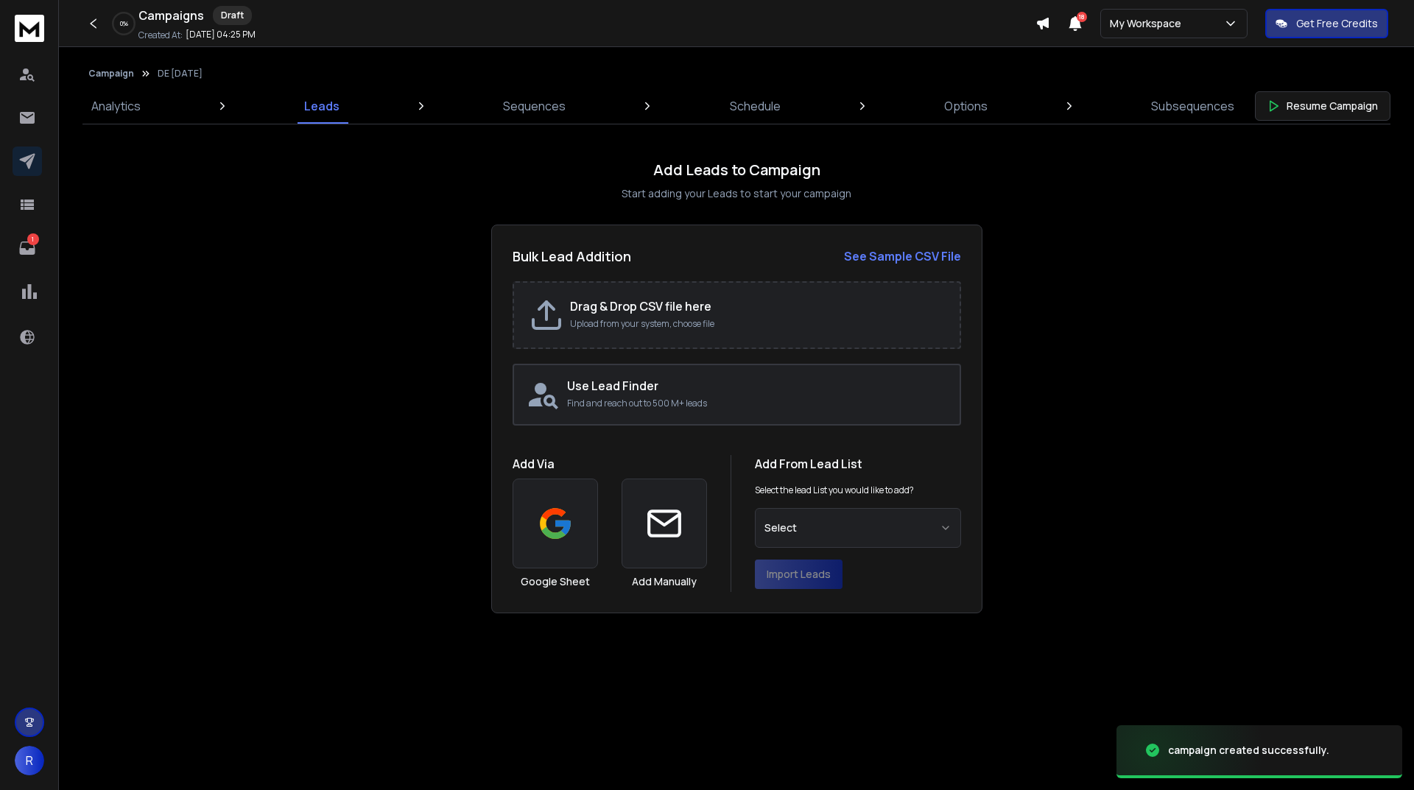
click at [646, 303] on h2 "Drag & Drop CSV file here" at bounding box center [757, 307] width 375 height 18
type input "**********"
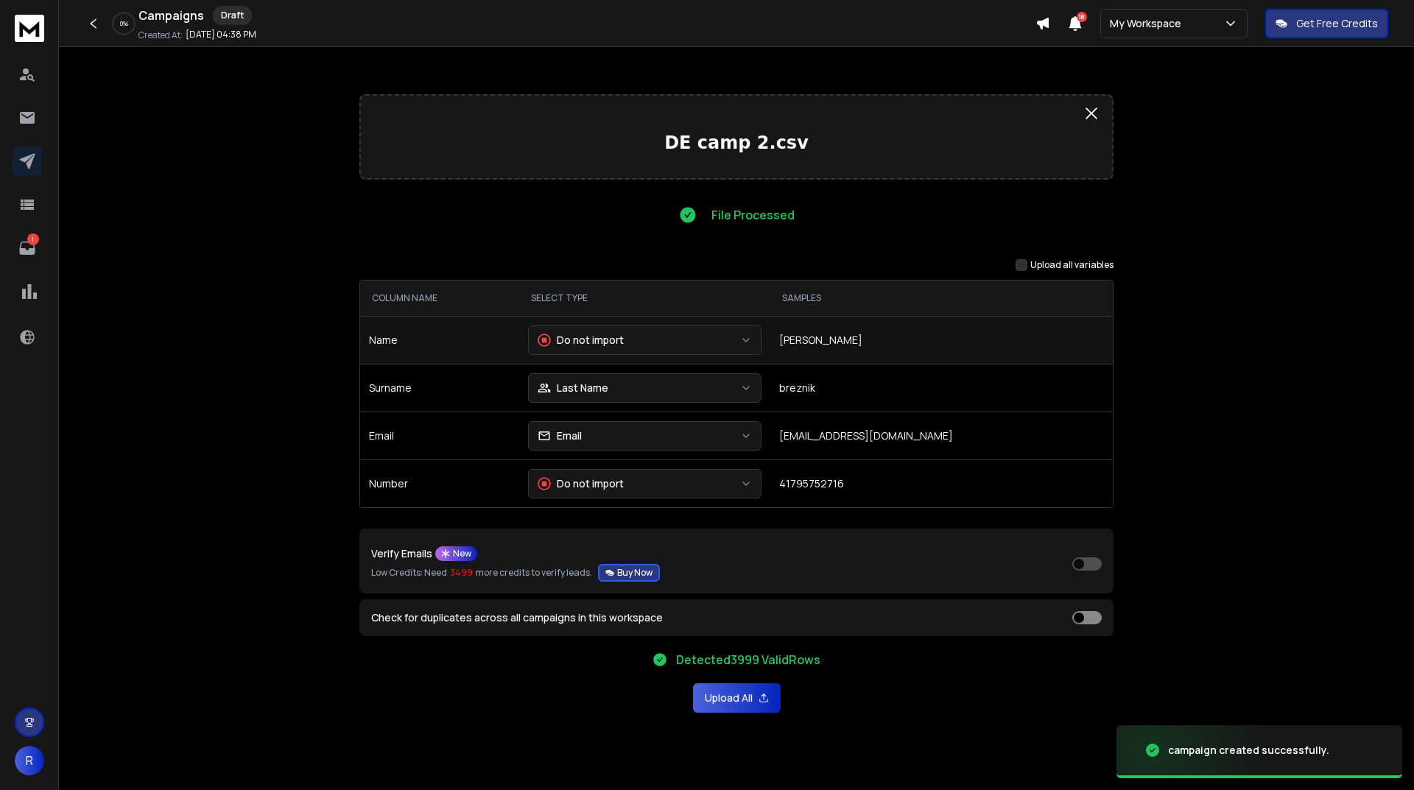
click at [655, 337] on button "Do not import" at bounding box center [644, 340] width 233 height 29
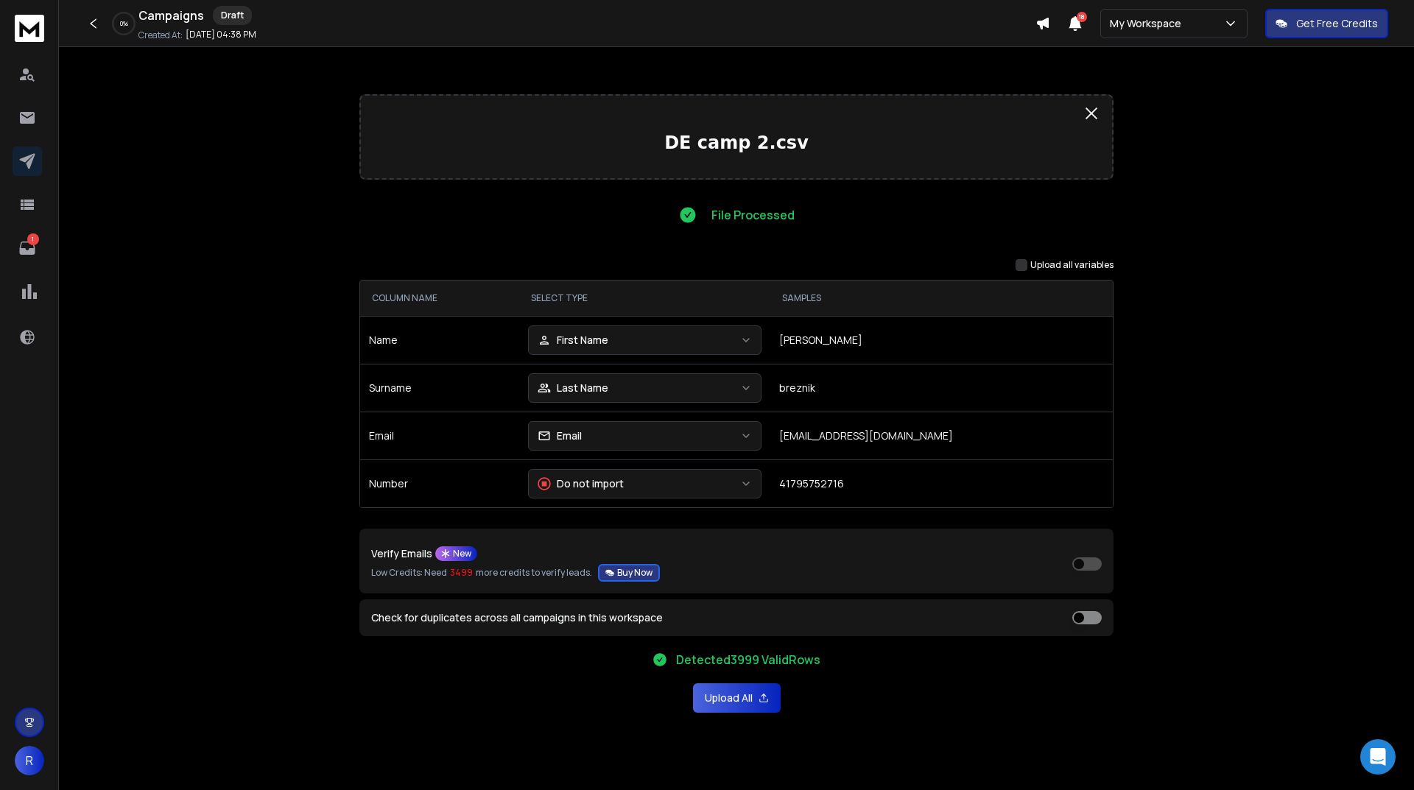
click at [739, 702] on button "Upload All" at bounding box center [737, 697] width 88 height 29
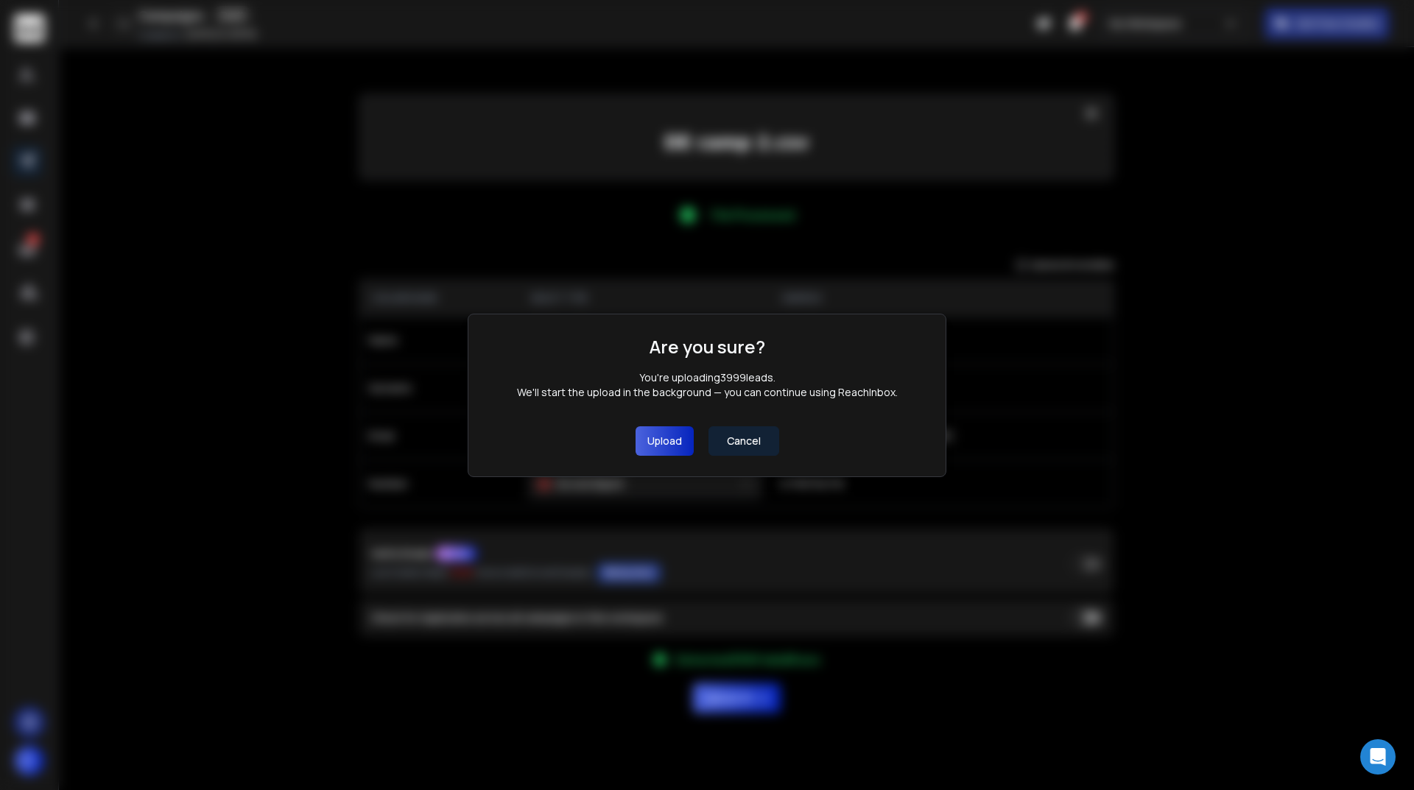
click at [681, 435] on button "Upload" at bounding box center [665, 440] width 58 height 29
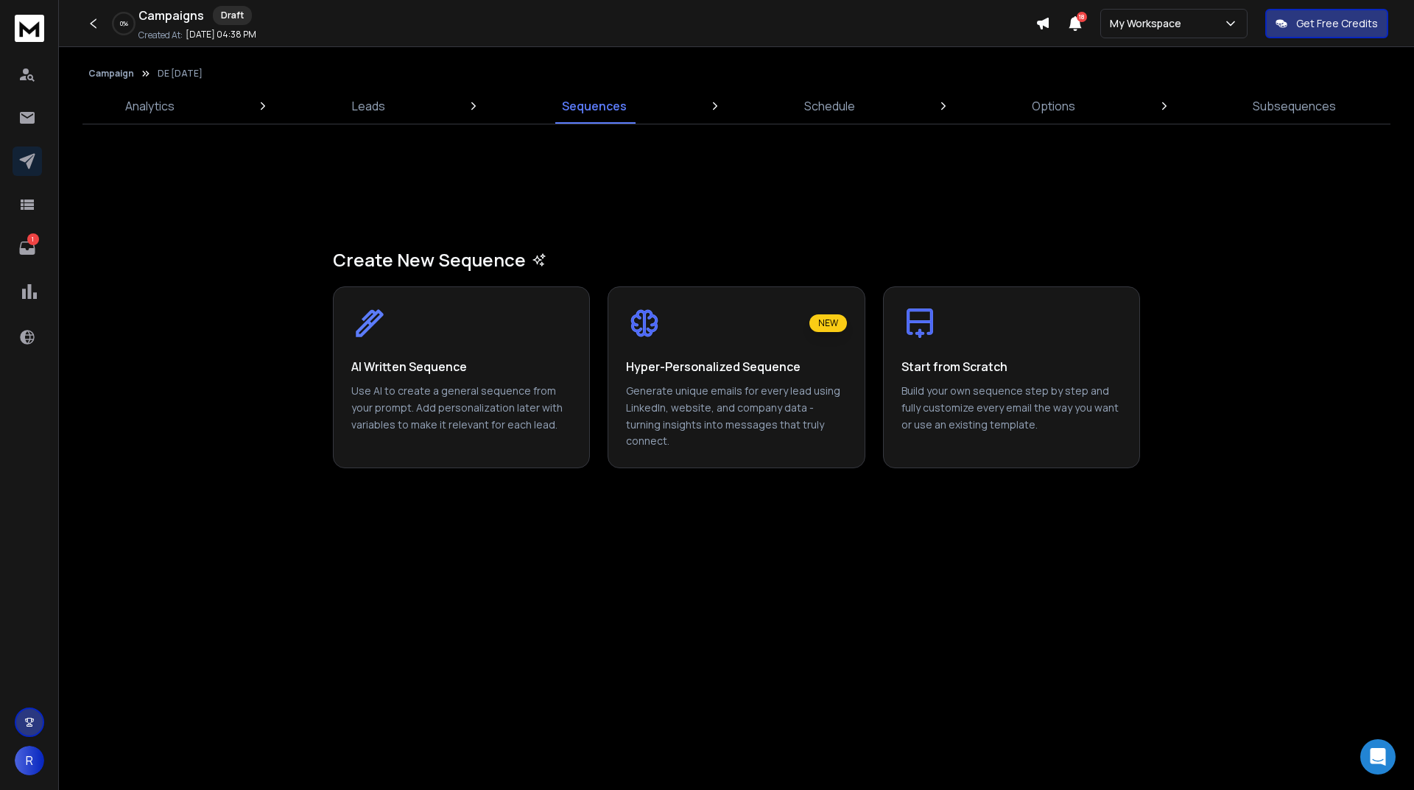
click at [921, 348] on div "Start from Scratch Build your own sequence step by step and fully customize eve…" at bounding box center [1012, 377] width 256 height 180
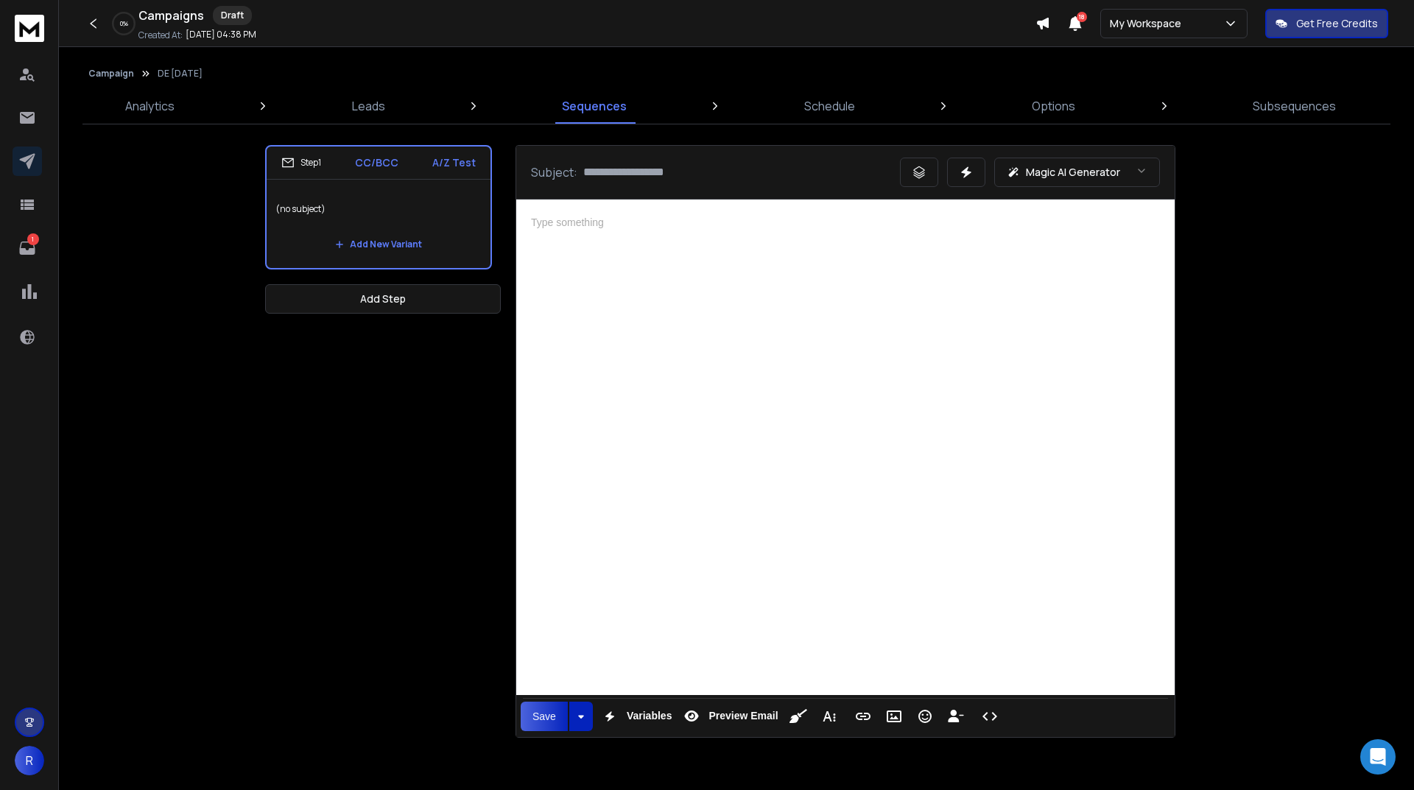
click at [868, 345] on div at bounding box center [845, 448] width 658 height 496
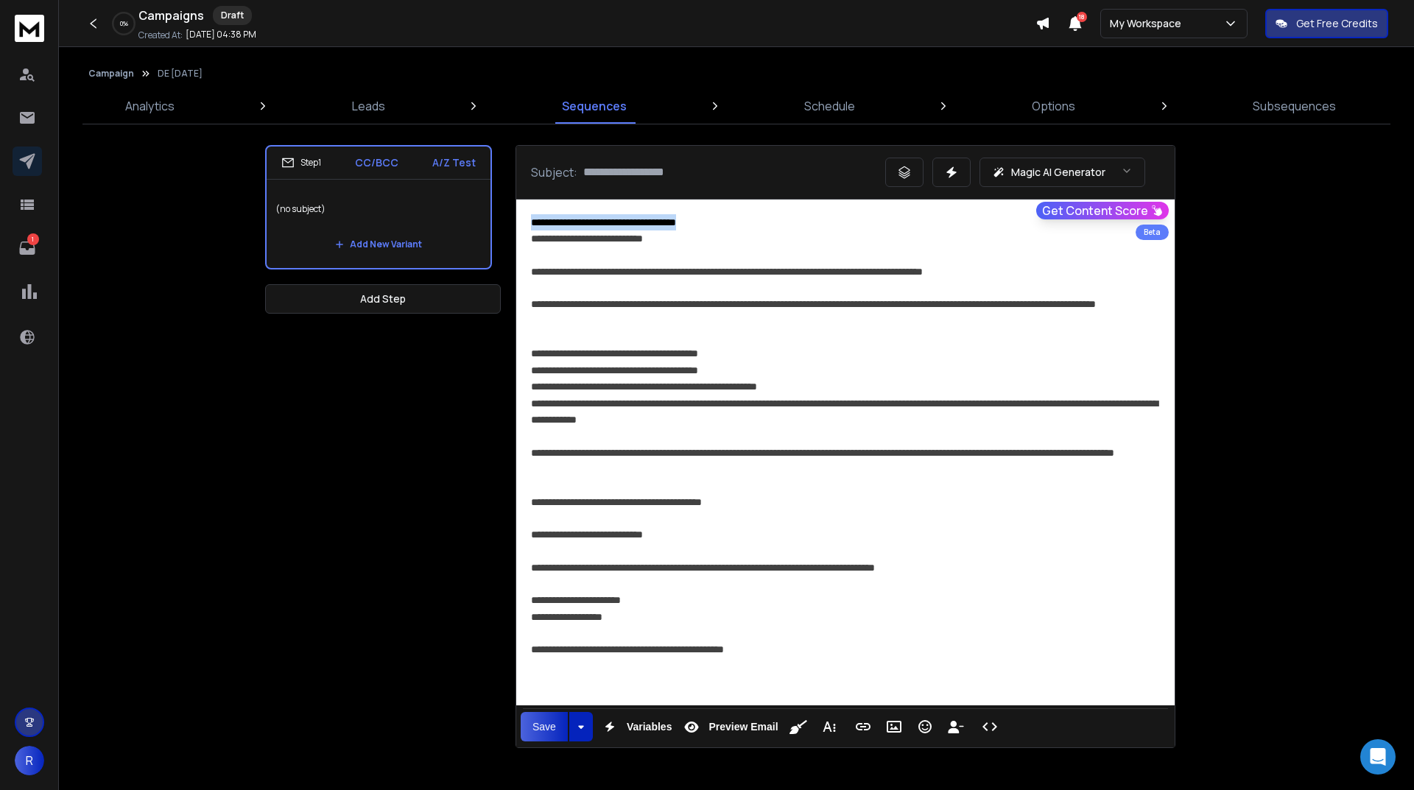
drag, startPoint x: 736, startPoint y: 222, endPoint x: 517, endPoint y: 219, distance: 219.5
click at [519, 219] on div "**********" at bounding box center [845, 453] width 658 height 506
click at [597, 169] on input at bounding box center [726, 172] width 287 height 18
paste input "**********"
type input "**********"
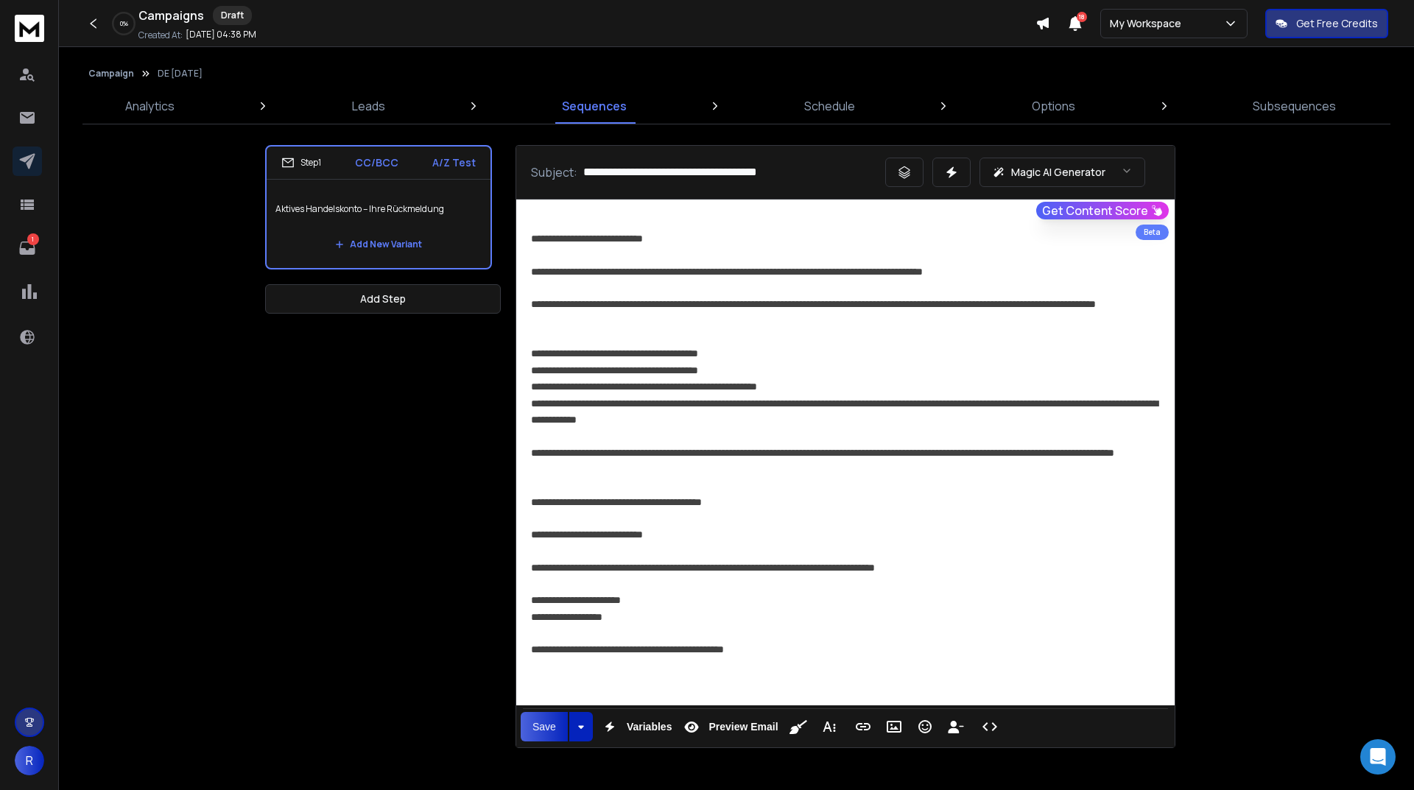
click at [1123, 217] on button "Get Content Score" at bounding box center [1102, 211] width 133 height 18
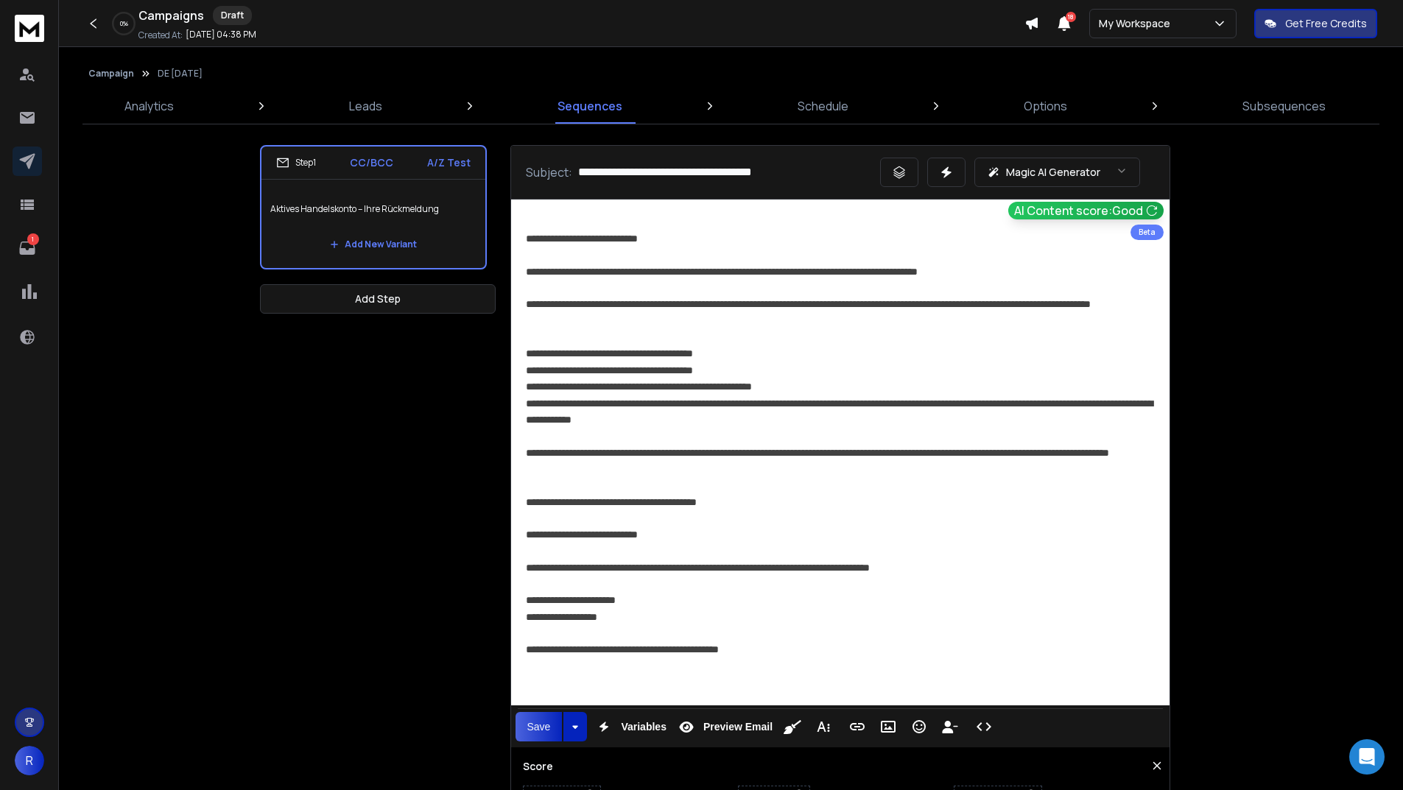
scroll to position [119, 0]
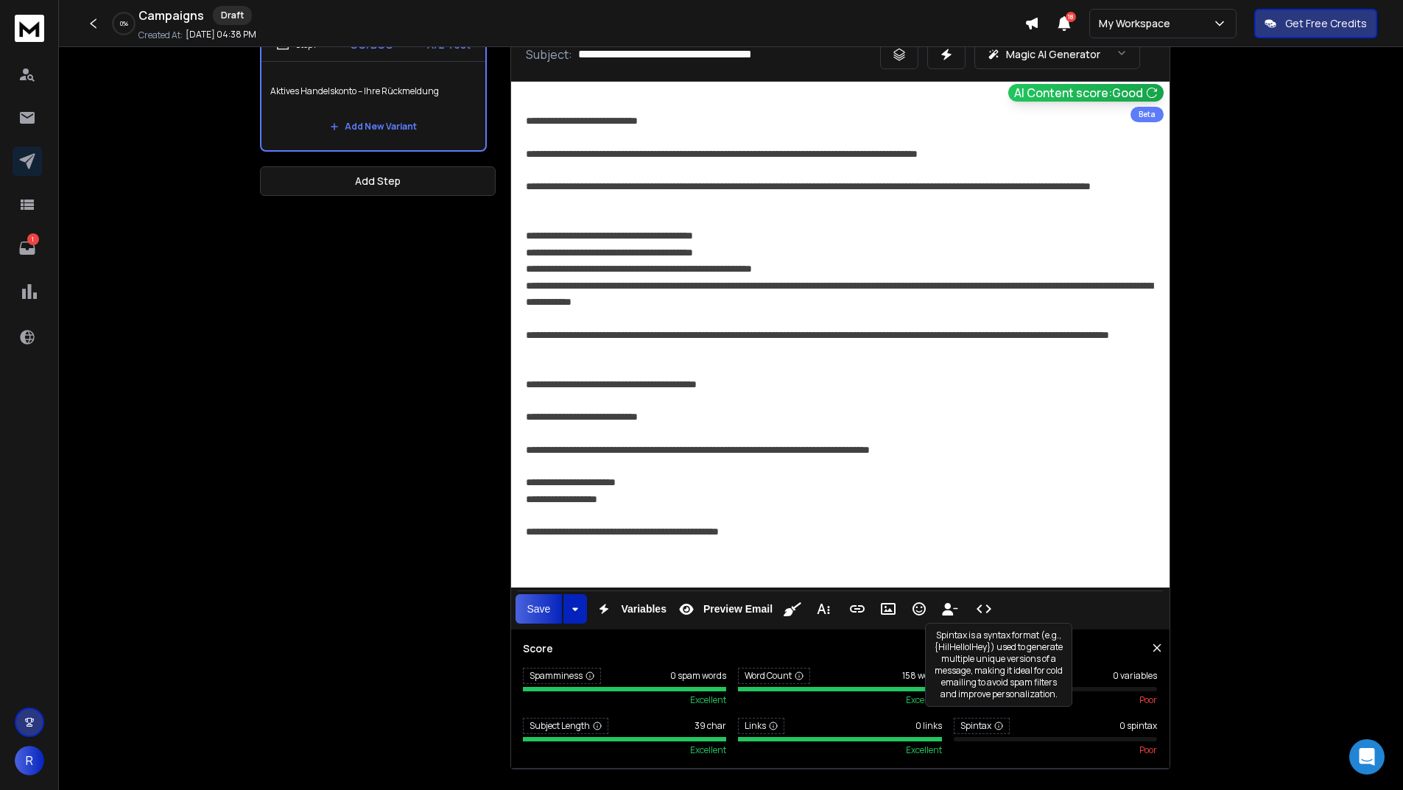
click at [996, 726] on icon at bounding box center [998, 726] width 9 height 9
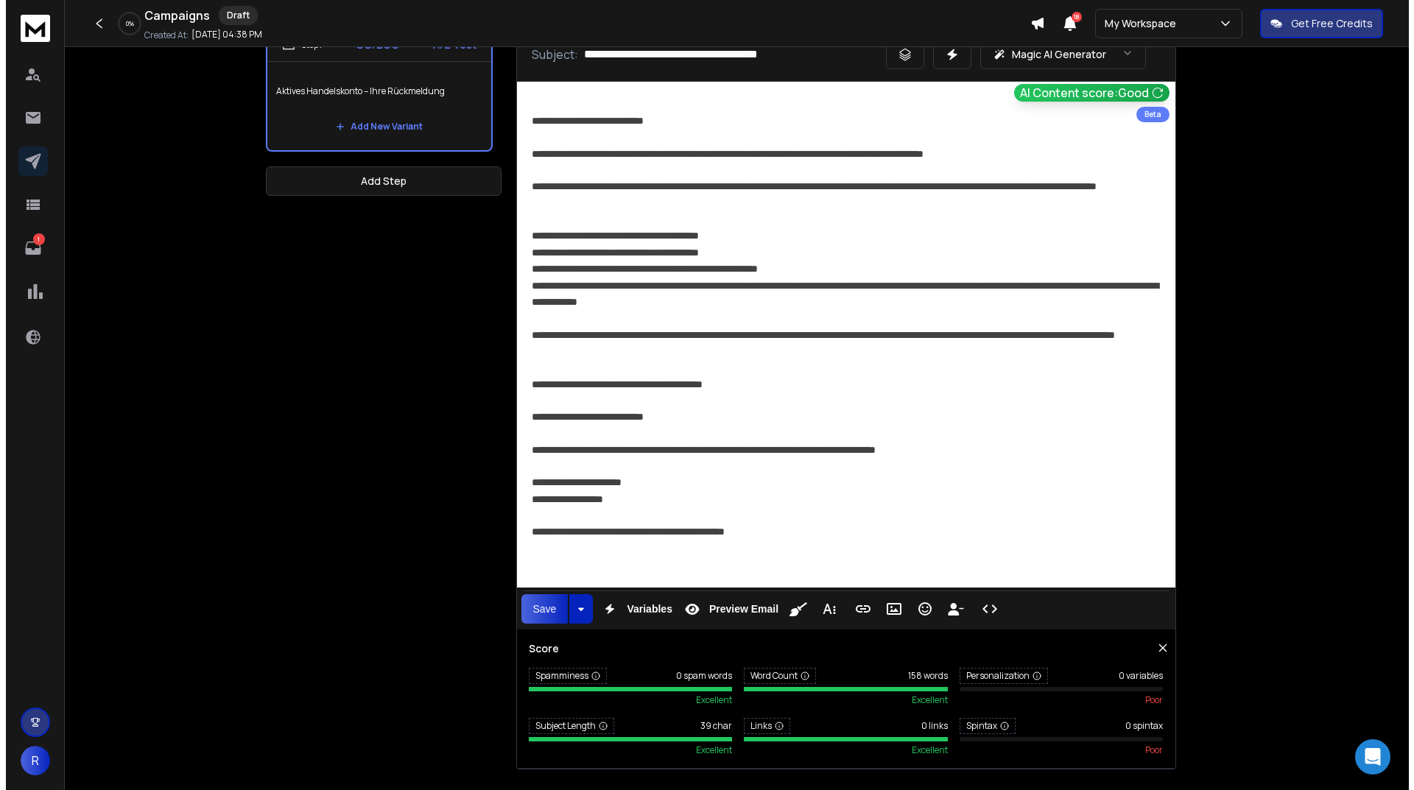
scroll to position [0, 0]
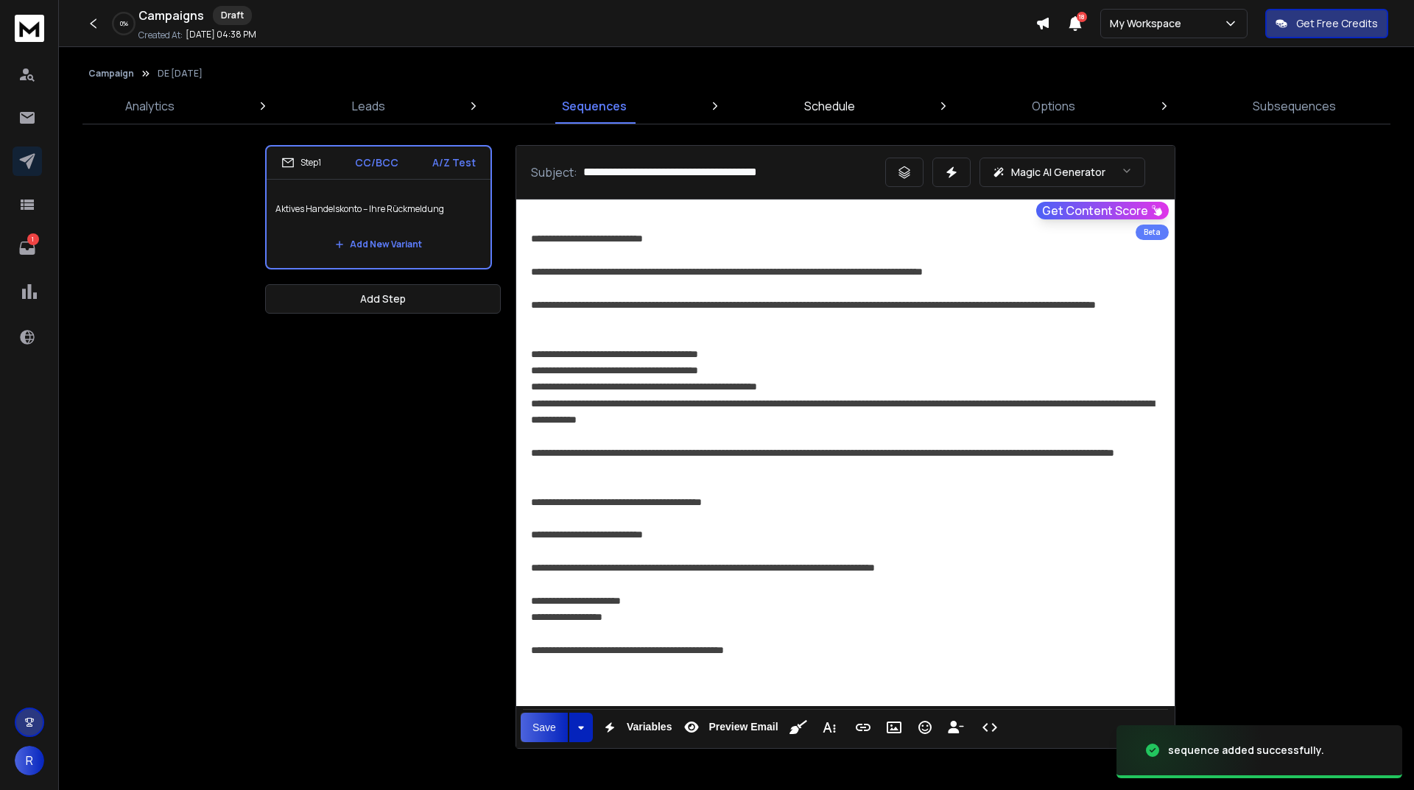
click at [858, 104] on link "Schedule" at bounding box center [829, 105] width 68 height 35
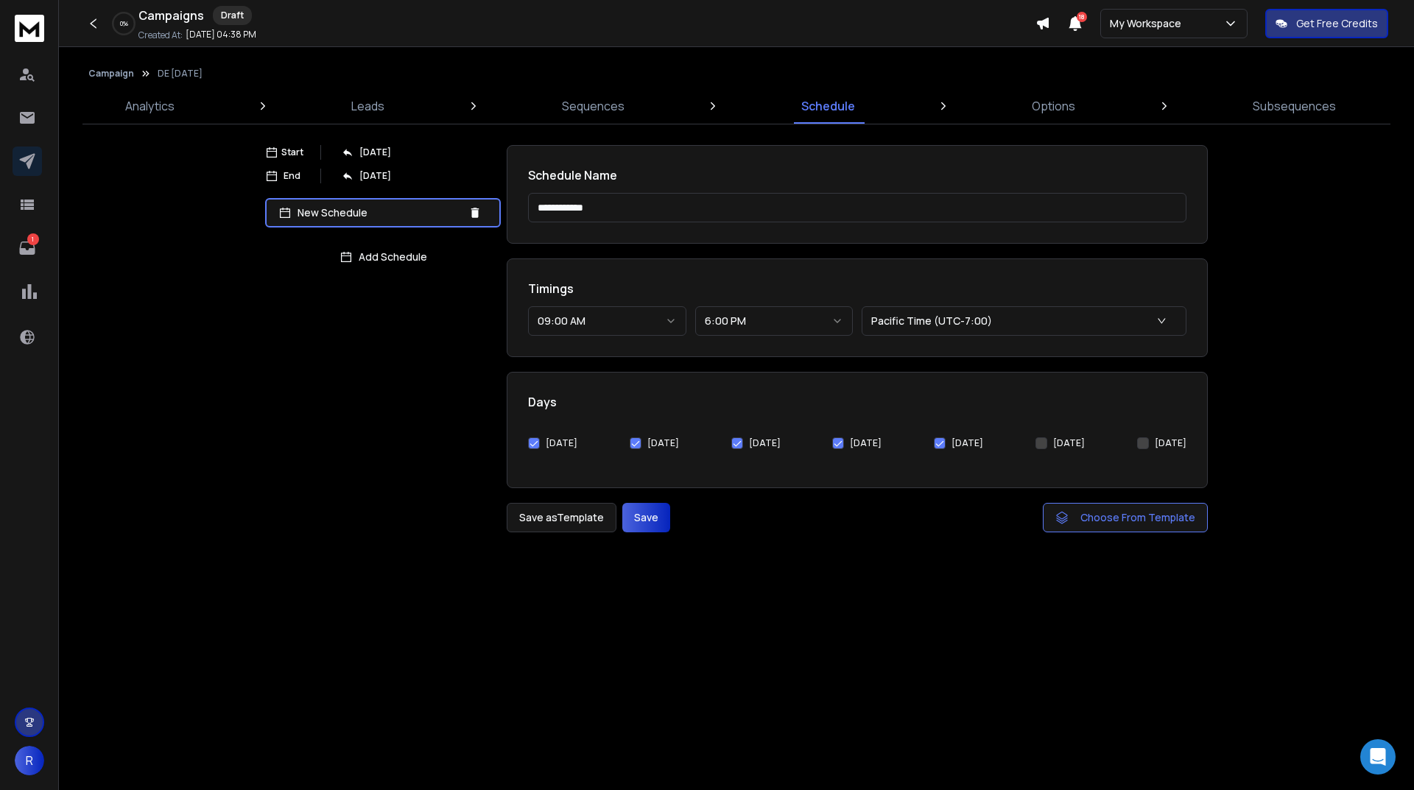
click at [1034, 440] on div "Monday Tuesday Wednesday Thursday Friday Saturday Sunday" at bounding box center [857, 443] width 658 height 47
click at [1041, 442] on button "Saturday" at bounding box center [1041, 443] width 12 height 12
click at [613, 323] on button "09:00 AM" at bounding box center [607, 320] width 158 height 29
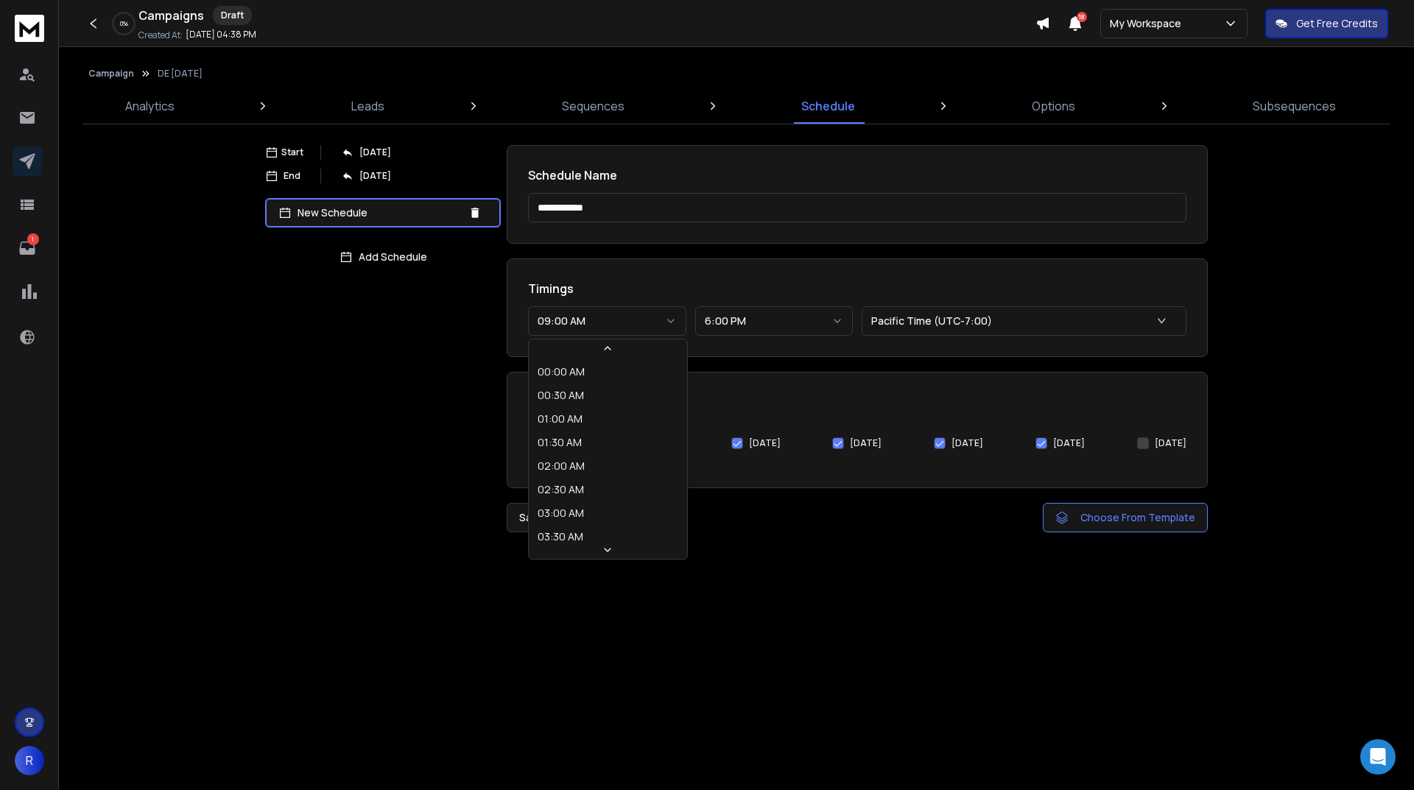
scroll to position [267, 0]
select select "********"
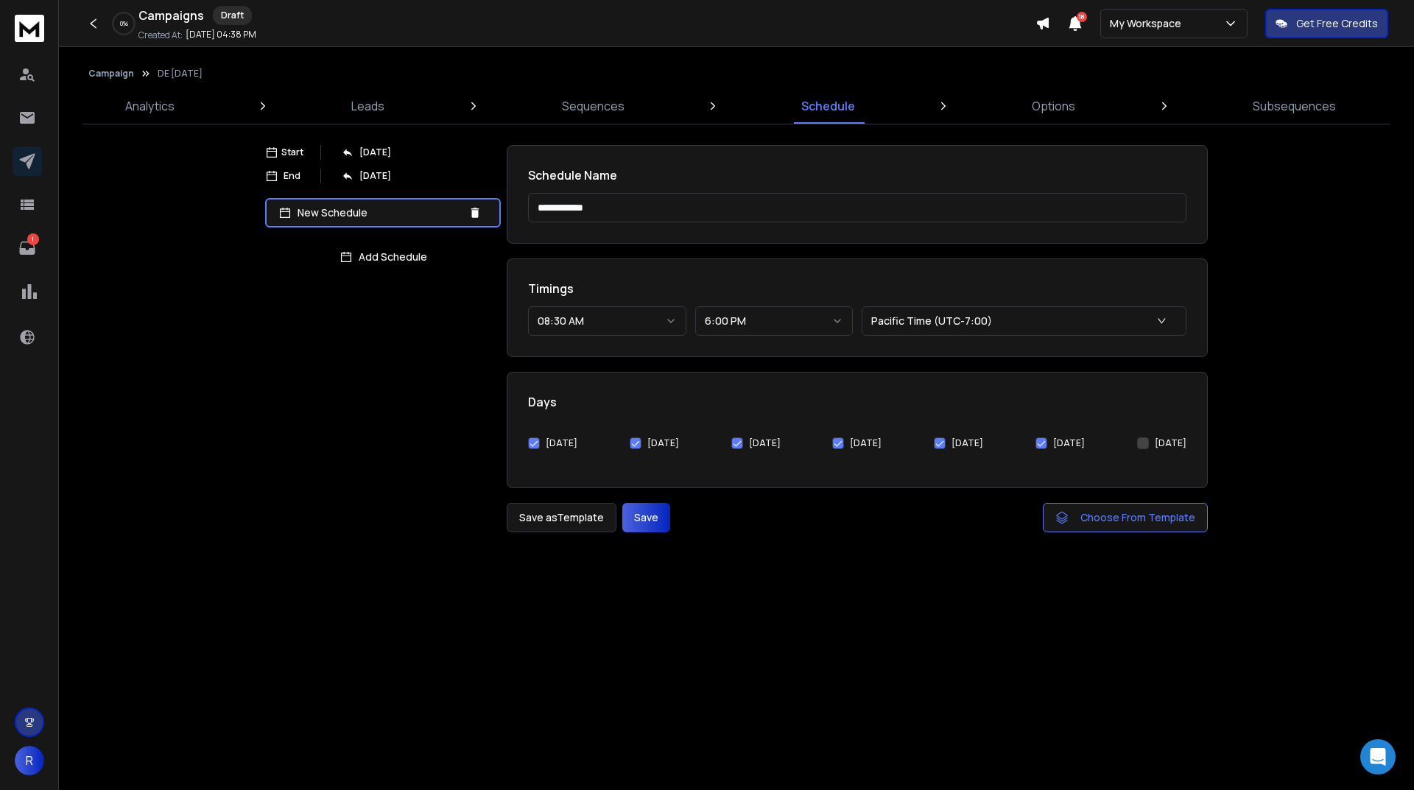
click at [752, 319] on button "6:00 PM" at bounding box center [774, 320] width 158 height 29
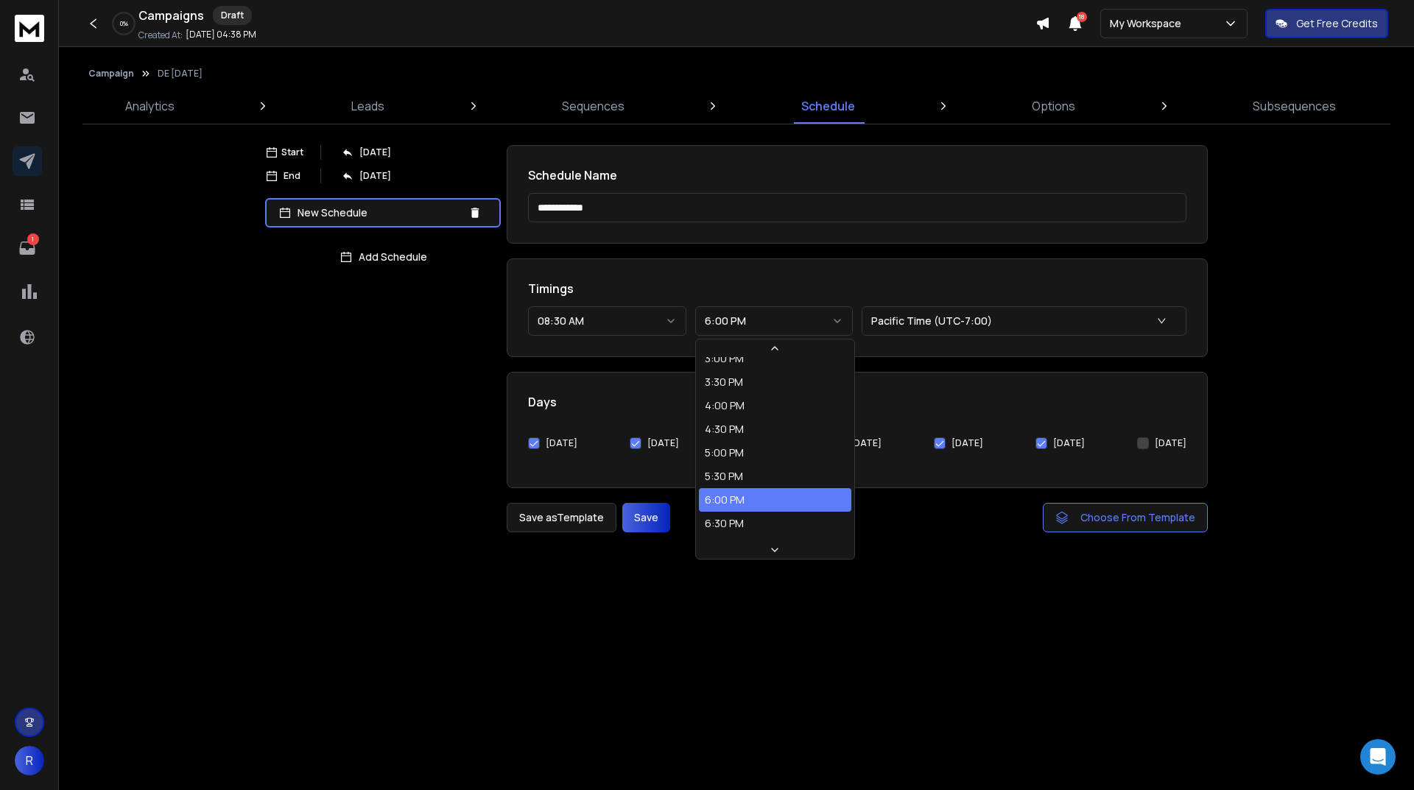
scroll to position [370, 0]
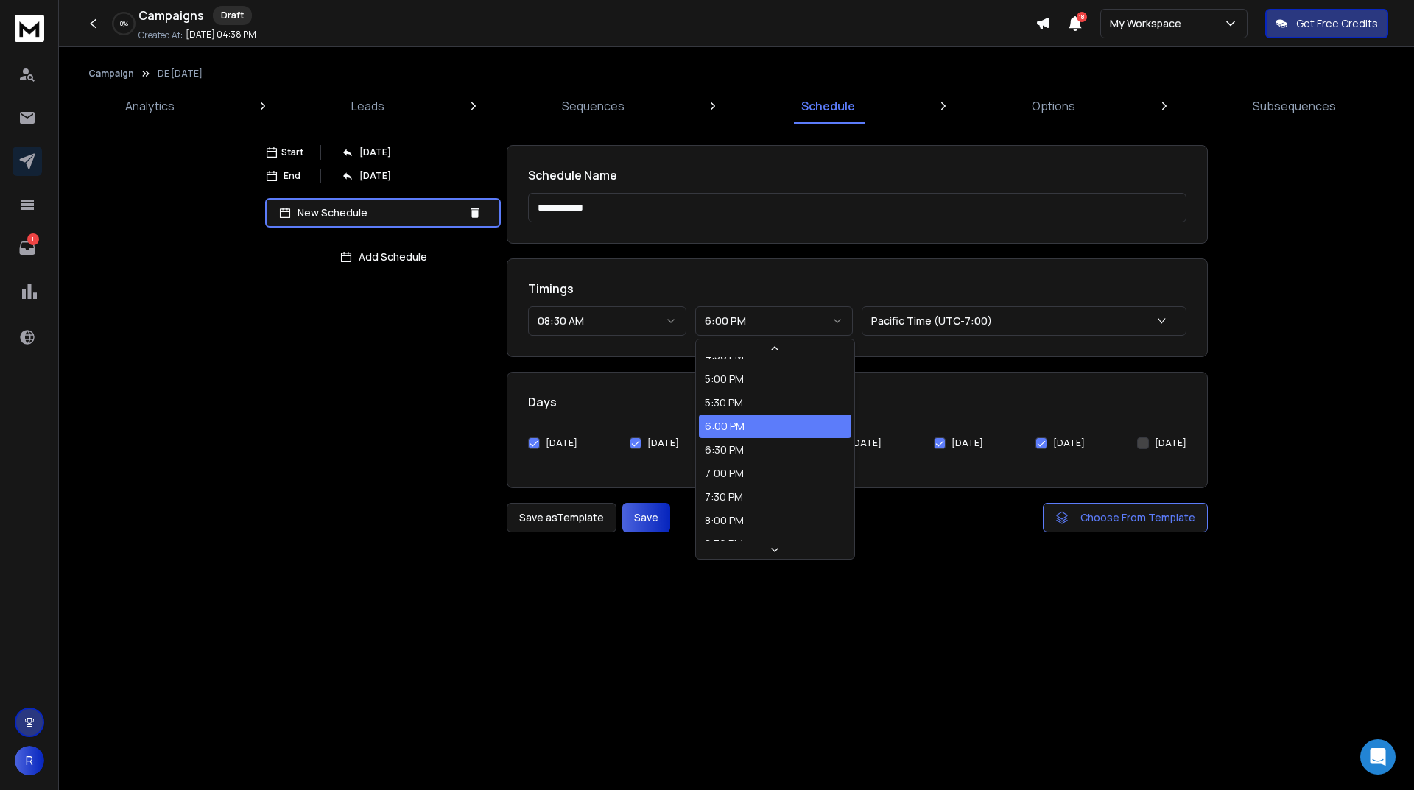
select select "********"
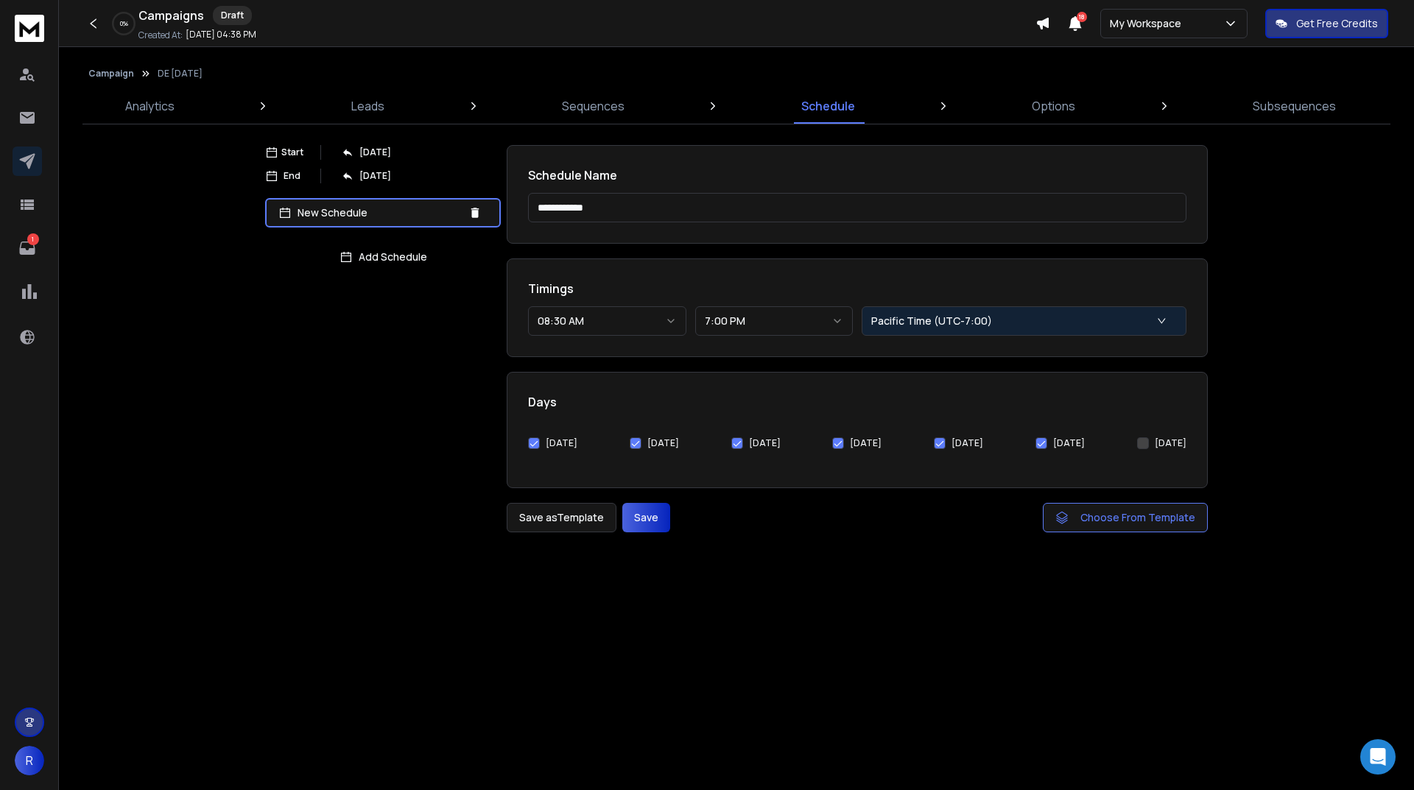
click at [1147, 328] on button "Pacific Time (UTC-7:00)" at bounding box center [1024, 320] width 325 height 29
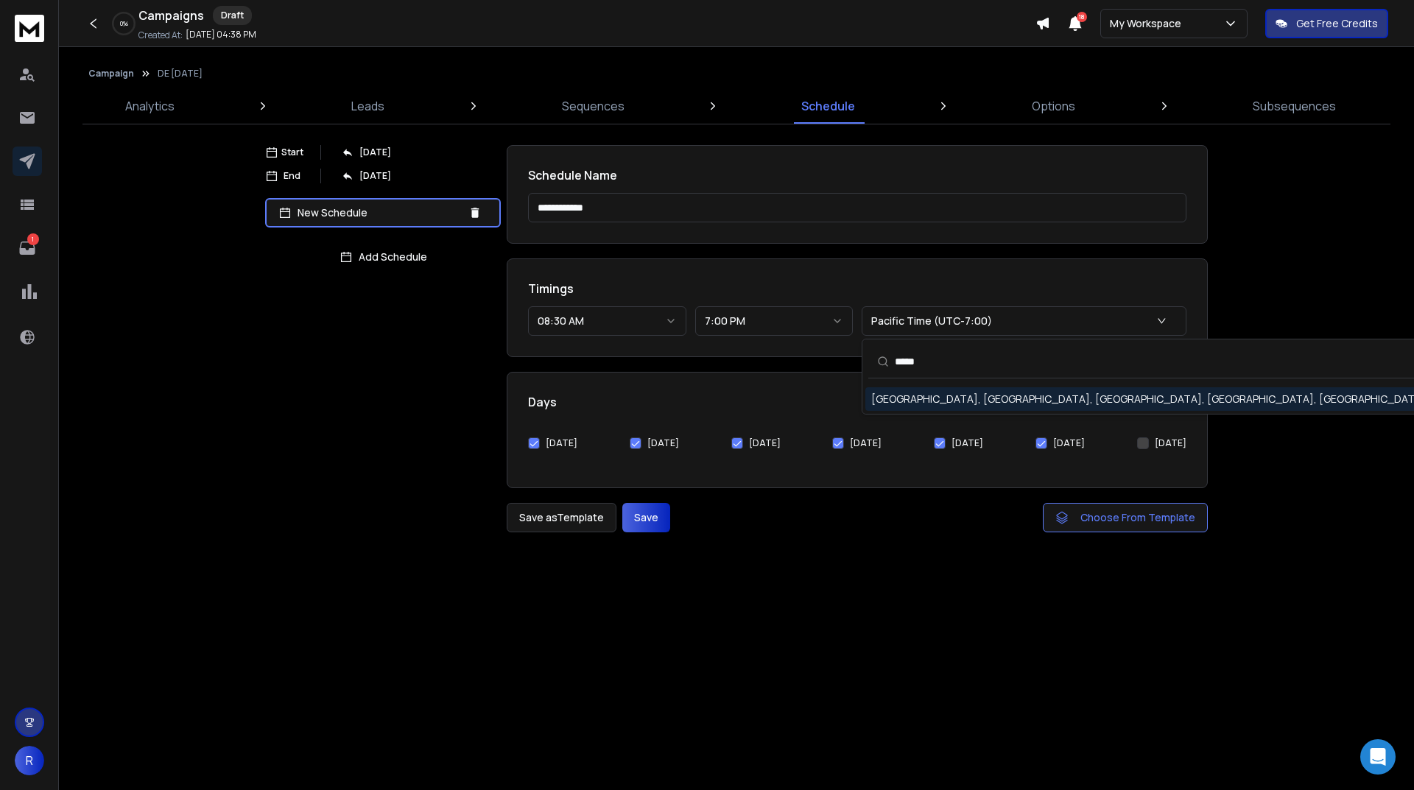
type input "*****"
click at [960, 395] on div "Amsterdam, Berlin, Bern, Rome, Stockholm, Vienna (UTC+2:00)" at bounding box center [1235, 399] width 729 height 15
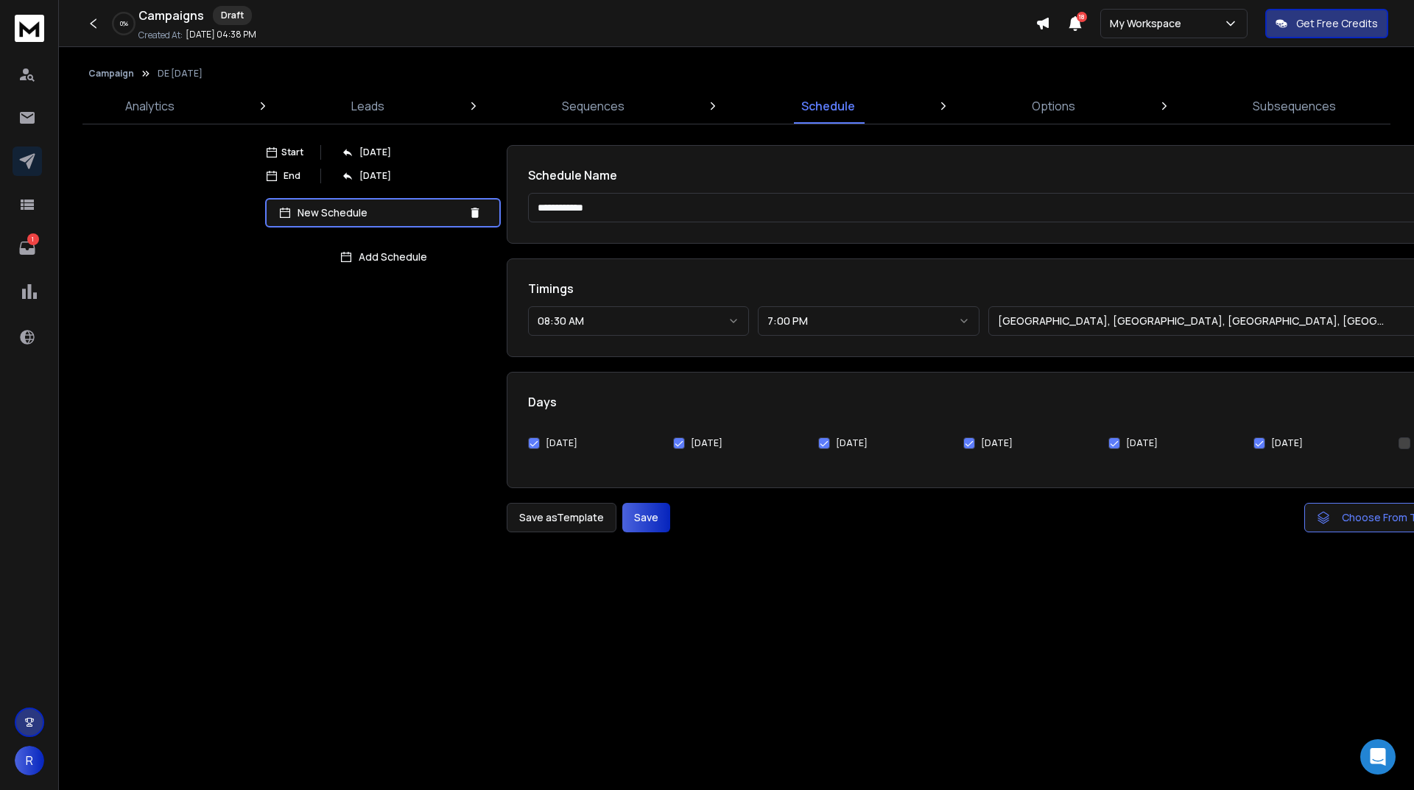
click at [650, 521] on button "Save" at bounding box center [646, 517] width 48 height 29
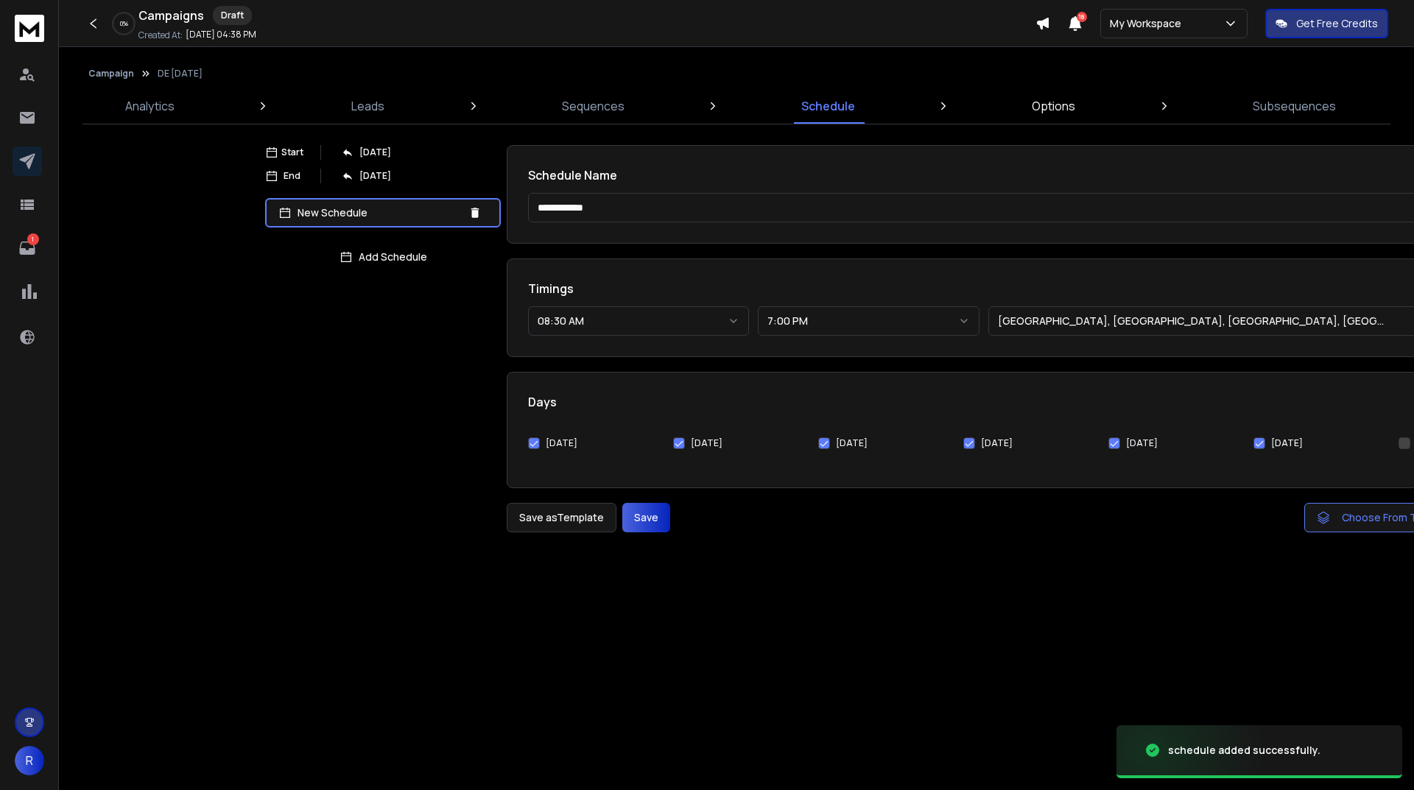
click at [1037, 107] on p "Options" at bounding box center [1053, 106] width 43 height 18
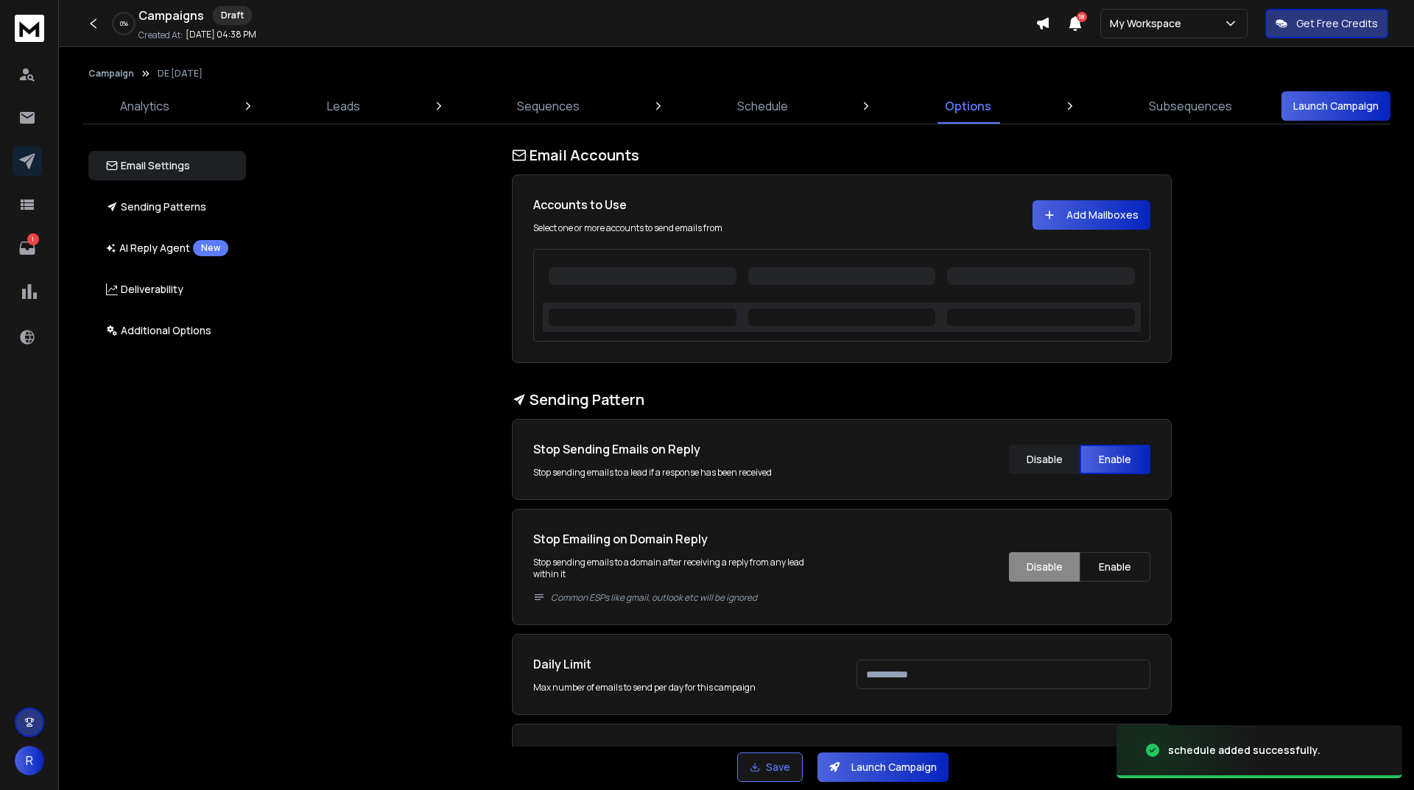
click at [1089, 208] on button "Add Mailboxes" at bounding box center [1092, 214] width 118 height 29
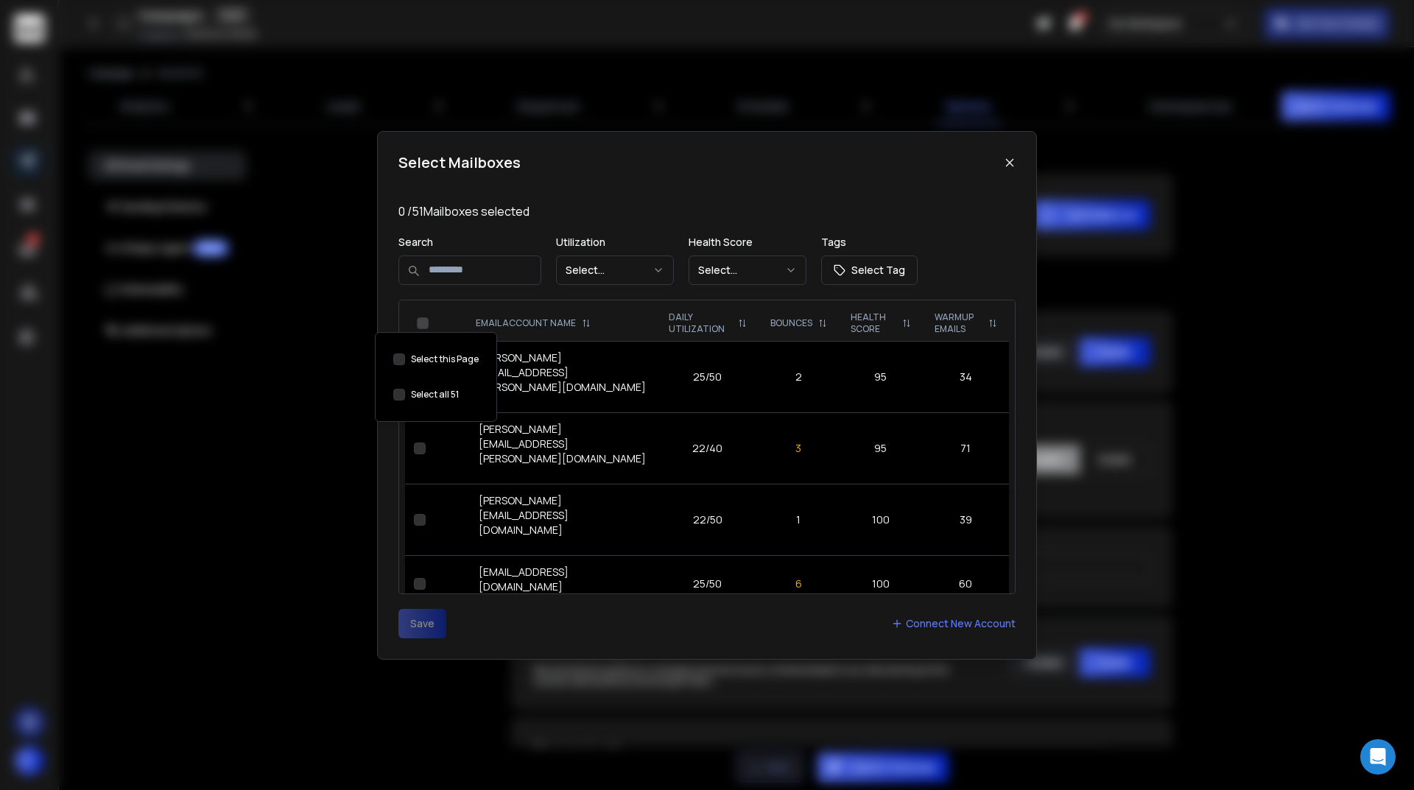
click at [418, 320] on button "Select this Page" at bounding box center [423, 323] width 12 height 12
click at [429, 629] on button "Save" at bounding box center [422, 623] width 48 height 29
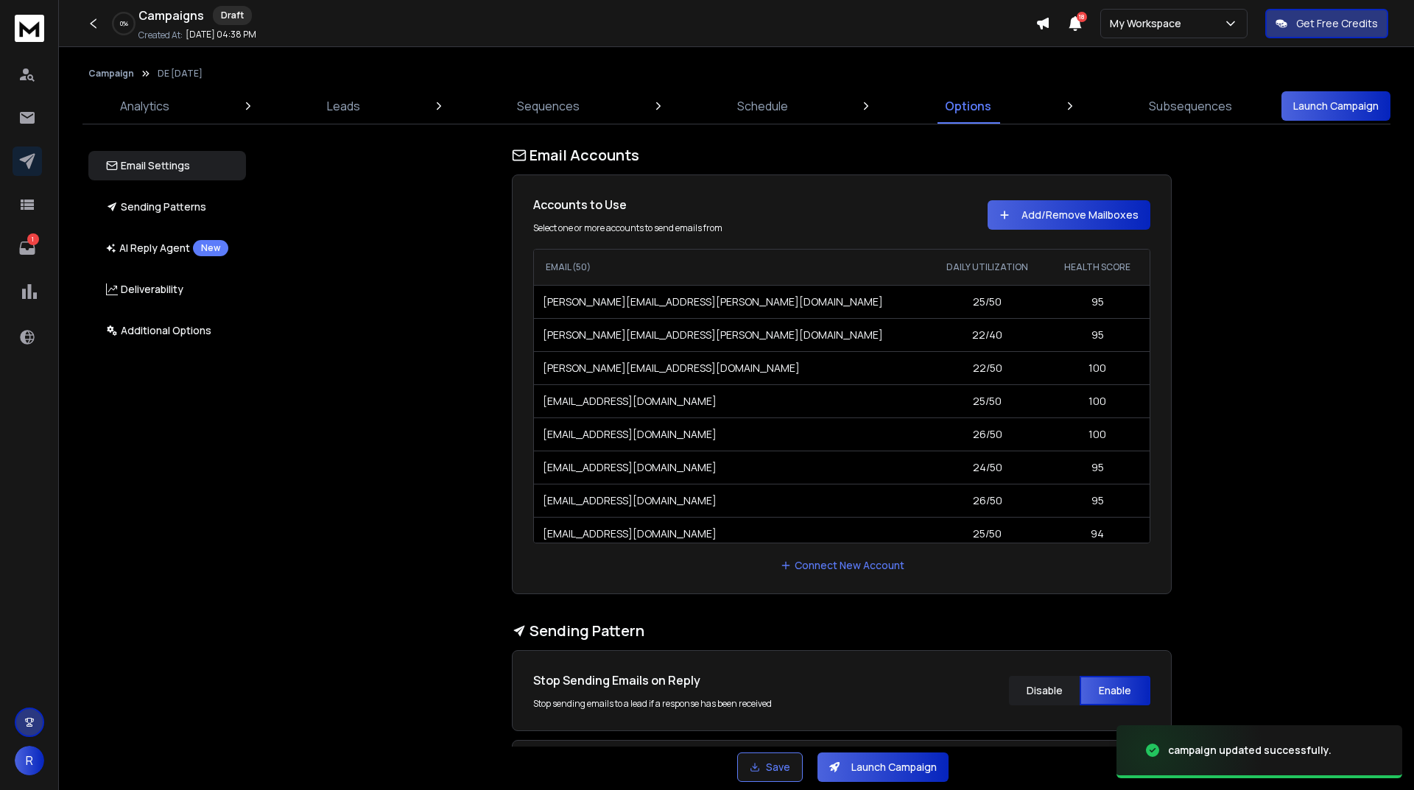
click at [843, 773] on button "Launch Campaign" at bounding box center [882, 767] width 131 height 29
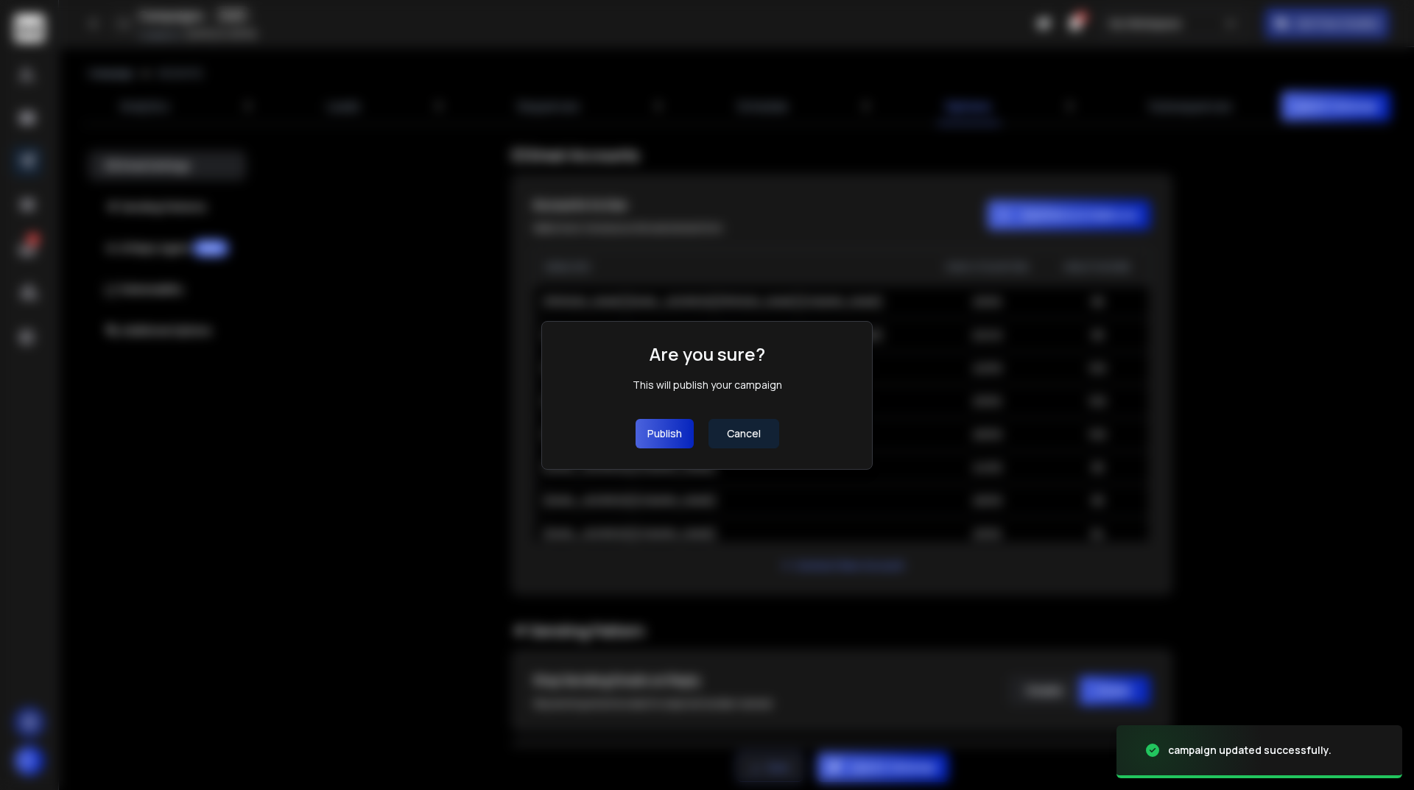
click at [661, 427] on button "Publish" at bounding box center [665, 433] width 58 height 29
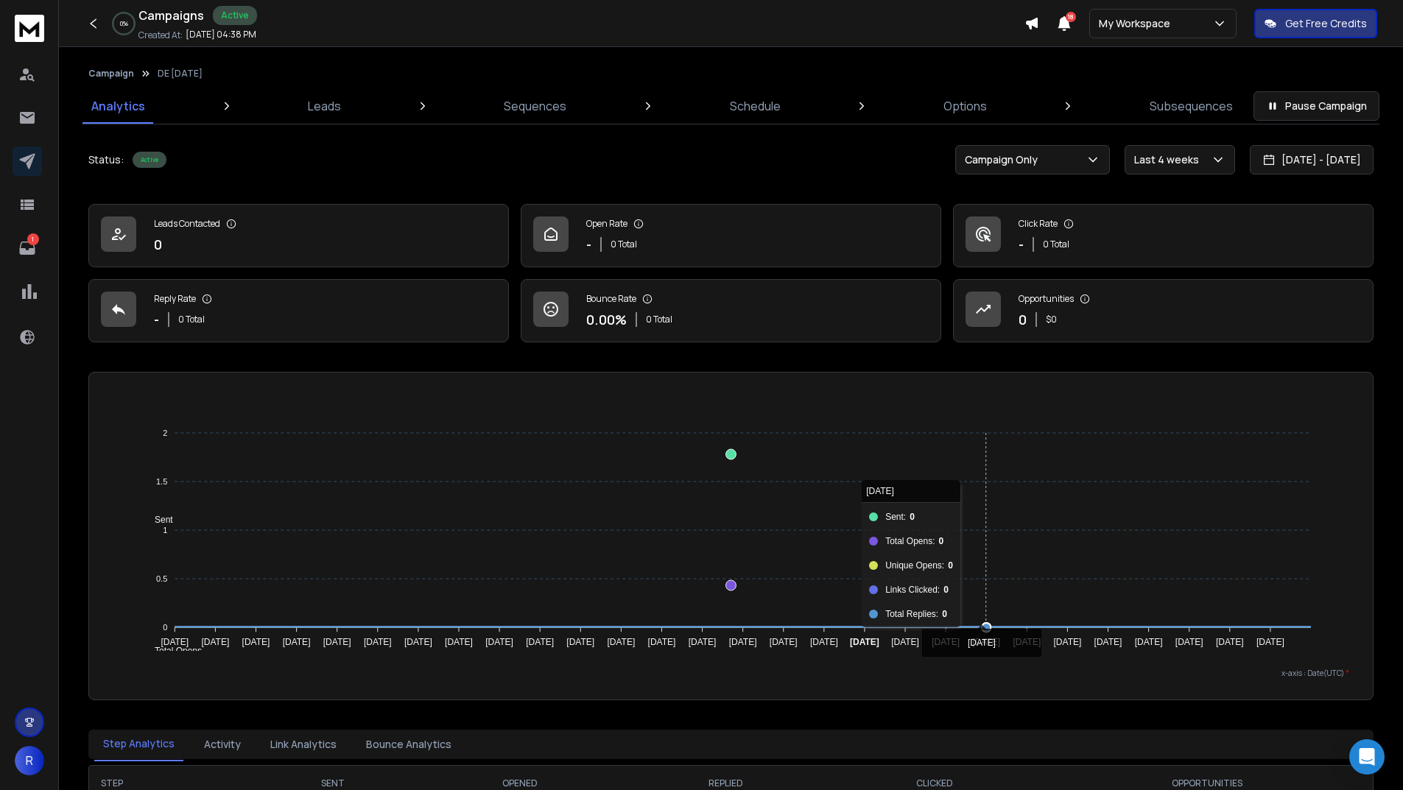
scroll to position [74, 0]
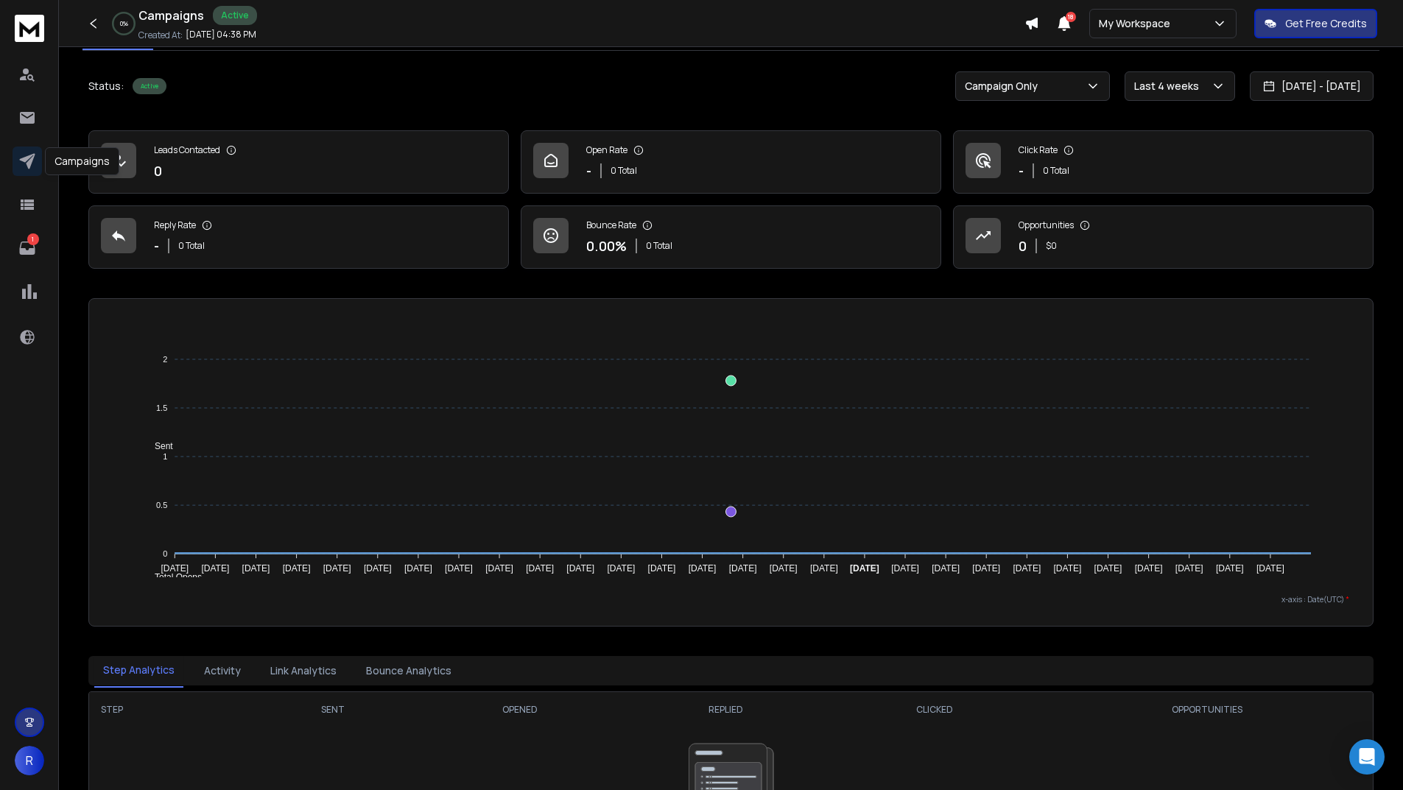
click at [24, 155] on icon at bounding box center [27, 161] width 18 height 18
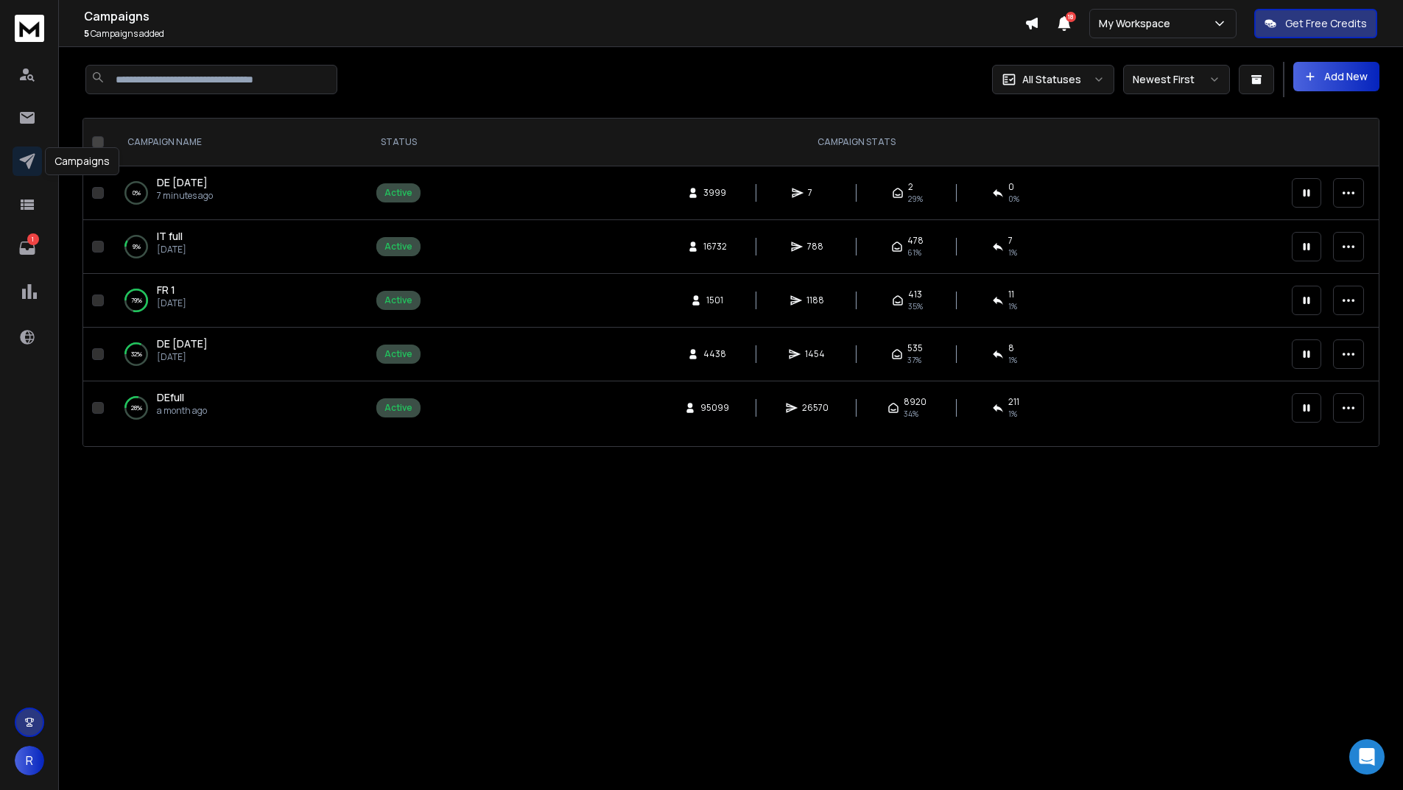
click at [16, 163] on link at bounding box center [27, 161] width 29 height 29
click at [24, 110] on icon at bounding box center [27, 118] width 18 height 18
